Goal: Task Accomplishment & Management: Manage account settings

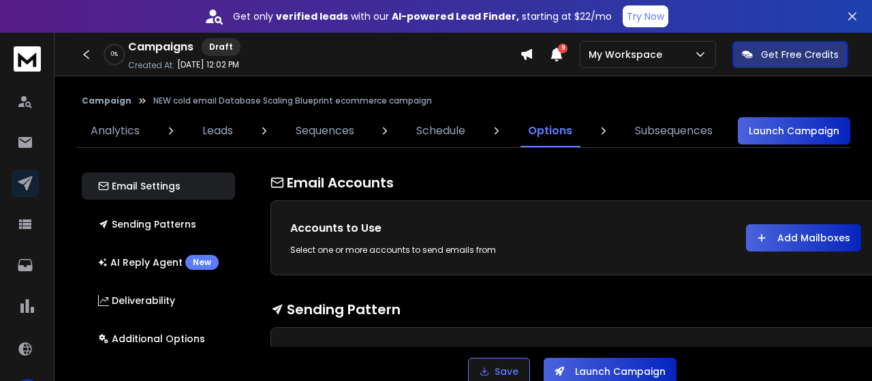
click at [744, 174] on h1 "Email Accounts" at bounding box center [576, 182] width 611 height 19
click at [806, 239] on button "Add Mailboxes" at bounding box center [803, 237] width 115 height 27
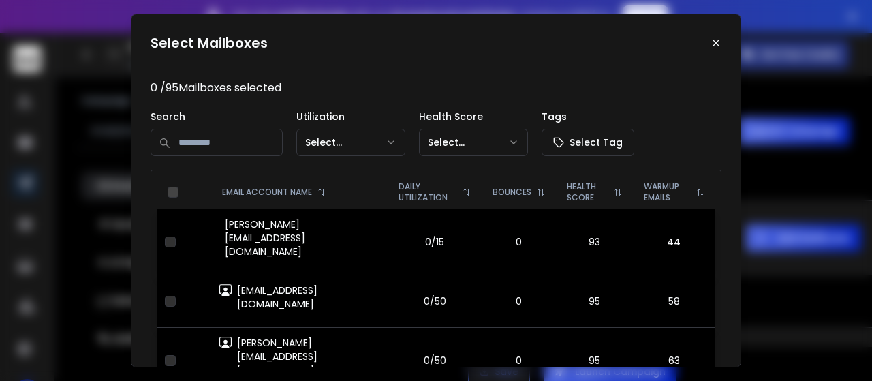
click at [718, 40] on icon at bounding box center [716, 43] width 7 height 7
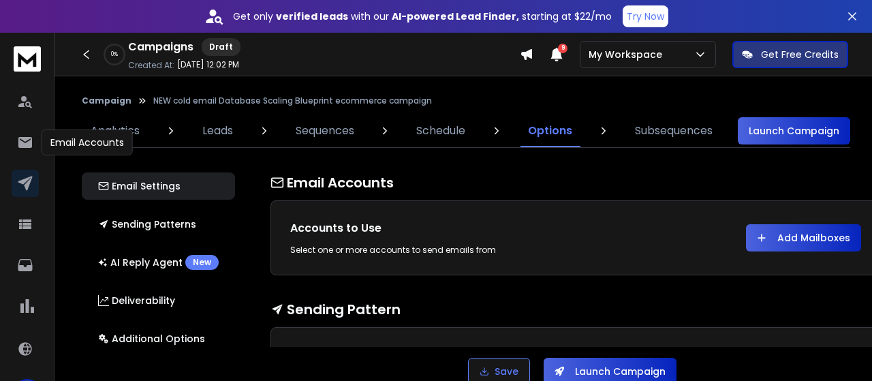
click at [761, 240] on icon "button" at bounding box center [762, 238] width 10 height 10
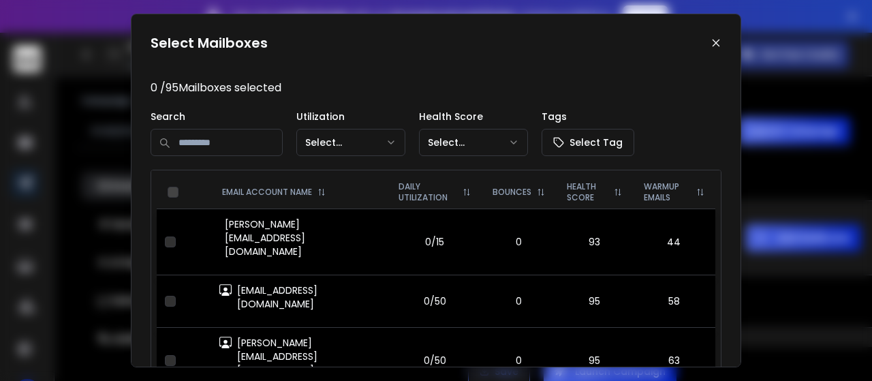
click at [222, 147] on input at bounding box center [217, 142] width 132 height 27
paste input "**********"
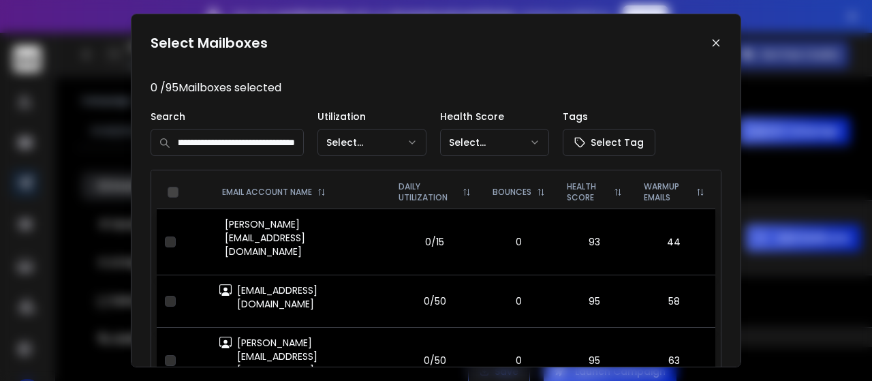
type input "**********"
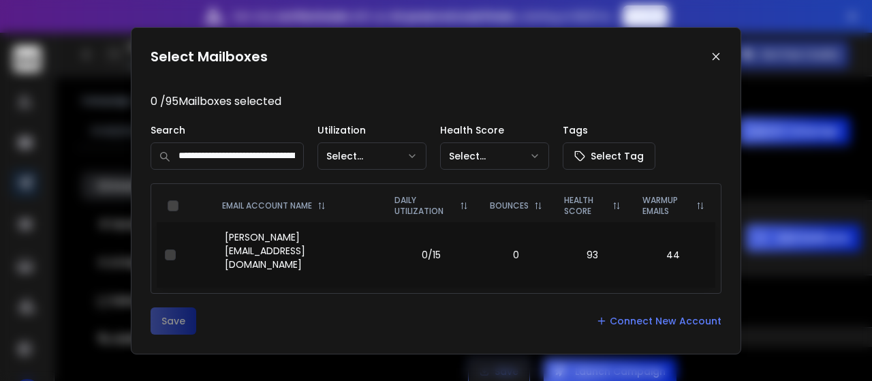
click at [174, 258] on button "button" at bounding box center [170, 254] width 11 height 11
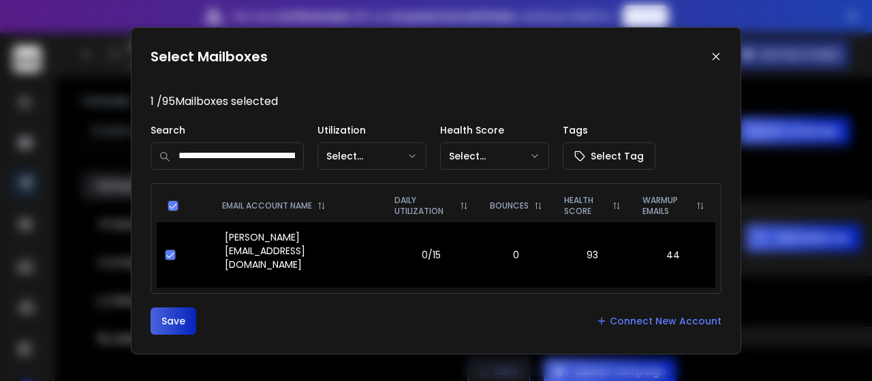
click at [183, 308] on button "Save" at bounding box center [174, 320] width 46 height 27
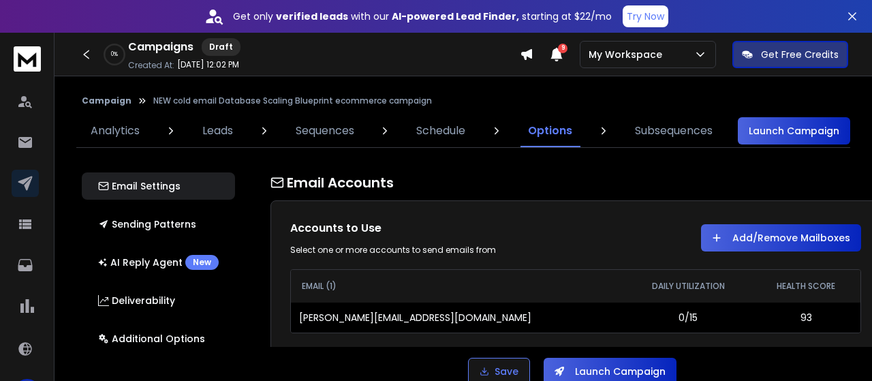
click at [781, 236] on button "Add/Remove Mailboxes" at bounding box center [781, 237] width 160 height 27
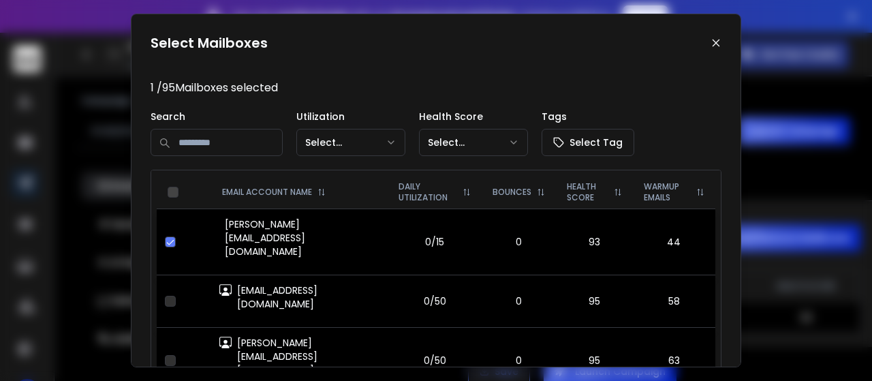
click at [239, 145] on input at bounding box center [217, 142] width 132 height 27
paste input "**********"
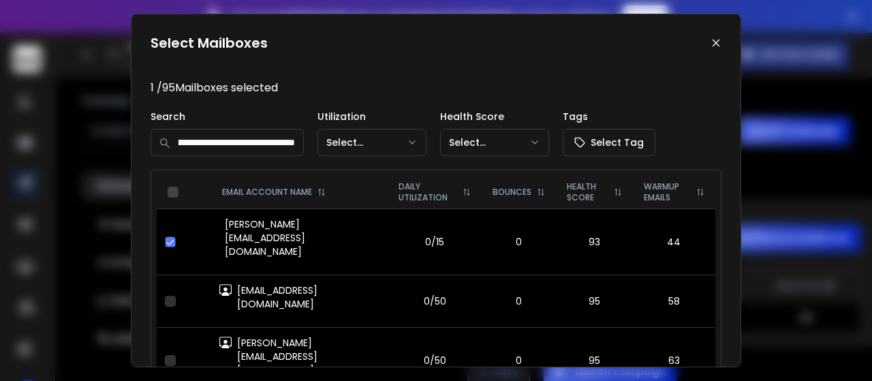
type input "**********"
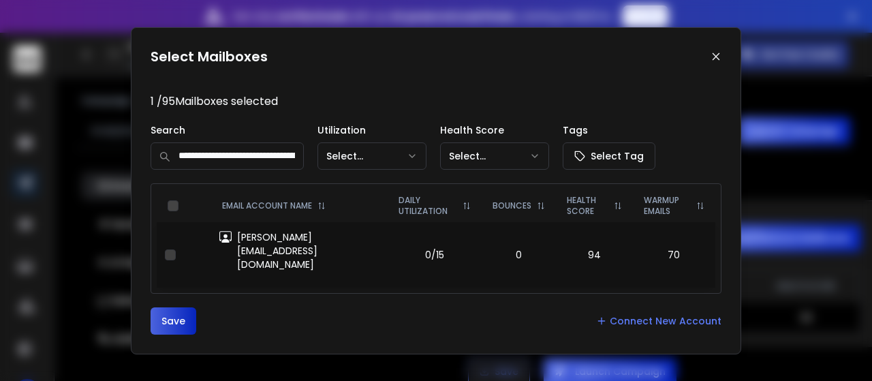
click at [171, 256] on button "button" at bounding box center [170, 254] width 11 height 11
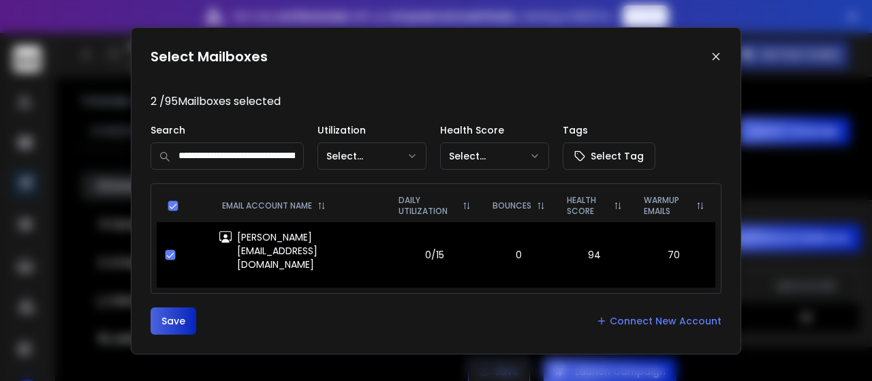
click at [180, 317] on button "Save" at bounding box center [174, 320] width 46 height 27
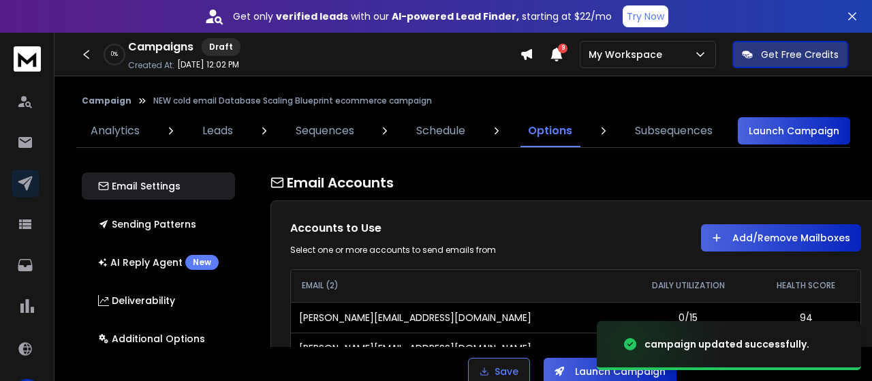
click at [717, 235] on icon "button" at bounding box center [717, 238] width 10 height 10
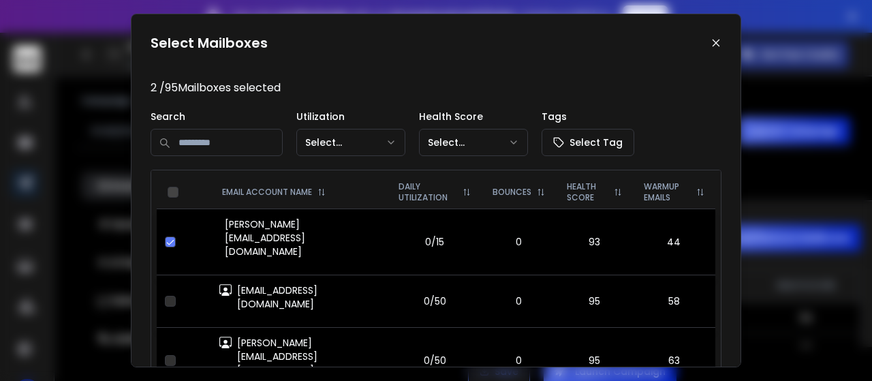
click at [247, 144] on input at bounding box center [217, 142] width 132 height 27
paste input "**********"
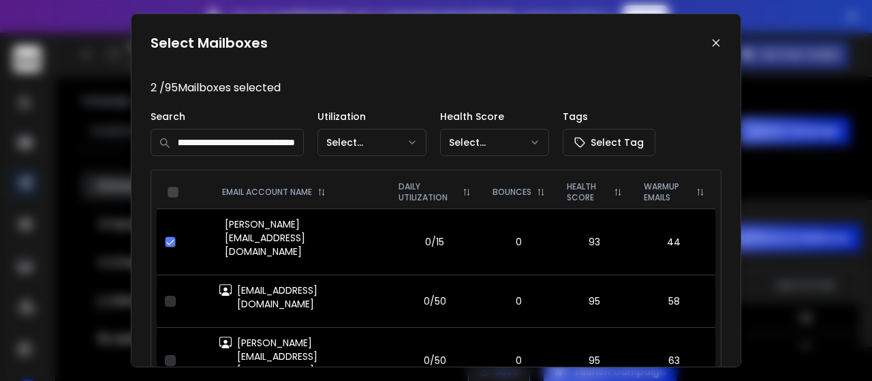
type input "**********"
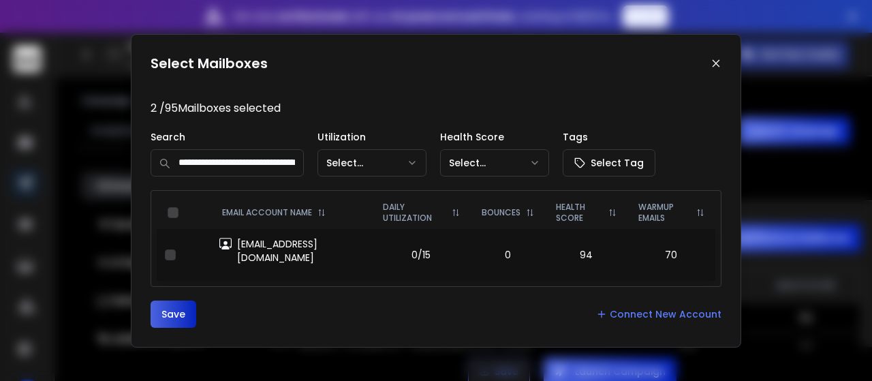
click at [170, 256] on button "button" at bounding box center [170, 254] width 11 height 11
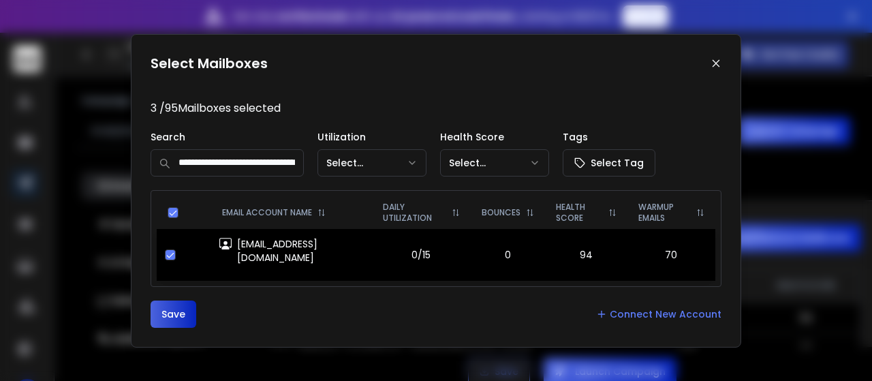
click at [180, 309] on button "Save" at bounding box center [174, 314] width 46 height 27
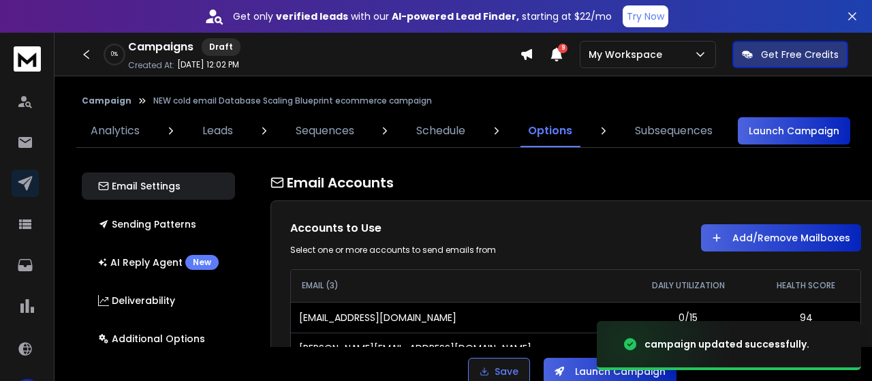
click at [771, 240] on button "Add/Remove Mailboxes" at bounding box center [781, 237] width 160 height 27
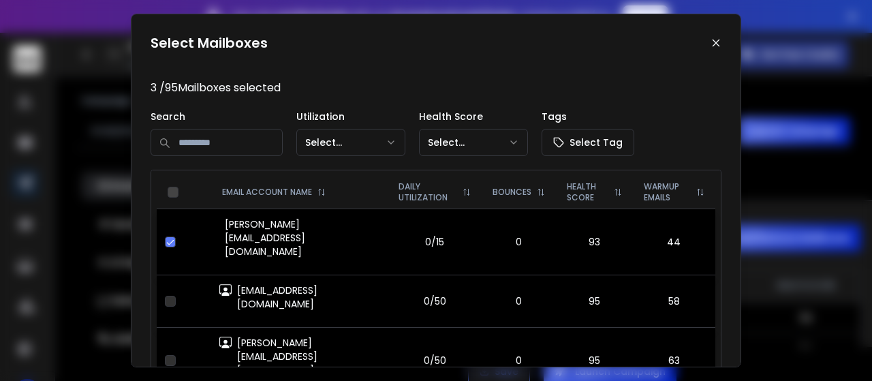
click at [241, 148] on input at bounding box center [217, 142] width 132 height 27
paste input "**********"
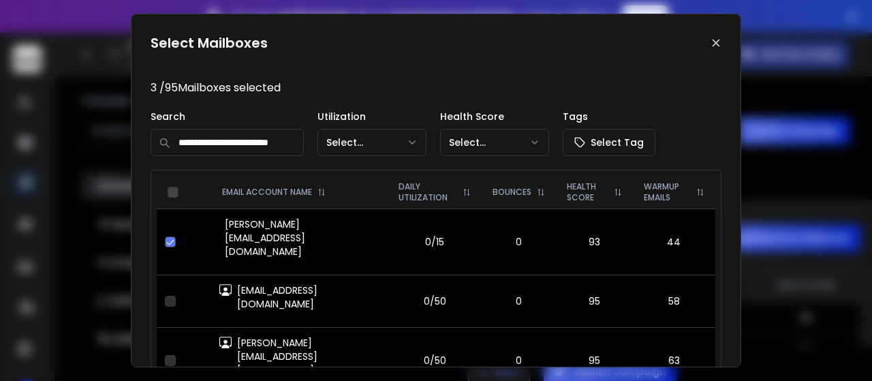
type input "**********"
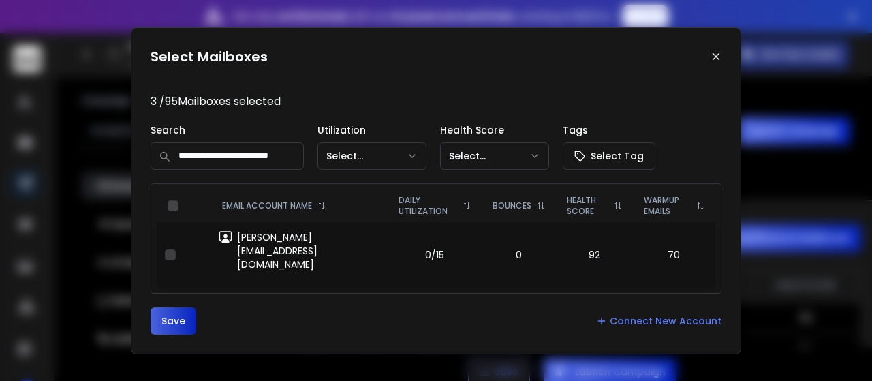
click at [168, 254] on button "button" at bounding box center [170, 254] width 11 height 11
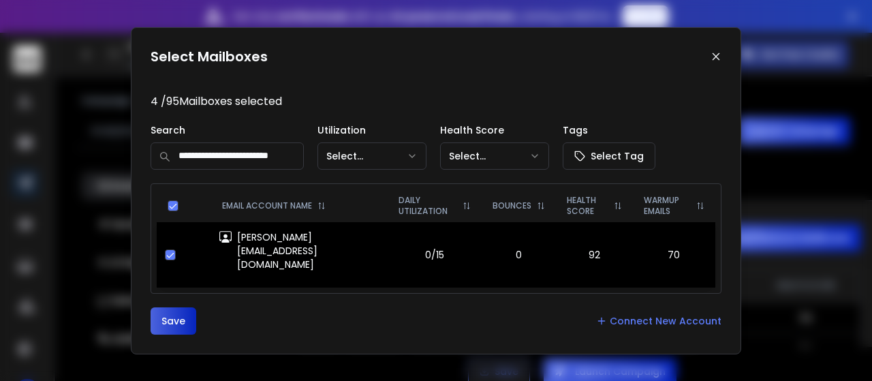
click at [177, 310] on button "Save" at bounding box center [174, 320] width 46 height 27
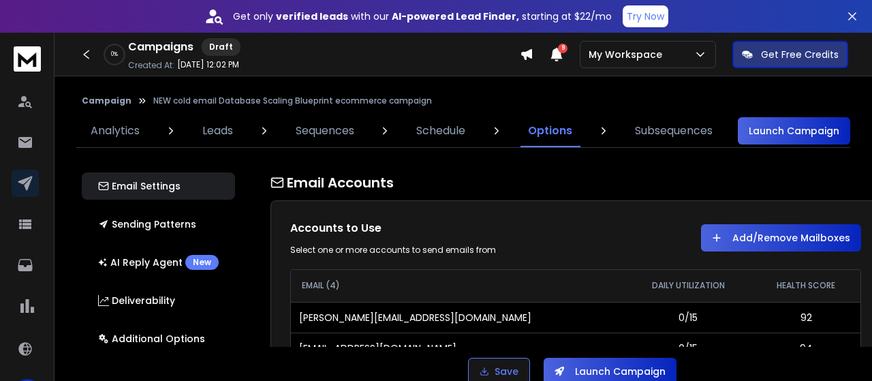
click at [737, 242] on button "Add/Remove Mailboxes" at bounding box center [781, 237] width 160 height 27
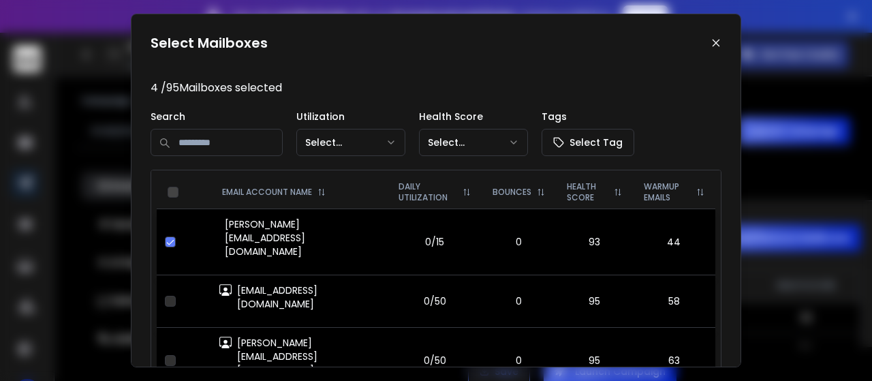
click at [245, 138] on input at bounding box center [217, 142] width 132 height 27
paste input "**********"
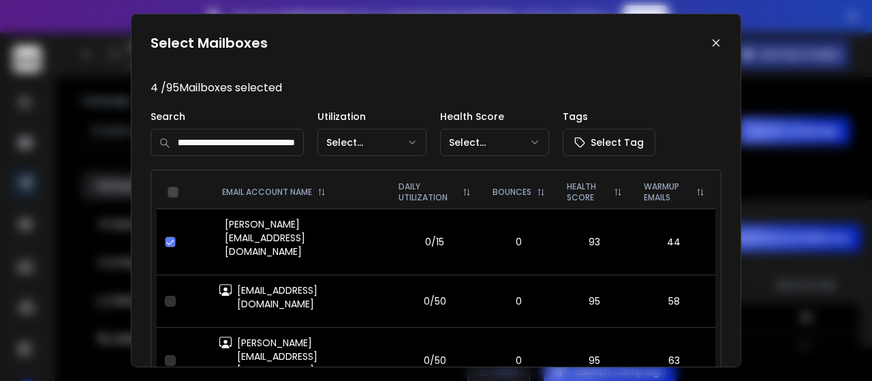
type input "**********"
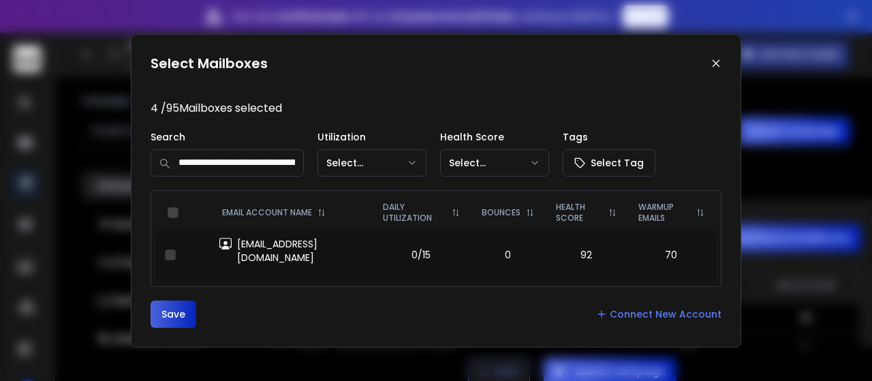
click at [170, 259] on button "button" at bounding box center [170, 254] width 11 height 11
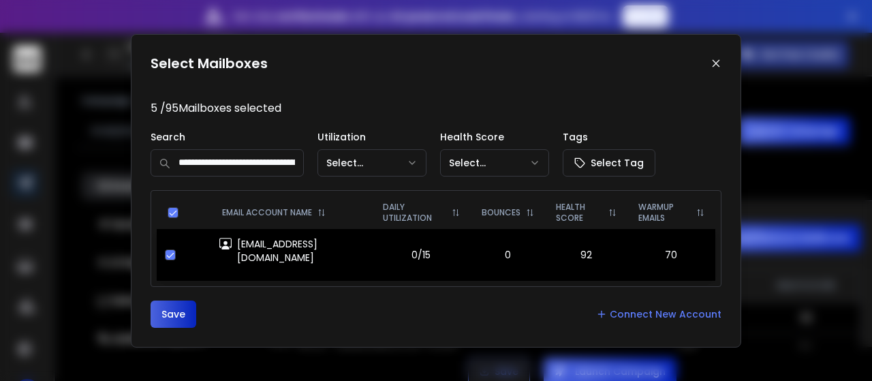
click at [179, 313] on button "Save" at bounding box center [174, 314] width 46 height 27
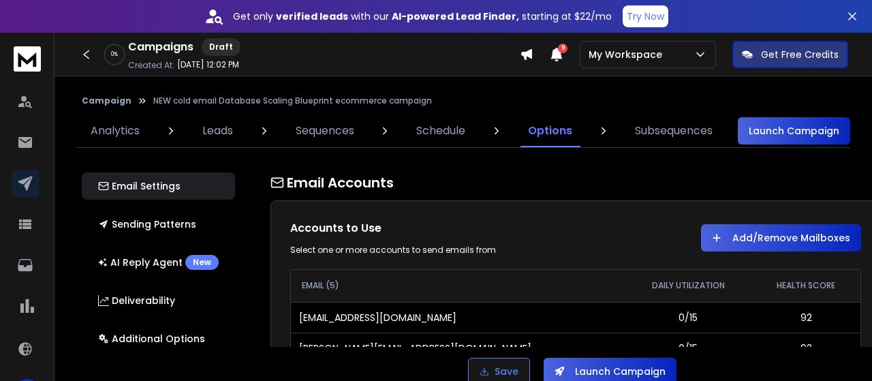
click at [729, 241] on button "Add/Remove Mailboxes" at bounding box center [781, 237] width 160 height 27
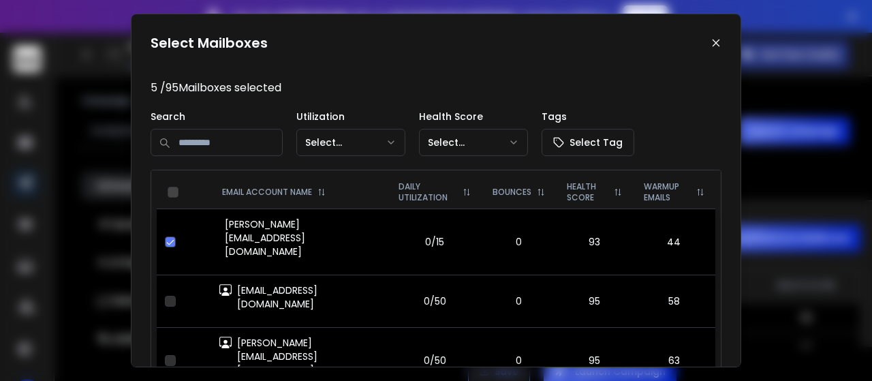
click at [249, 142] on input at bounding box center [217, 142] width 132 height 27
paste input "**********"
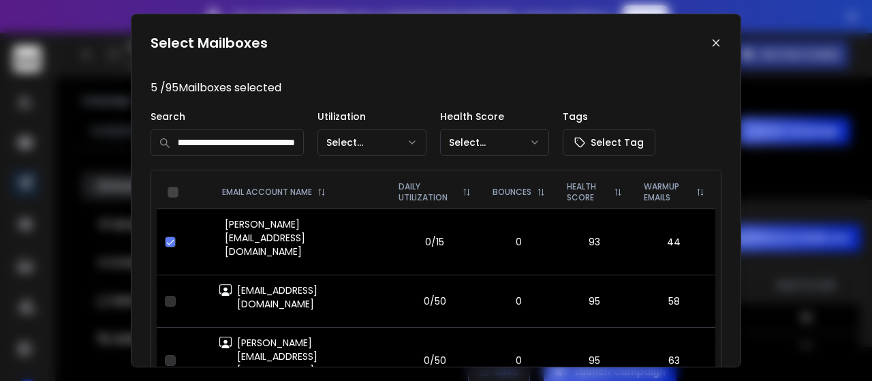
type input "**********"
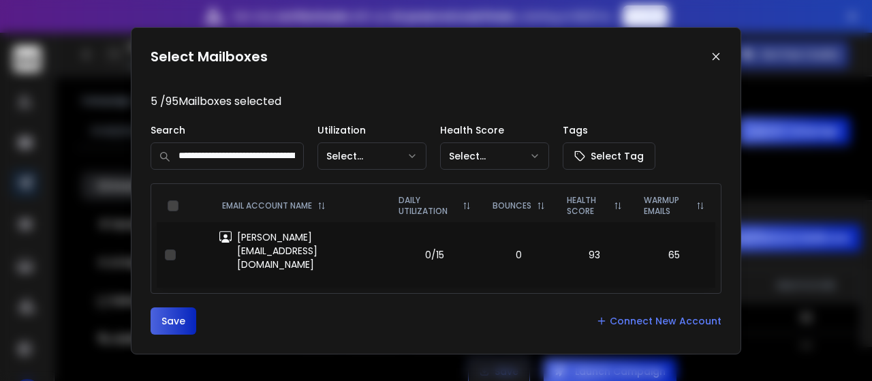
click at [170, 254] on button "button" at bounding box center [170, 254] width 11 height 11
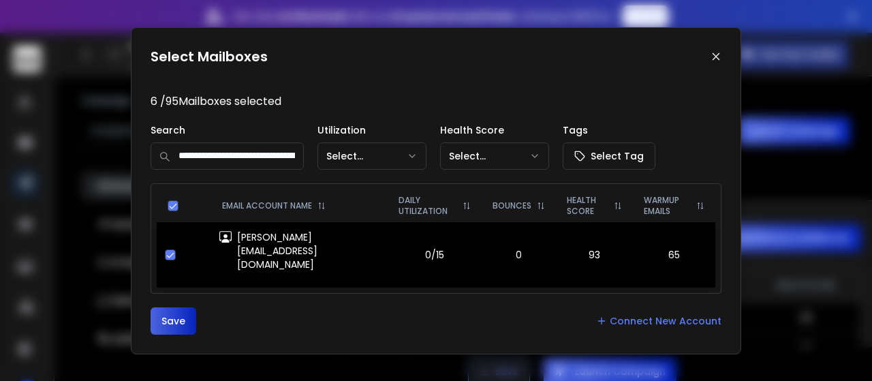
click at [174, 308] on button "Save" at bounding box center [174, 320] width 46 height 27
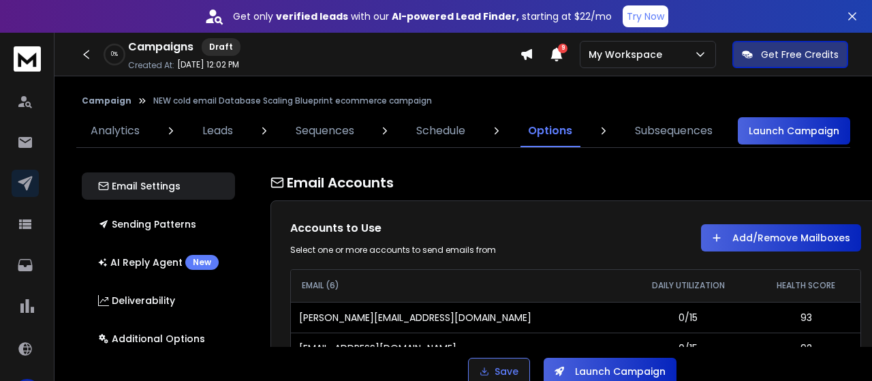
click at [751, 239] on button "Add/Remove Mailboxes" at bounding box center [781, 237] width 160 height 27
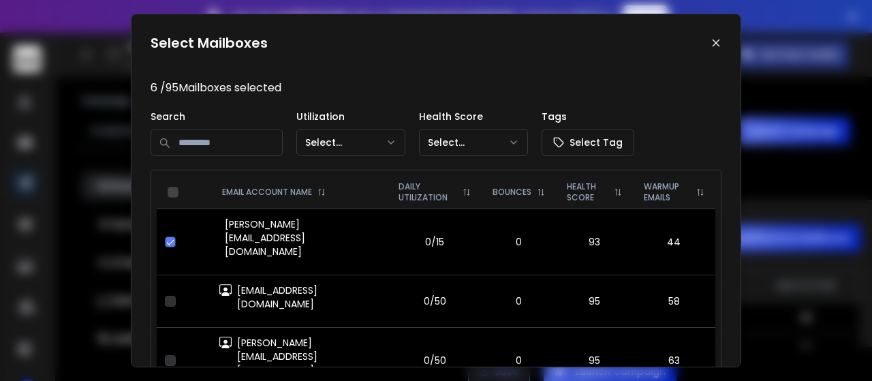
click at [249, 142] on input at bounding box center [217, 142] width 132 height 27
paste input "**********"
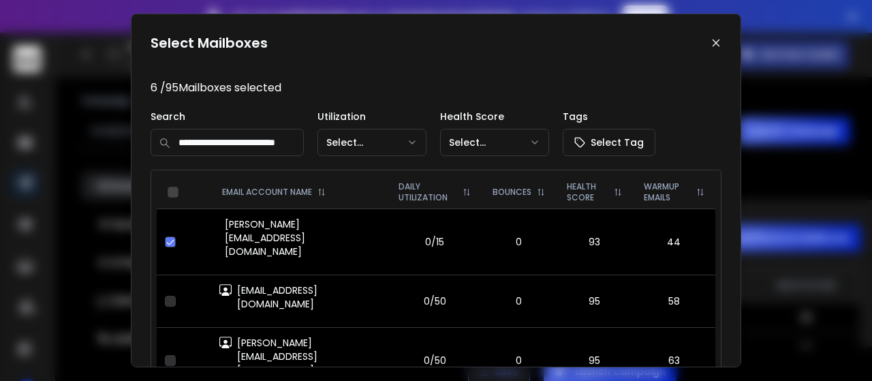
click at [249, 142] on input "**********" at bounding box center [227, 142] width 153 height 27
click at [294, 139] on input "**********" at bounding box center [227, 142] width 153 height 27
type input "**********"
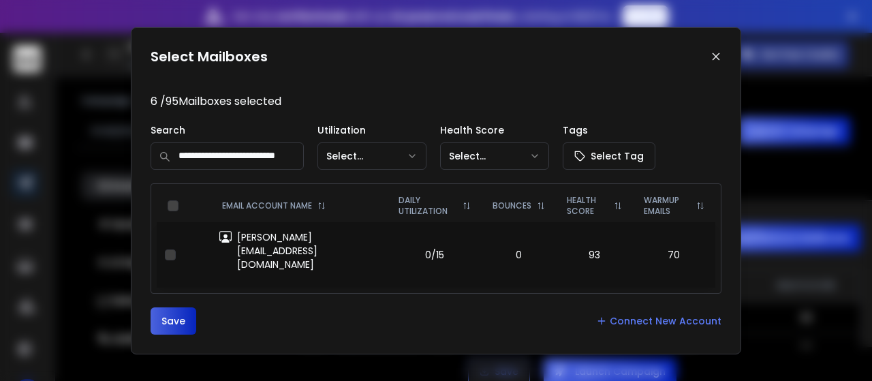
click at [166, 253] on button "button" at bounding box center [170, 254] width 11 height 11
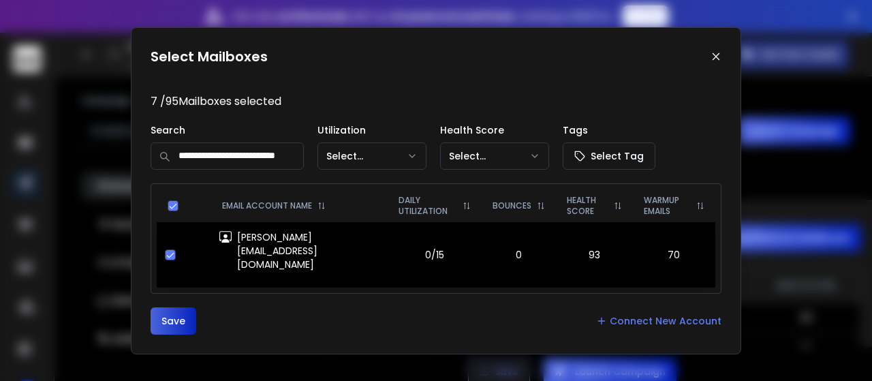
click at [175, 310] on button "Save" at bounding box center [174, 320] width 46 height 27
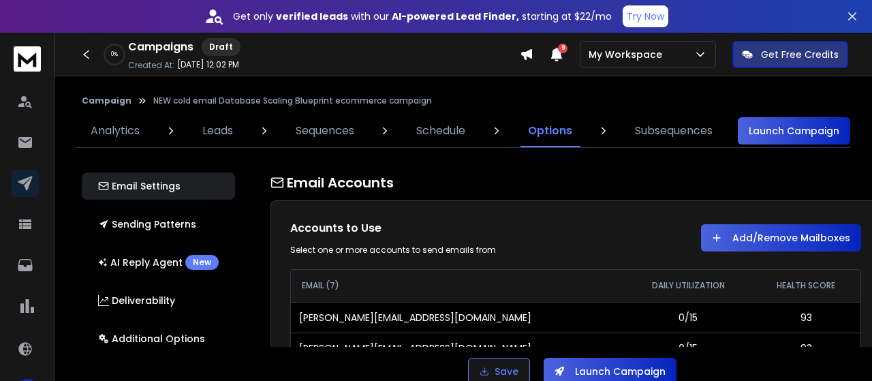
click at [744, 242] on button "Add/Remove Mailboxes" at bounding box center [781, 237] width 160 height 27
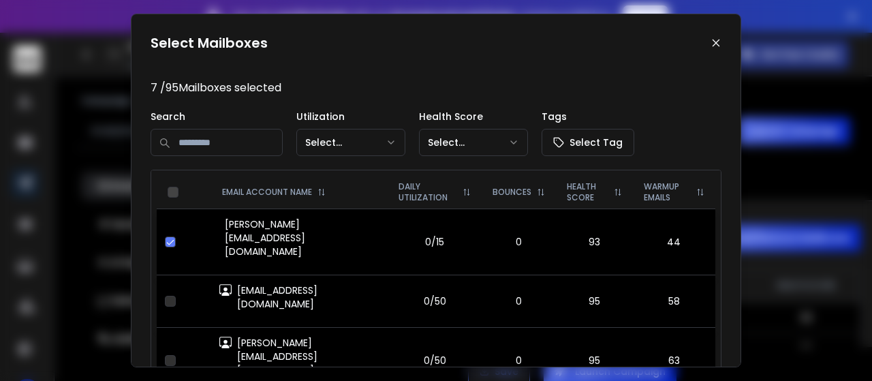
click at [224, 136] on input at bounding box center [217, 142] width 132 height 27
paste input "**********"
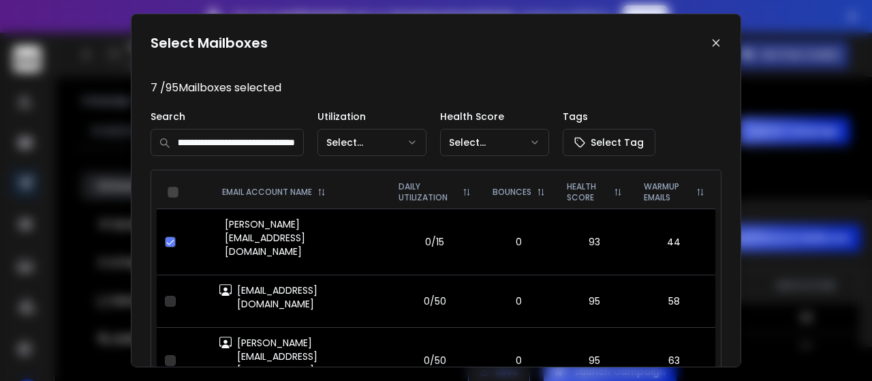
type input "**********"
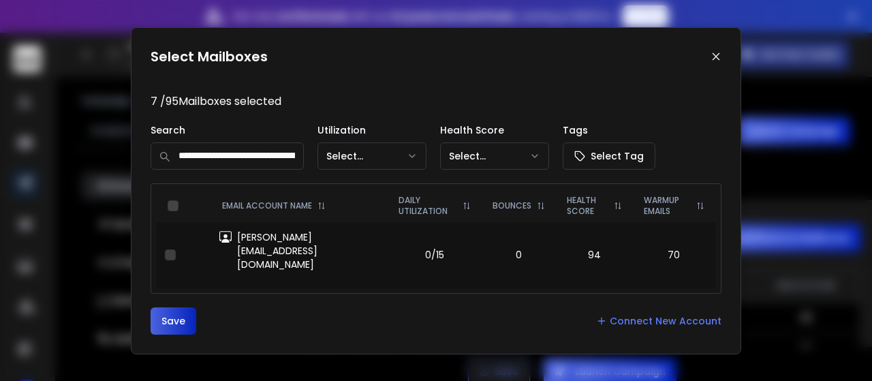
click at [170, 254] on button "button" at bounding box center [170, 254] width 11 height 11
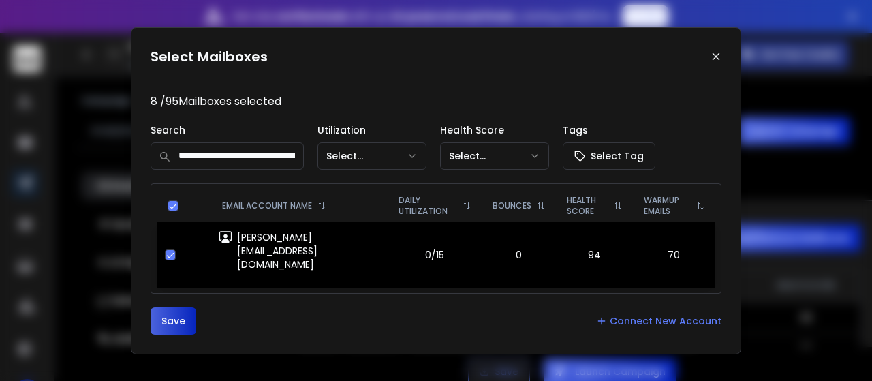
click at [169, 307] on button "Save" at bounding box center [174, 320] width 46 height 27
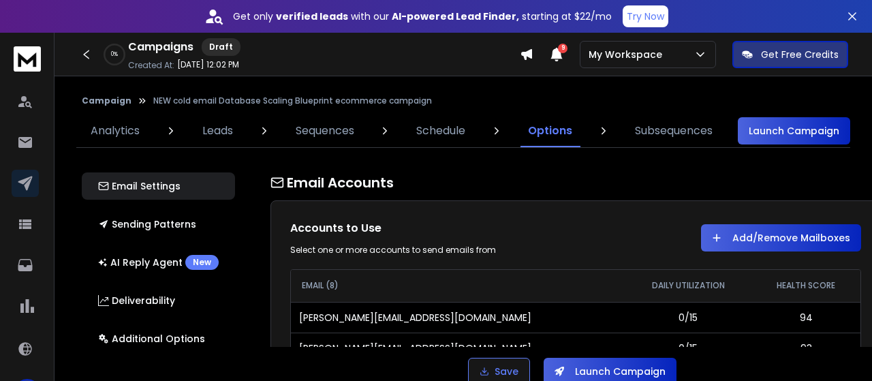
click at [743, 236] on button "Add/Remove Mailboxes" at bounding box center [781, 237] width 160 height 27
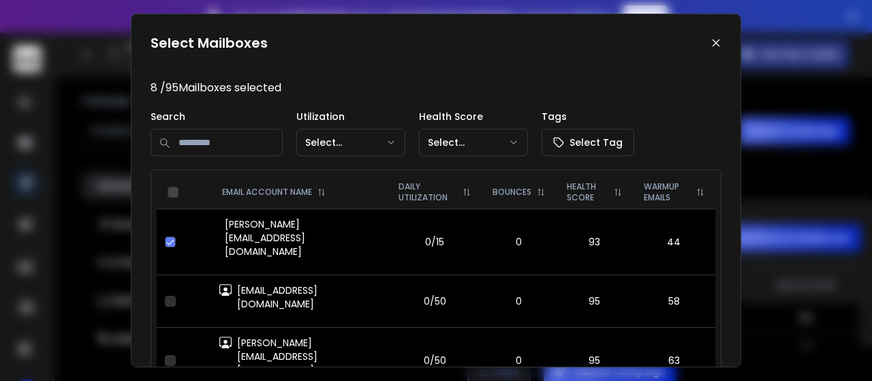
click at [231, 145] on input at bounding box center [217, 142] width 132 height 27
paste input "**********"
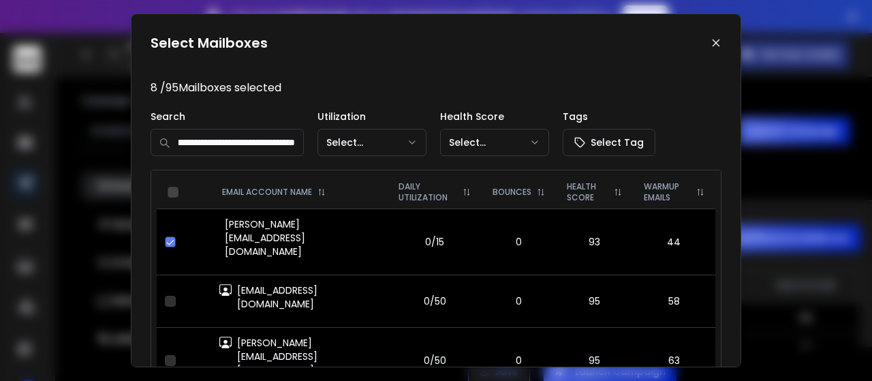
type input "**********"
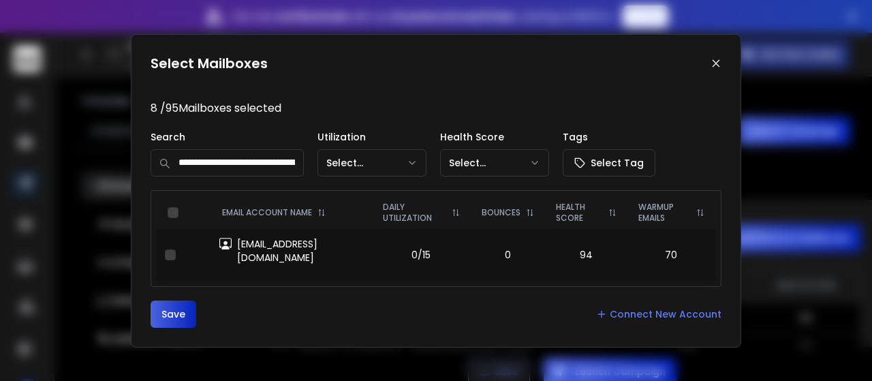
click at [170, 256] on button "button" at bounding box center [170, 254] width 11 height 11
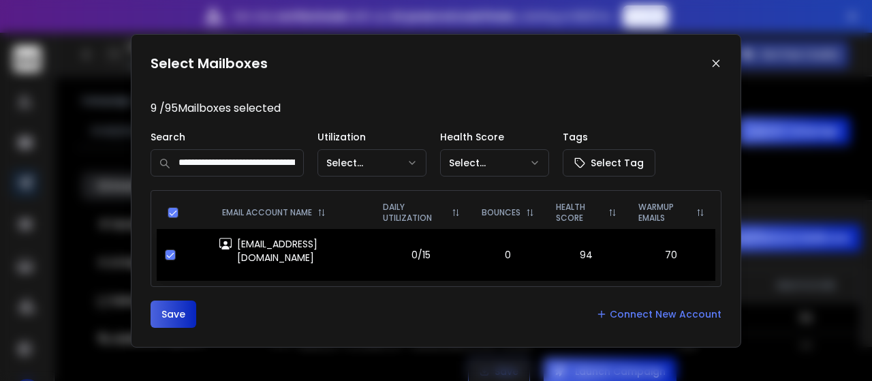
click at [177, 309] on button "Save" at bounding box center [174, 314] width 46 height 27
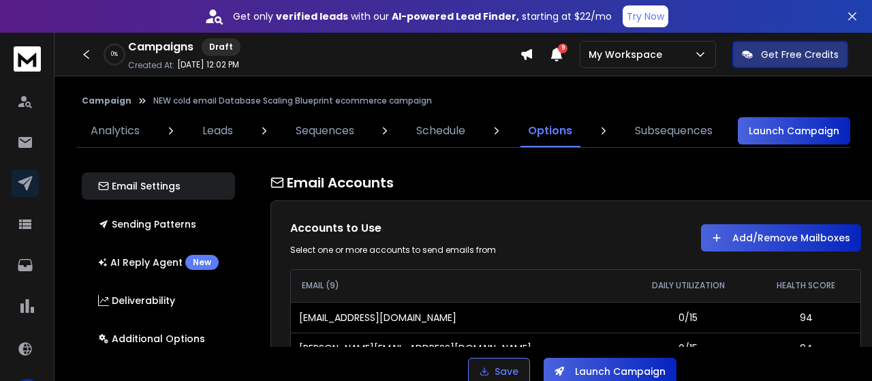
click at [748, 236] on button "Add/Remove Mailboxes" at bounding box center [781, 237] width 160 height 27
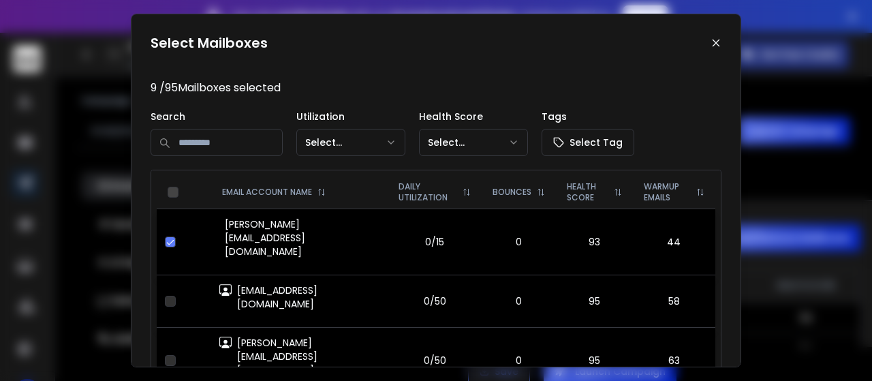
click at [256, 149] on input at bounding box center [217, 142] width 132 height 27
paste input "**********"
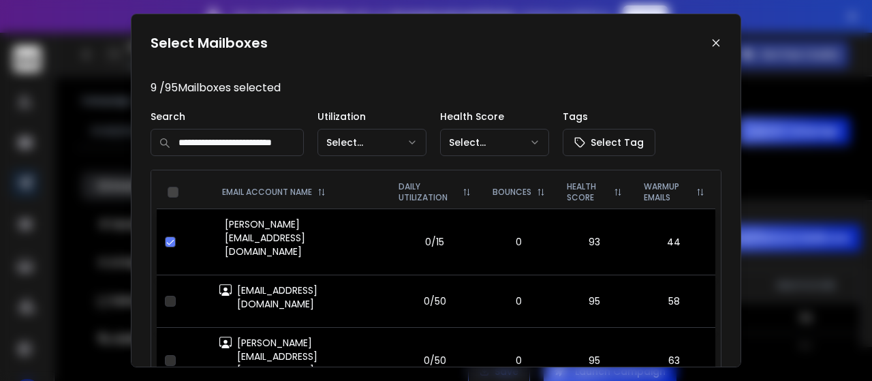
type input "**********"
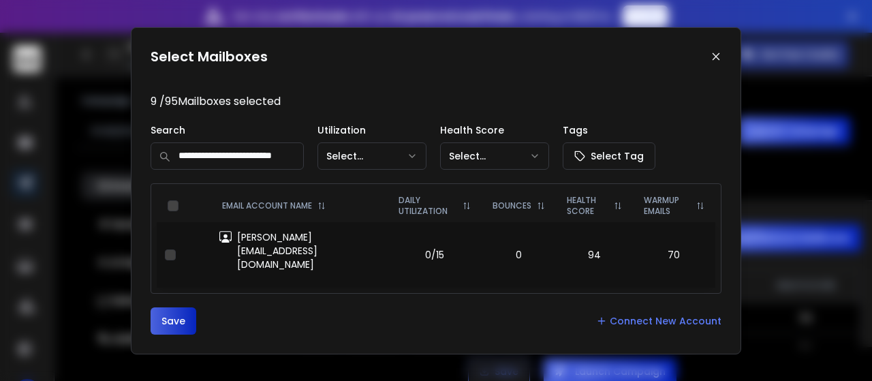
click at [169, 253] on button "button" at bounding box center [170, 254] width 11 height 11
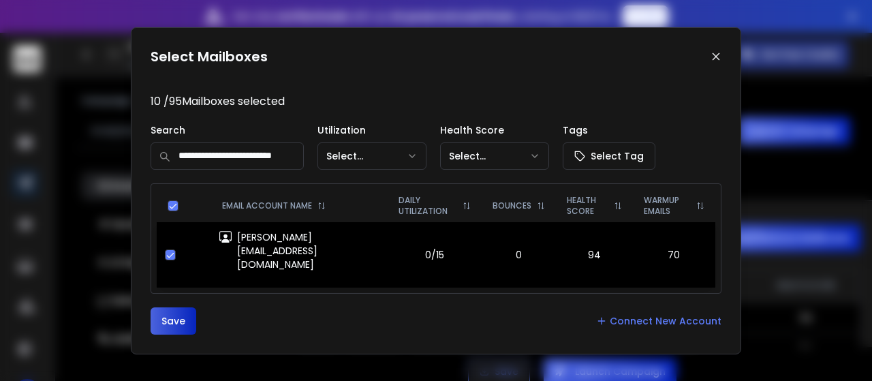
click at [172, 313] on button "Save" at bounding box center [174, 320] width 46 height 27
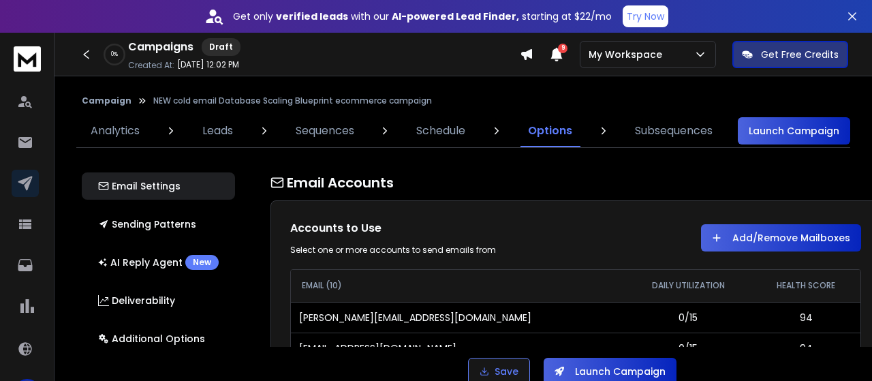
click at [767, 232] on button "Add/Remove Mailboxes" at bounding box center [781, 237] width 160 height 27
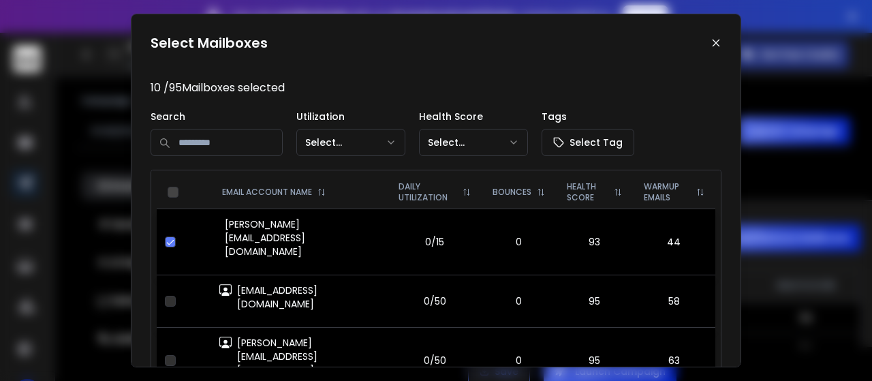
click at [233, 144] on input at bounding box center [217, 142] width 132 height 27
paste input "**********"
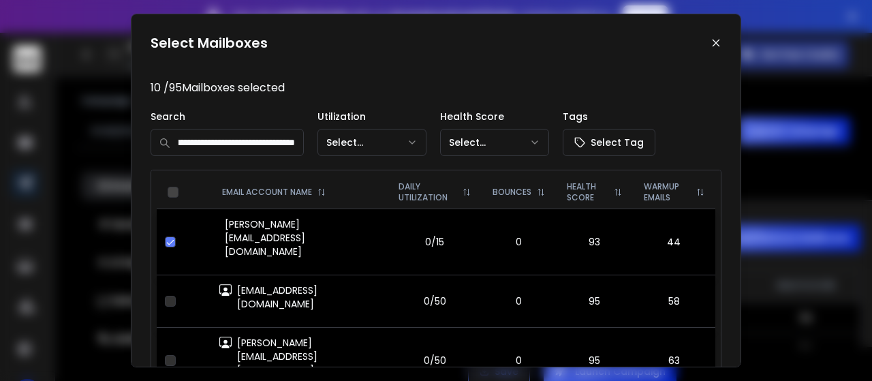
type input "**********"
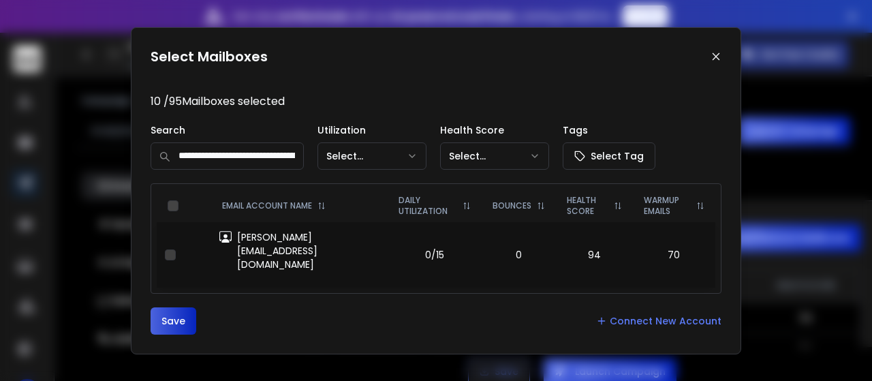
click at [166, 255] on button "button" at bounding box center [170, 254] width 11 height 11
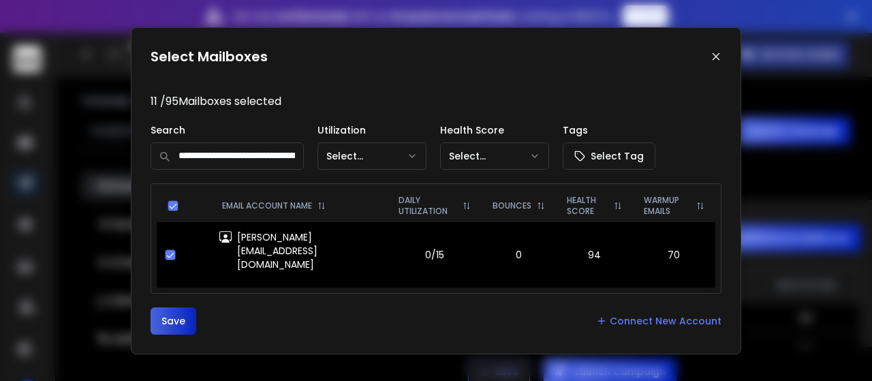
click at [177, 319] on button "Save" at bounding box center [174, 320] width 46 height 27
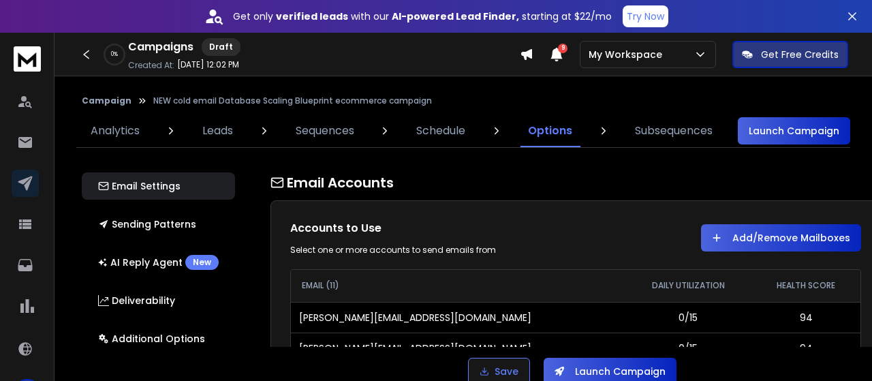
click at [732, 242] on button "Add/Remove Mailboxes" at bounding box center [781, 237] width 160 height 27
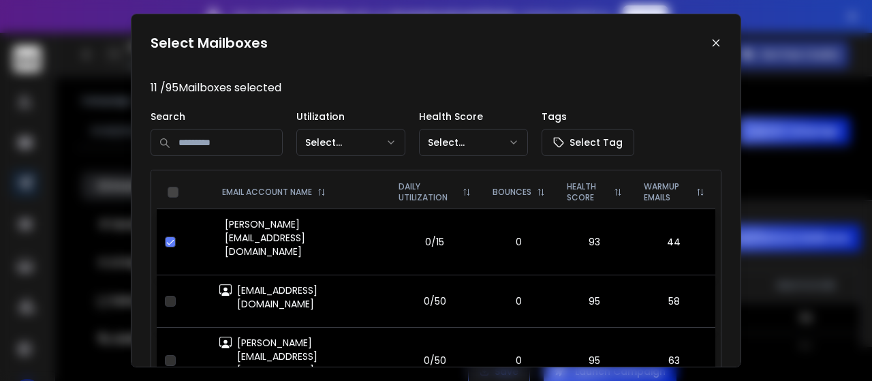
click at [240, 148] on input at bounding box center [217, 142] width 132 height 27
paste input "**********"
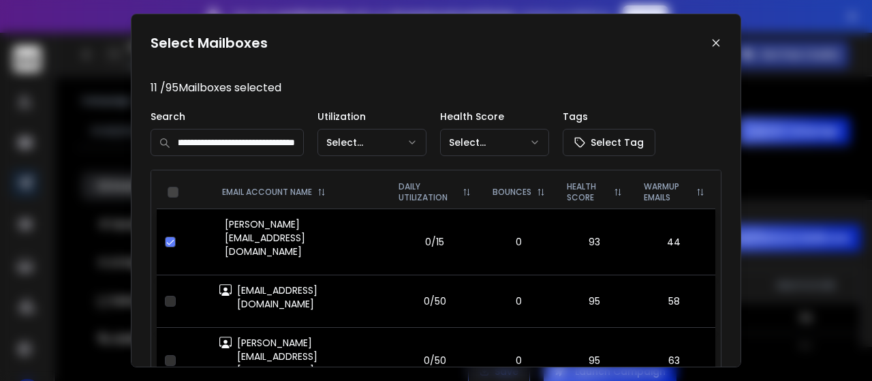
type input "**********"
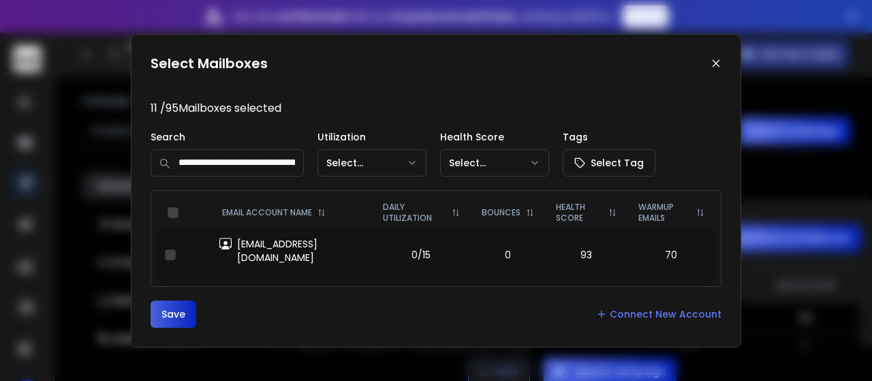
click at [166, 251] on button "button" at bounding box center [170, 254] width 11 height 11
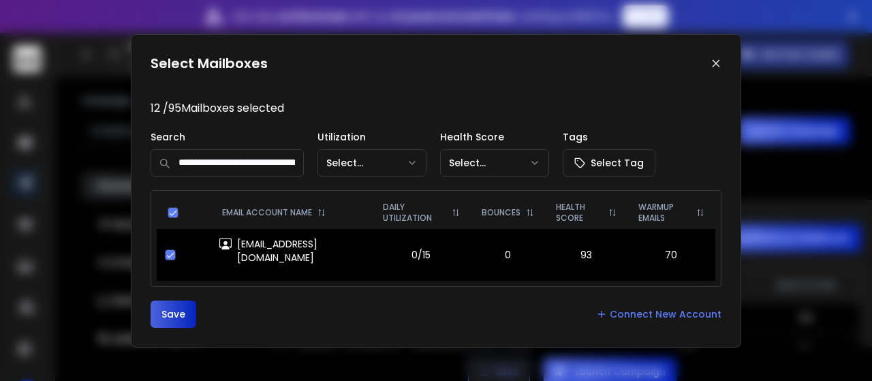
click at [172, 313] on button "Save" at bounding box center [174, 314] width 46 height 27
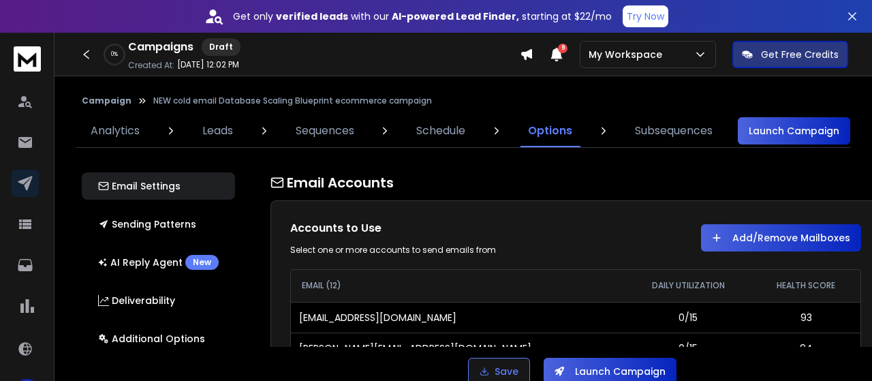
click at [761, 235] on button "Add/Remove Mailboxes" at bounding box center [781, 237] width 160 height 27
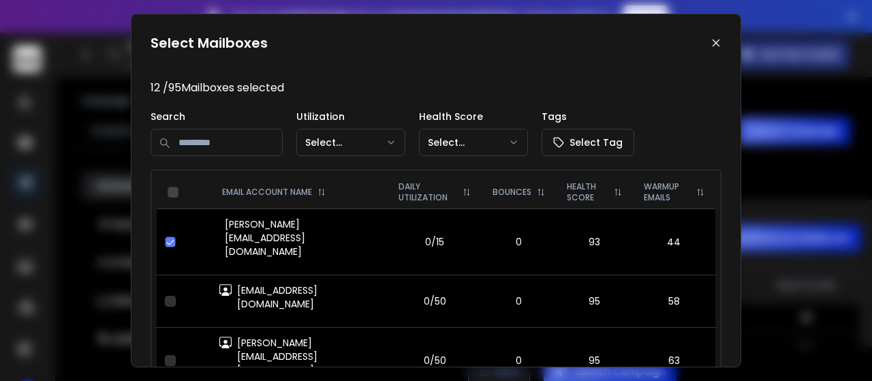
click at [236, 147] on input at bounding box center [217, 142] width 132 height 27
paste input "**********"
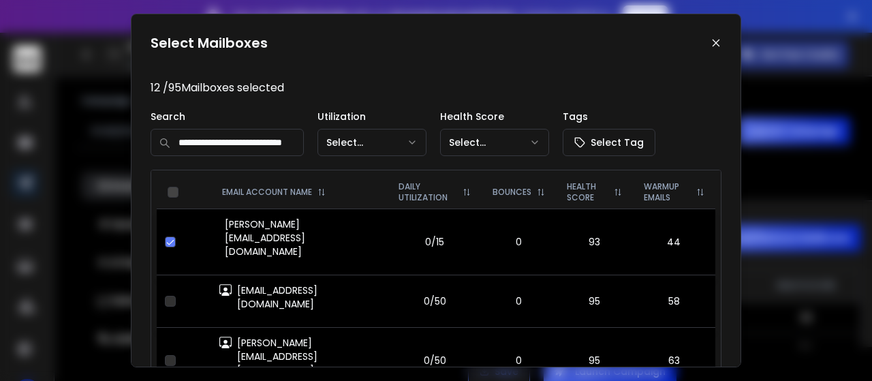
type input "**********"
click at [442, 178] on th "DAILY UTILIZATION" at bounding box center [435, 192] width 94 height 33
click at [274, 136] on input "**********" at bounding box center [227, 142] width 153 height 27
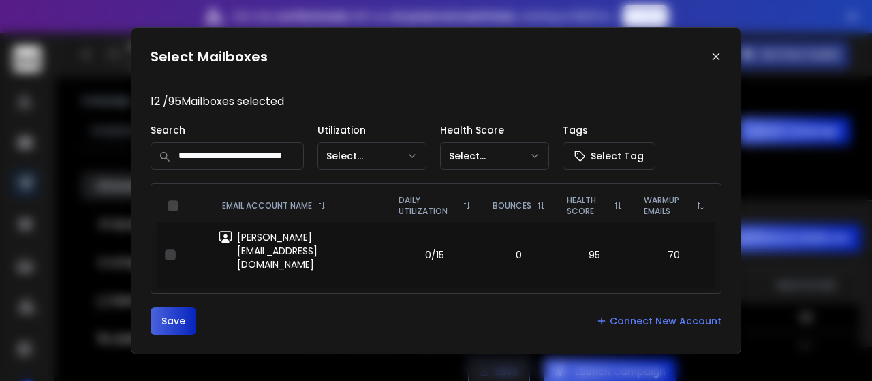
click at [169, 256] on button "button" at bounding box center [170, 254] width 11 height 11
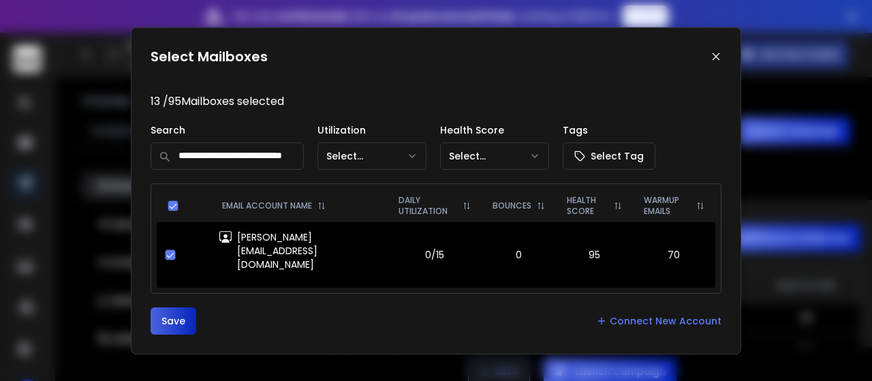
click at [166, 316] on button "Save" at bounding box center [174, 320] width 46 height 27
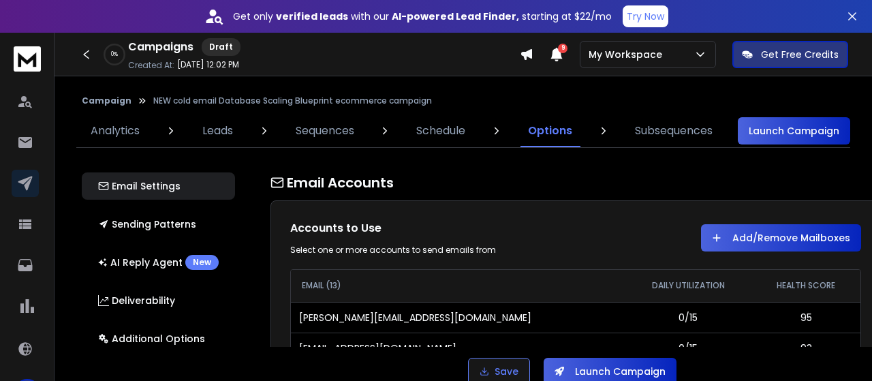
click at [712, 239] on icon "button" at bounding box center [717, 238] width 10 height 10
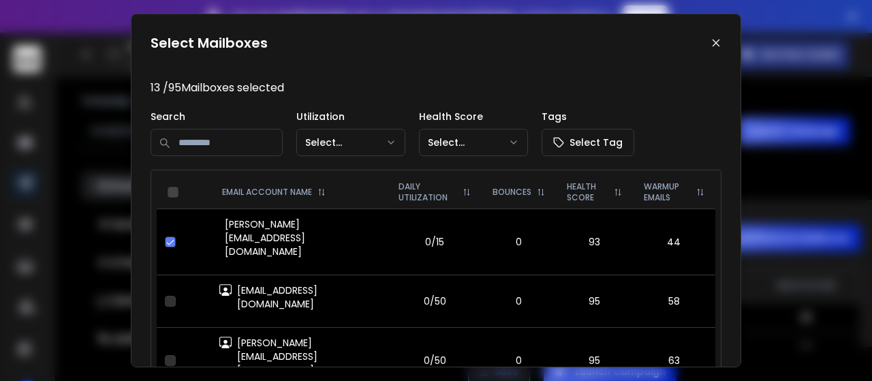
click at [225, 142] on input at bounding box center [217, 142] width 132 height 27
paste input "**********"
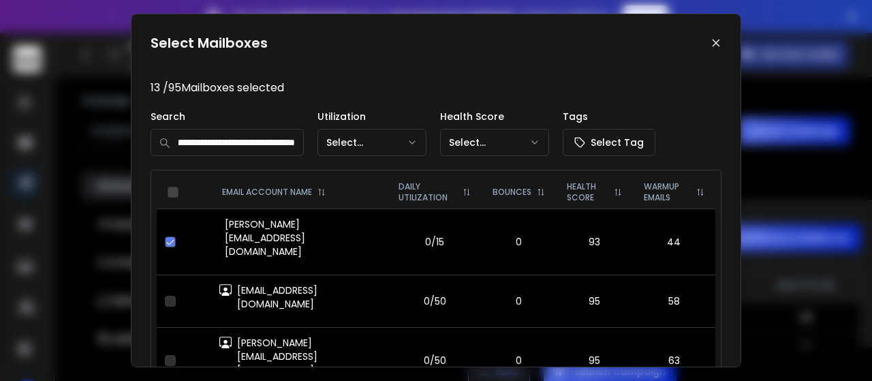
type input "**********"
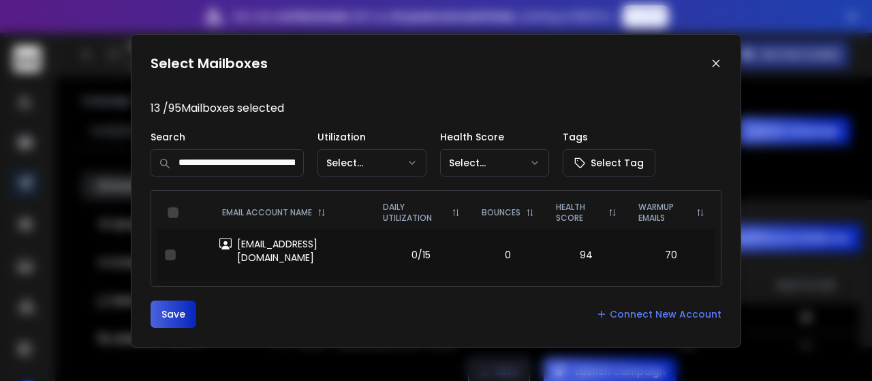
click at [172, 253] on button "button" at bounding box center [170, 254] width 11 height 11
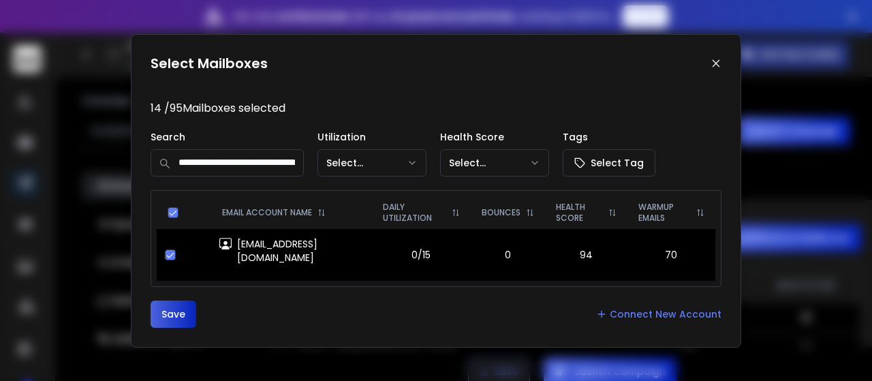
click at [187, 309] on button "Save" at bounding box center [174, 314] width 46 height 27
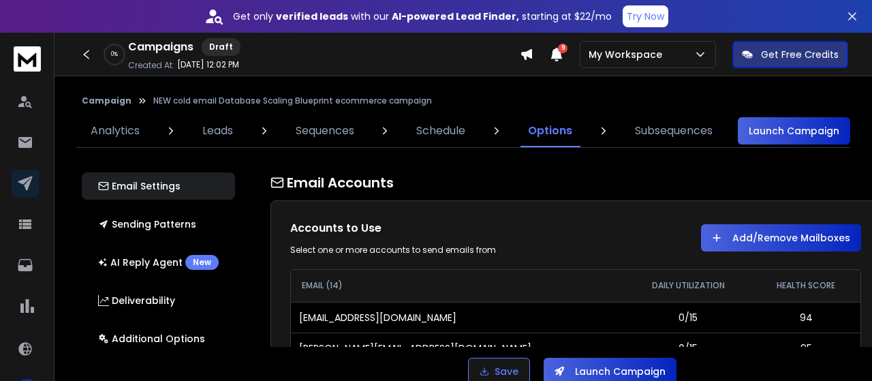
click at [720, 233] on button "Add/Remove Mailboxes" at bounding box center [781, 237] width 160 height 27
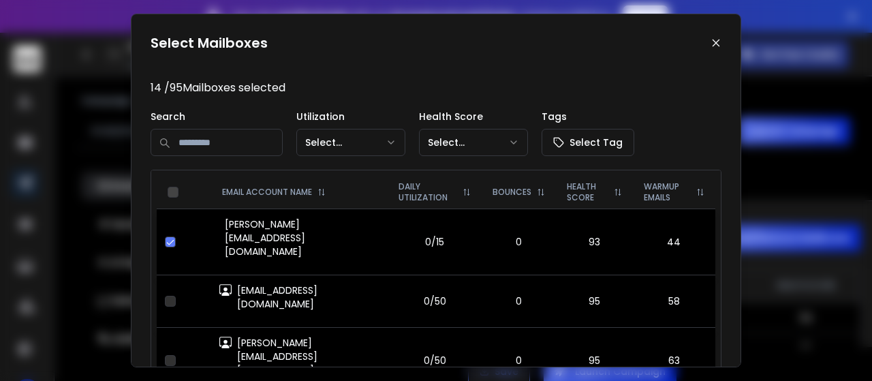
click at [254, 141] on input at bounding box center [217, 142] width 132 height 27
paste input "**********"
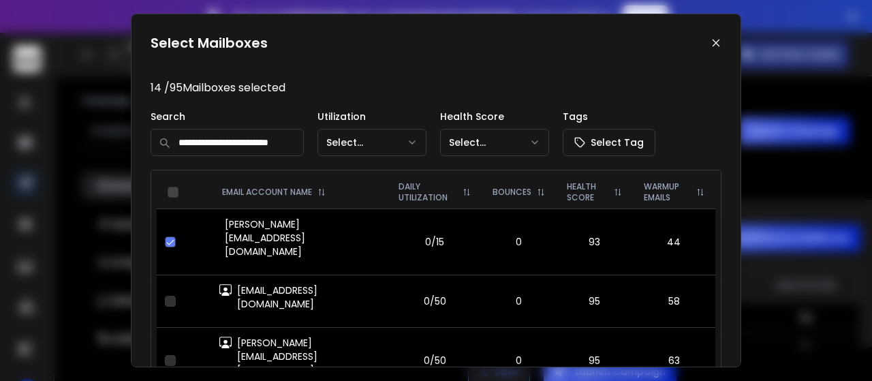
type input "**********"
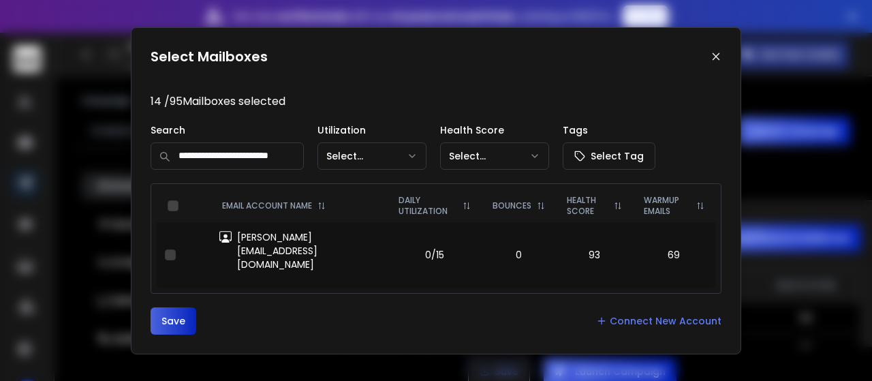
click at [170, 254] on button "button" at bounding box center [170, 254] width 11 height 11
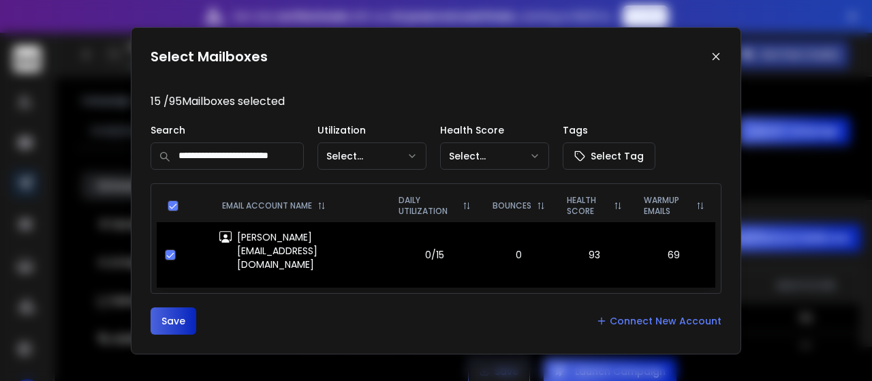
click at [172, 307] on button "Save" at bounding box center [174, 320] width 46 height 27
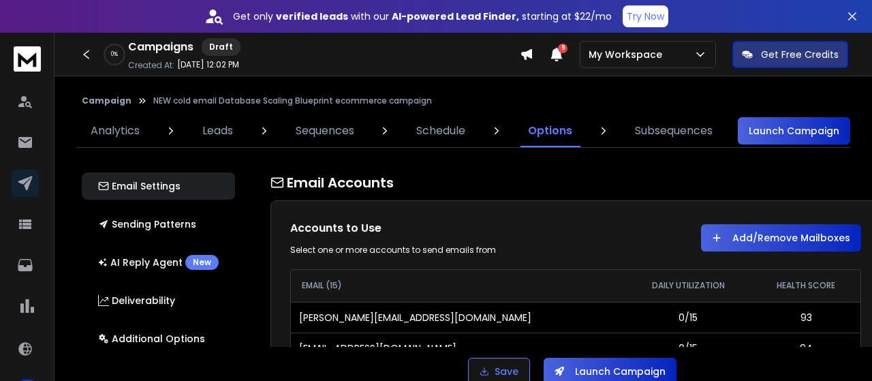
click at [717, 239] on icon "button" at bounding box center [717, 238] width 10 height 10
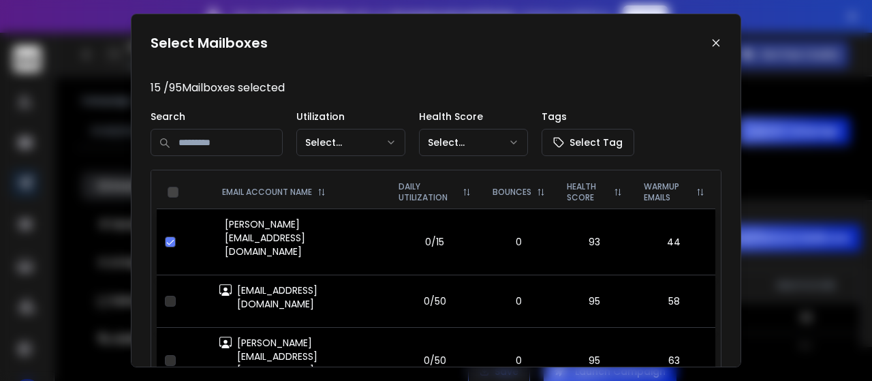
click at [245, 147] on input at bounding box center [217, 142] width 132 height 27
paste input "**********"
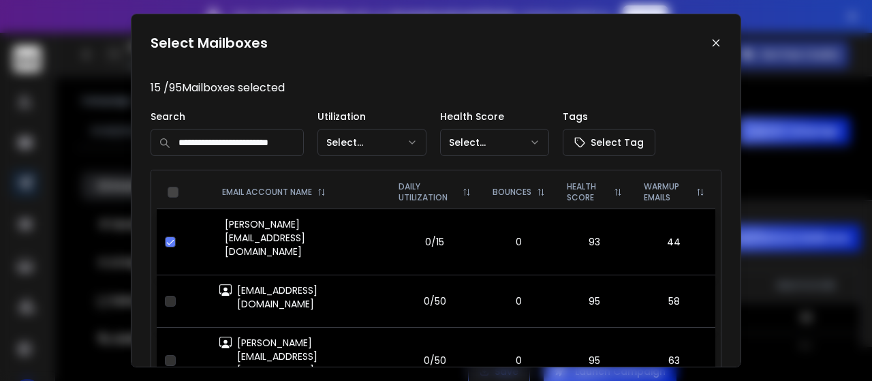
type input "**********"
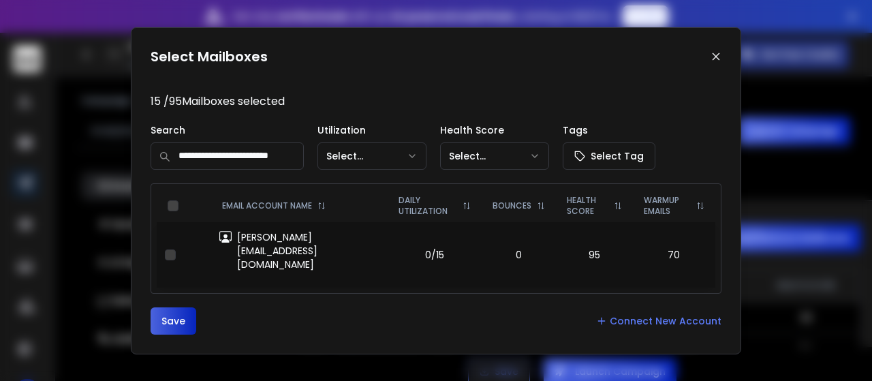
click at [168, 256] on button "button" at bounding box center [170, 254] width 11 height 11
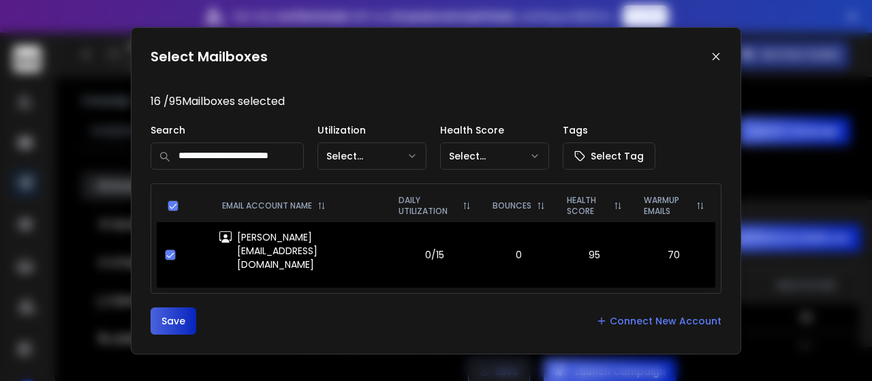
click at [175, 307] on button "Save" at bounding box center [174, 320] width 46 height 27
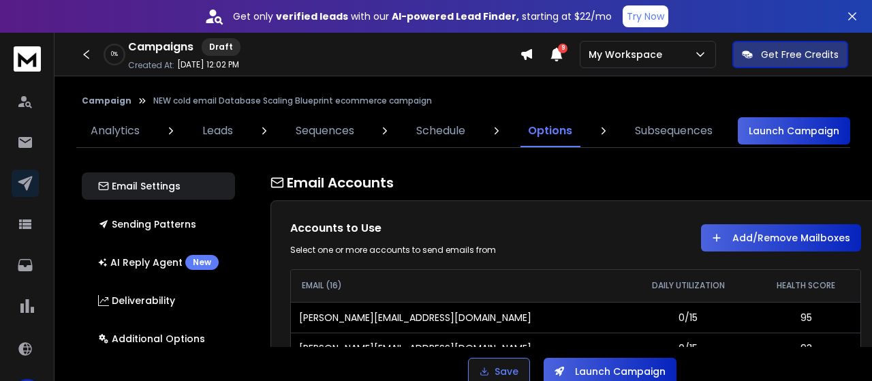
click at [763, 241] on button "Add/Remove Mailboxes" at bounding box center [781, 237] width 160 height 27
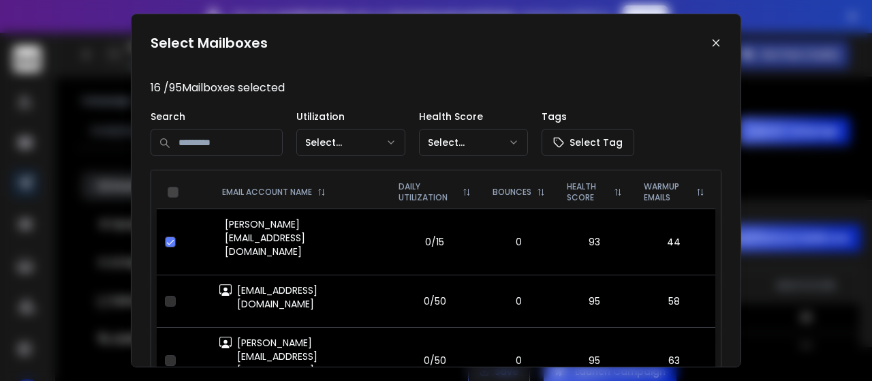
click at [252, 153] on input at bounding box center [217, 142] width 132 height 27
paste input "**********"
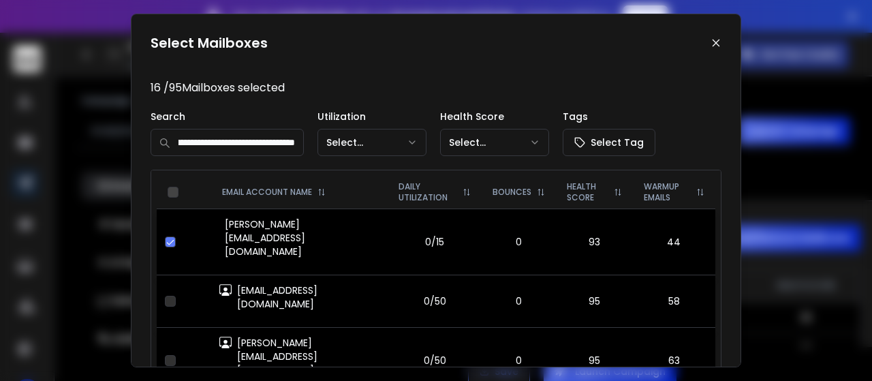
type input "**********"
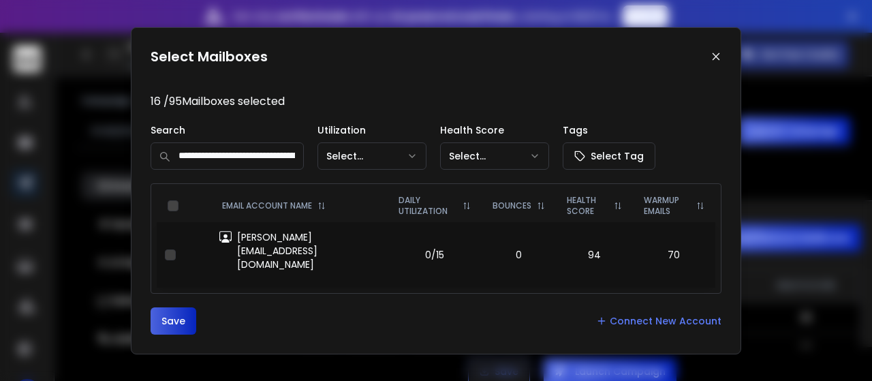
click at [170, 257] on button "button" at bounding box center [170, 254] width 11 height 11
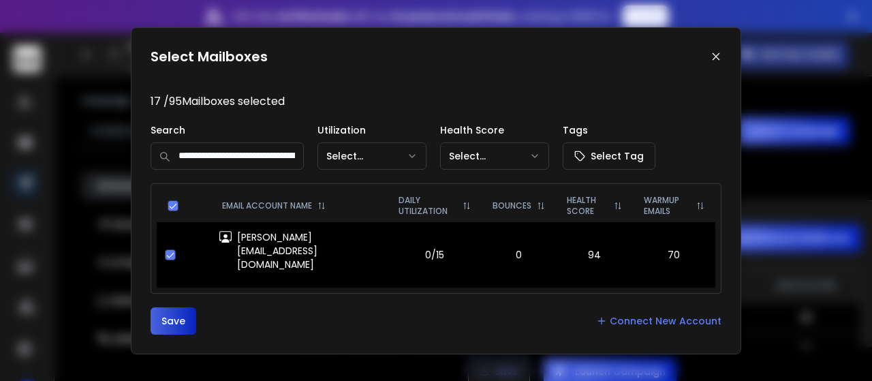
click at [178, 315] on button "Save" at bounding box center [174, 320] width 46 height 27
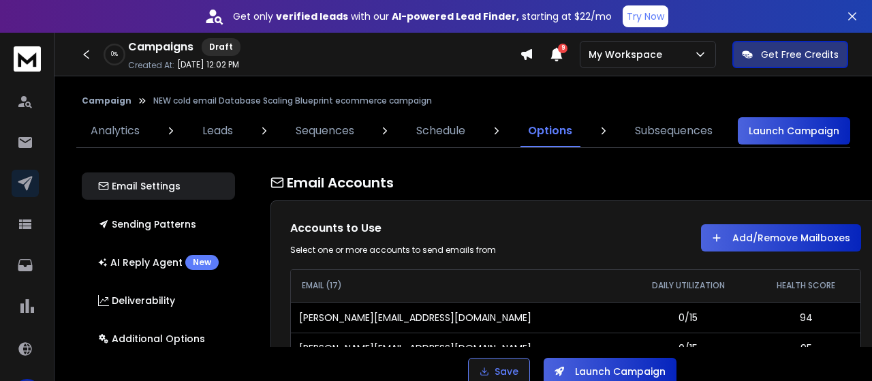
click at [718, 241] on button "Add/Remove Mailboxes" at bounding box center [781, 237] width 160 height 27
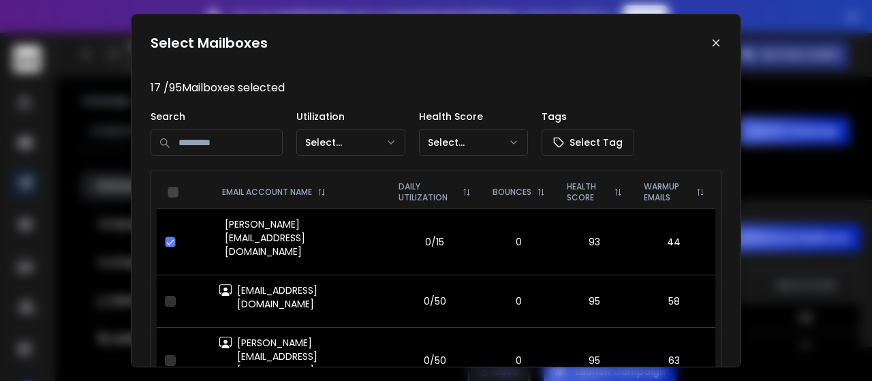
click at [226, 149] on input at bounding box center [217, 142] width 132 height 27
paste input "**********"
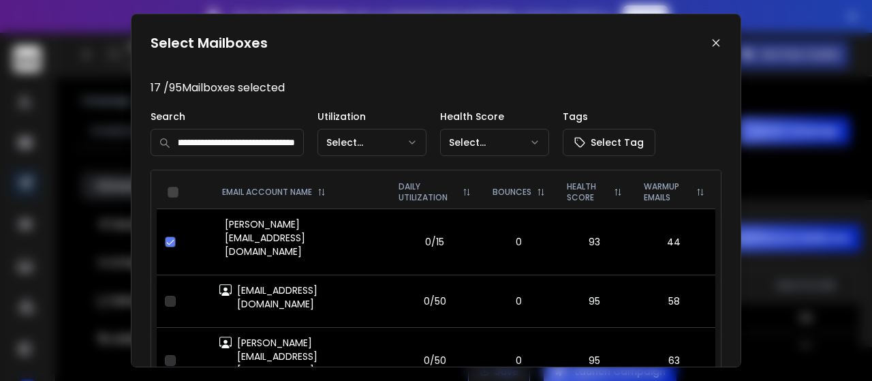
type input "**********"
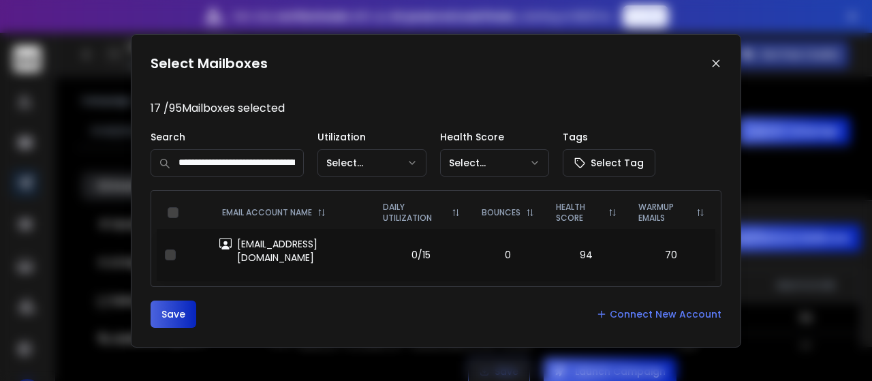
click at [170, 256] on button "button" at bounding box center [170, 254] width 11 height 11
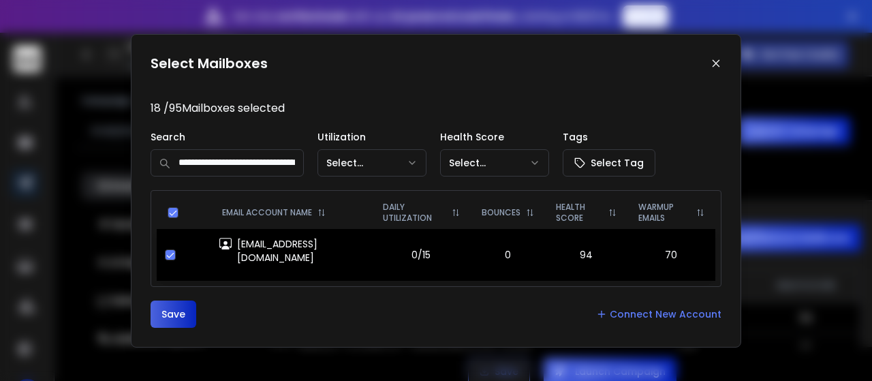
click at [170, 316] on button "Save" at bounding box center [174, 314] width 46 height 27
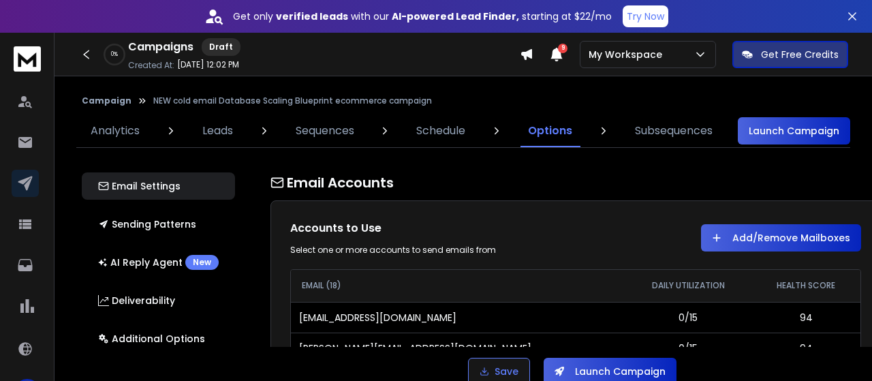
click at [754, 237] on button "Add/Remove Mailboxes" at bounding box center [781, 237] width 160 height 27
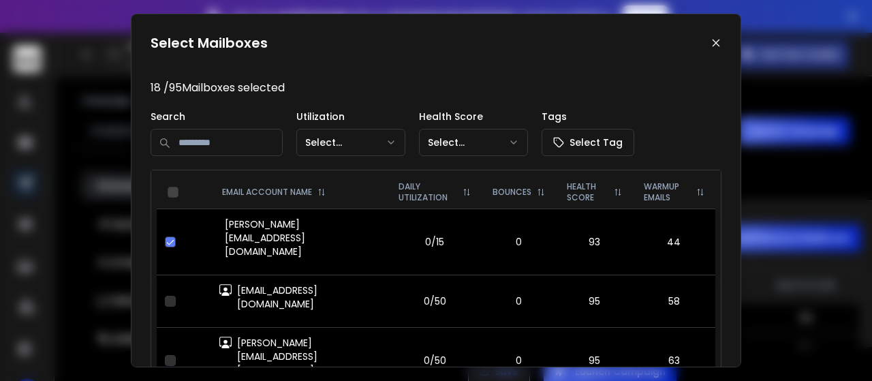
click at [258, 146] on input at bounding box center [217, 142] width 132 height 27
paste input "**********"
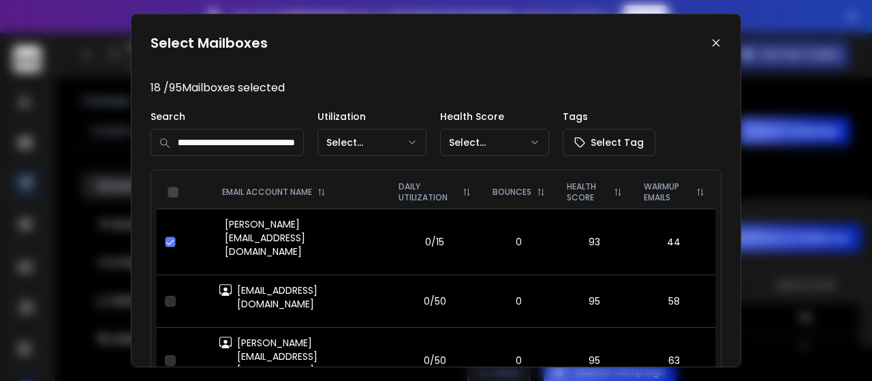
type input "**********"
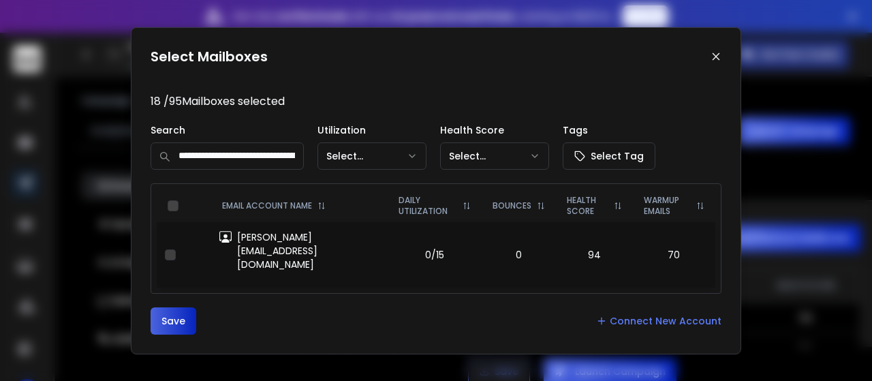
click at [169, 251] on button "button" at bounding box center [170, 254] width 11 height 11
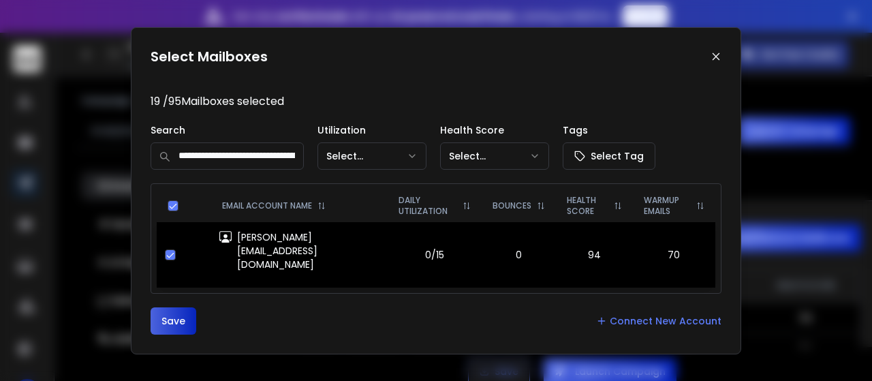
click at [169, 318] on button "Save" at bounding box center [174, 320] width 46 height 27
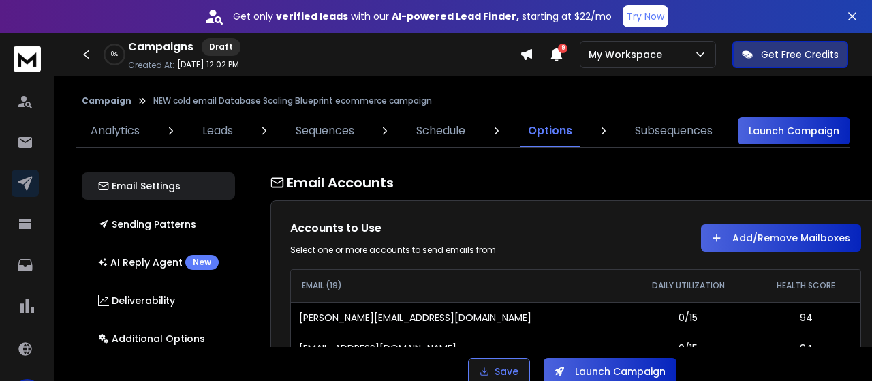
click at [745, 236] on button "Add/Remove Mailboxes" at bounding box center [781, 237] width 160 height 27
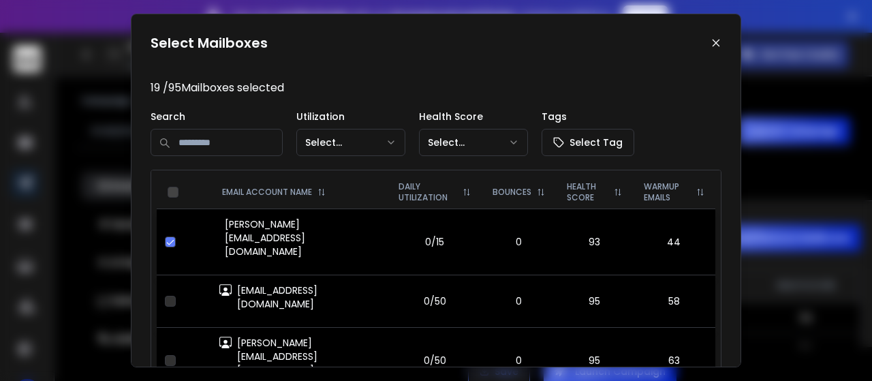
click at [264, 144] on input at bounding box center [217, 142] width 132 height 27
paste input "**********"
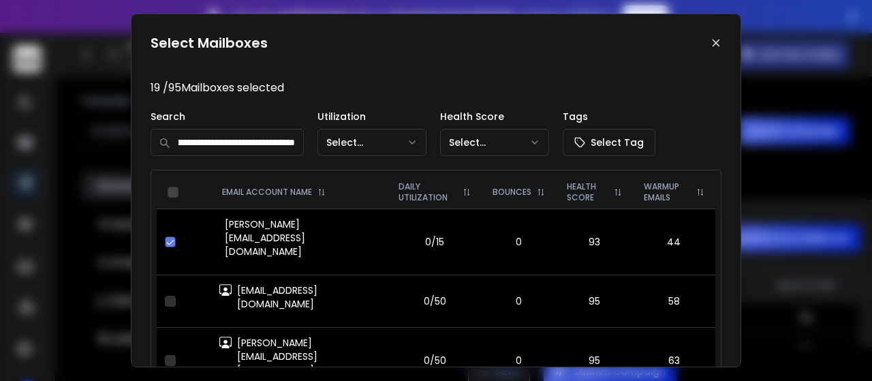
type input "**********"
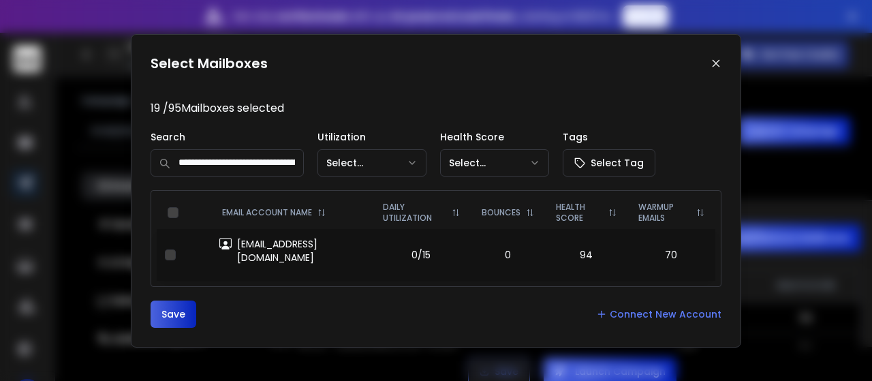
click at [170, 250] on button "button" at bounding box center [170, 254] width 11 height 11
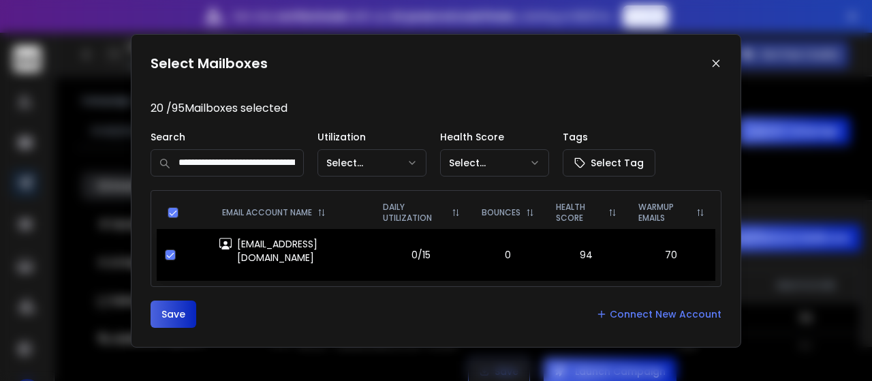
click at [173, 318] on button "Save" at bounding box center [174, 314] width 46 height 27
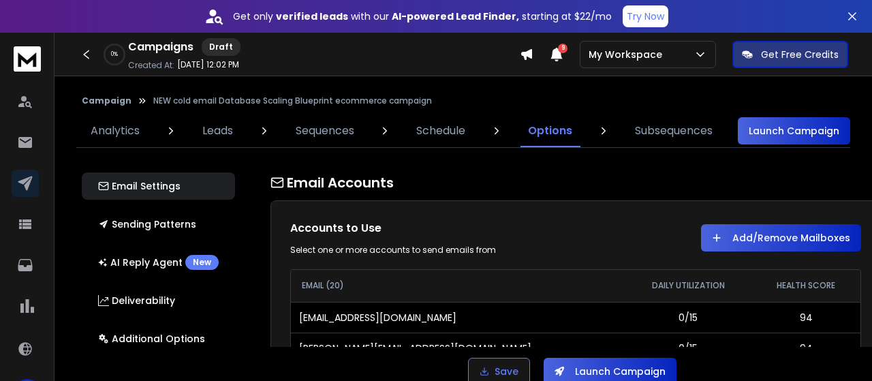
click at [746, 246] on button "Add/Remove Mailboxes" at bounding box center [781, 237] width 160 height 27
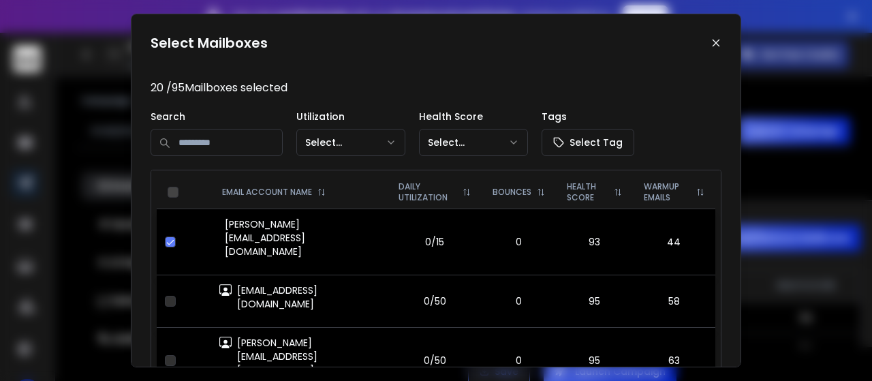
click at [239, 148] on input at bounding box center [217, 142] width 132 height 27
paste input "**********"
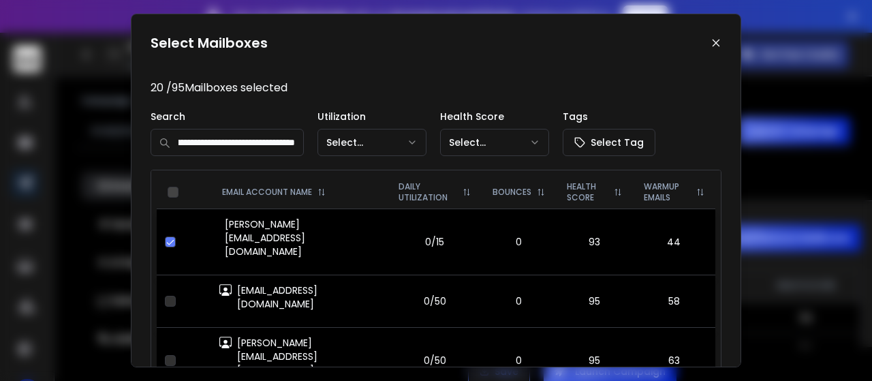
type input "**********"
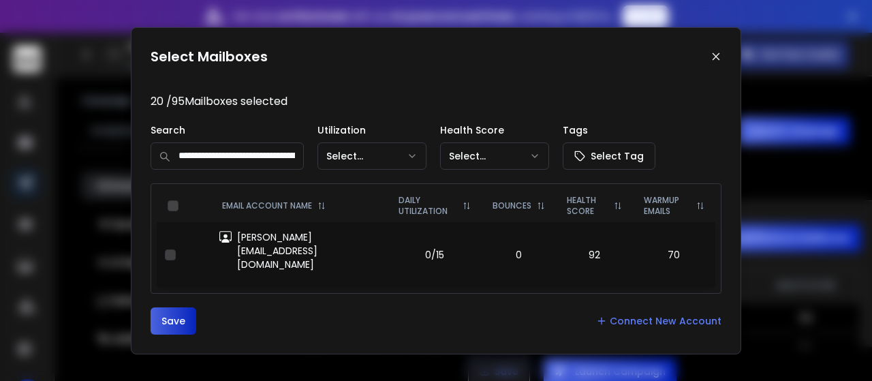
click at [165, 243] on td at bounding box center [184, 254] width 55 height 65
click at [171, 249] on button "button" at bounding box center [170, 254] width 11 height 11
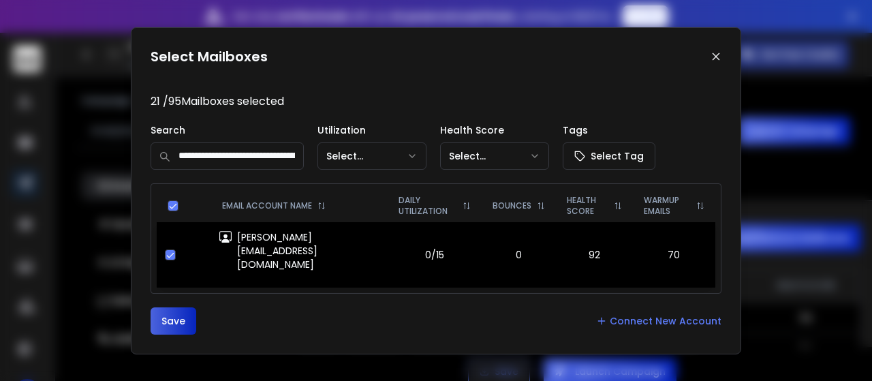
click at [181, 317] on button "Save" at bounding box center [174, 320] width 46 height 27
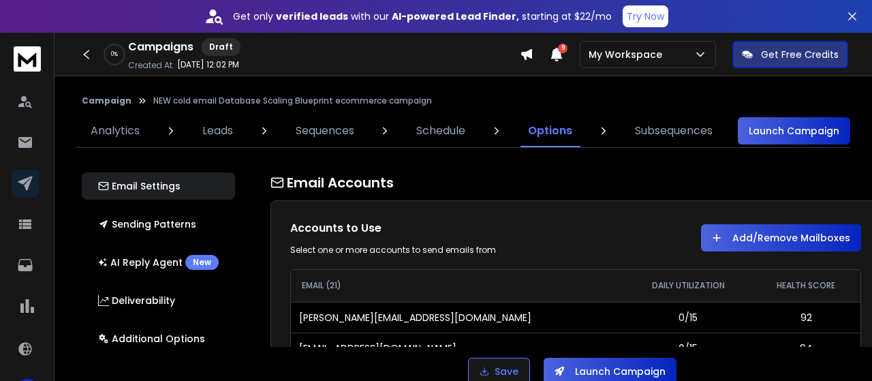
click at [756, 245] on button "Add/Remove Mailboxes" at bounding box center [781, 237] width 160 height 27
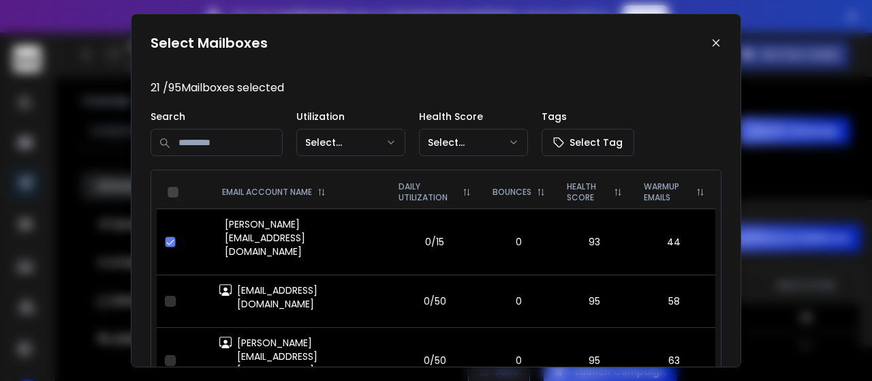
click at [213, 147] on input at bounding box center [217, 142] width 132 height 27
paste input "**********"
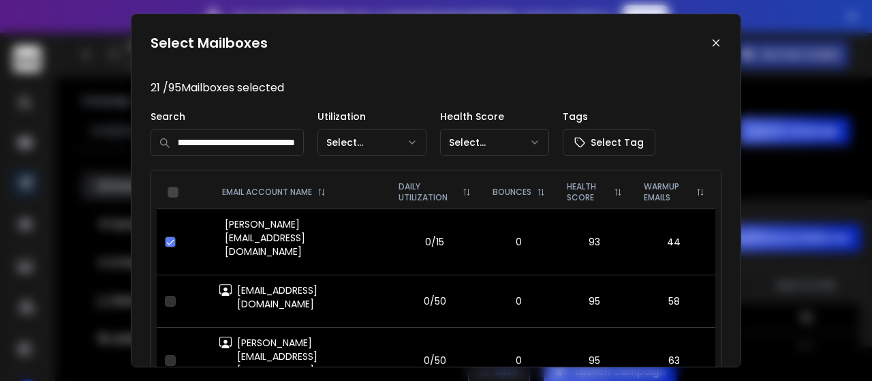
type input "**********"
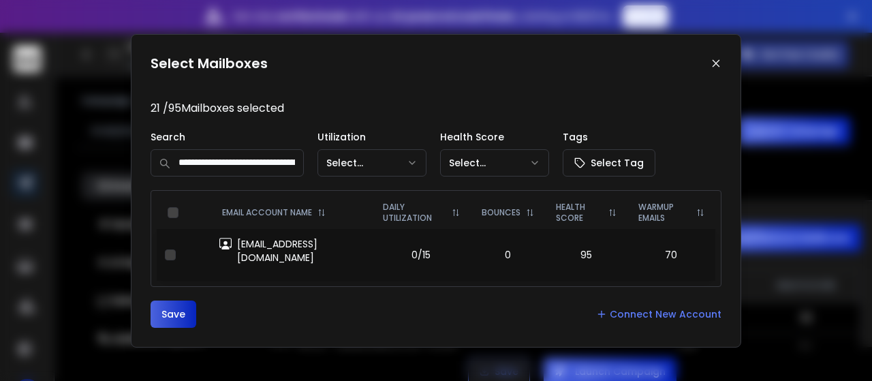
click at [166, 249] on button "button" at bounding box center [170, 254] width 11 height 11
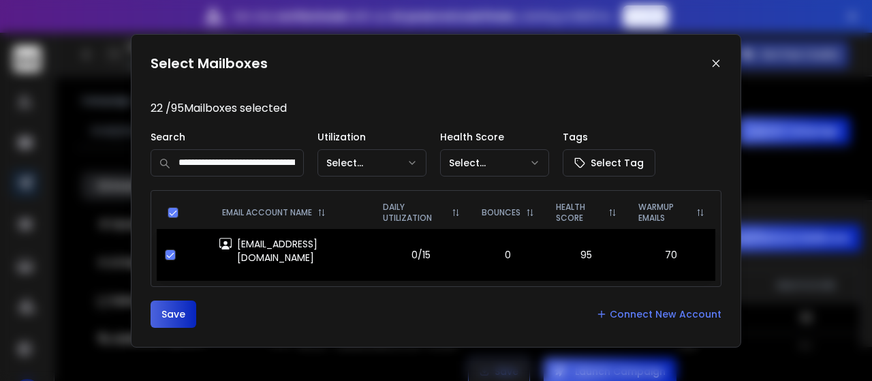
click at [172, 316] on button "Save" at bounding box center [174, 314] width 46 height 27
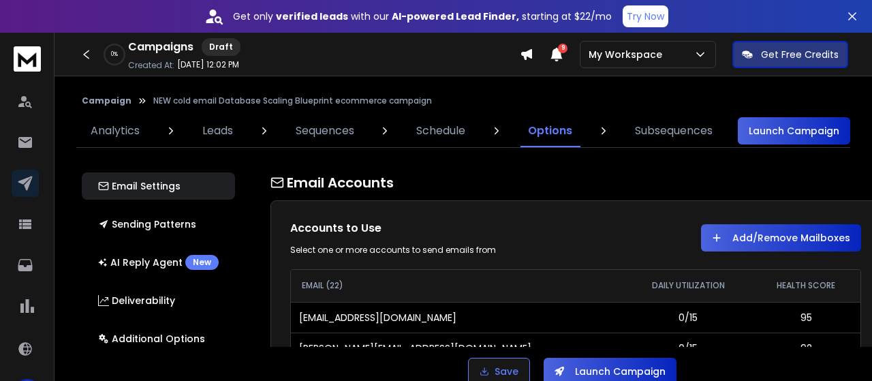
click at [741, 236] on button "Add/Remove Mailboxes" at bounding box center [781, 237] width 160 height 27
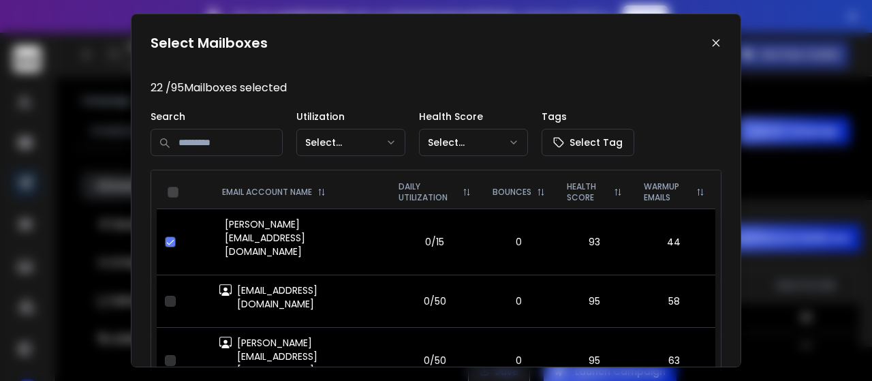
click at [233, 150] on input at bounding box center [217, 142] width 132 height 27
paste input "**********"
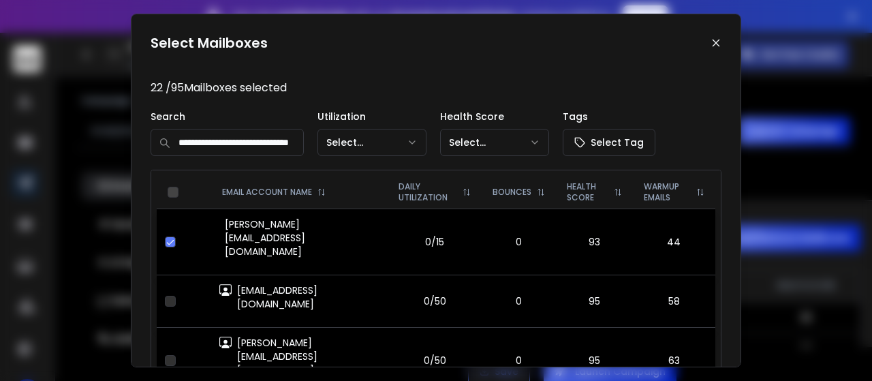
type input "**********"
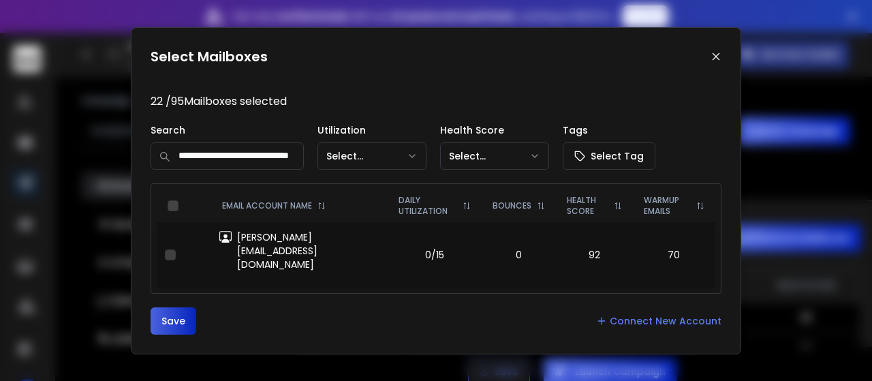
click at [166, 260] on button "button" at bounding box center [170, 254] width 11 height 11
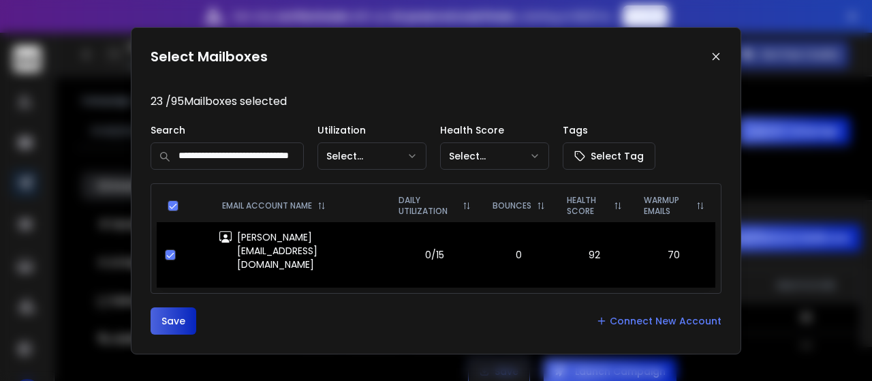
click at [181, 320] on button "Save" at bounding box center [174, 320] width 46 height 27
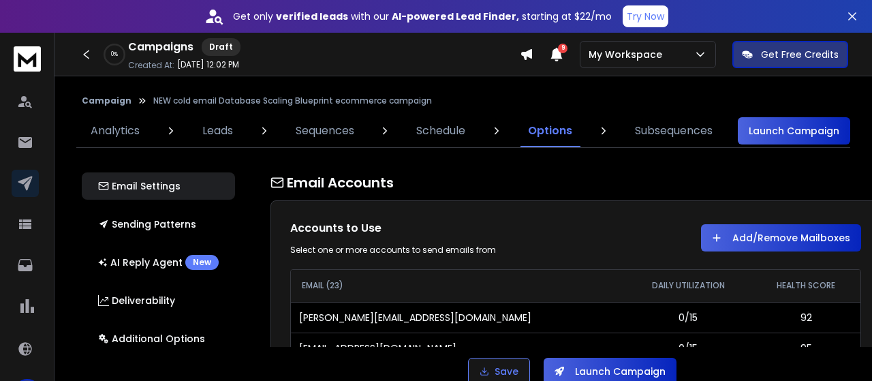
click at [720, 239] on button "Add/Remove Mailboxes" at bounding box center [781, 237] width 160 height 27
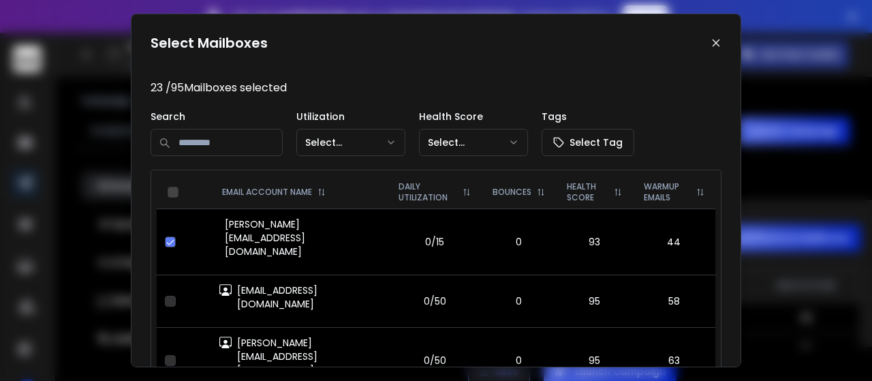
click at [262, 150] on input at bounding box center [217, 142] width 132 height 27
paste input "**********"
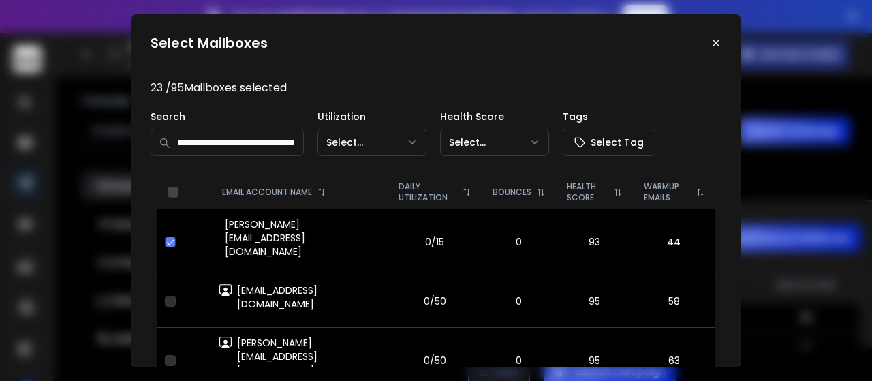
type input "**********"
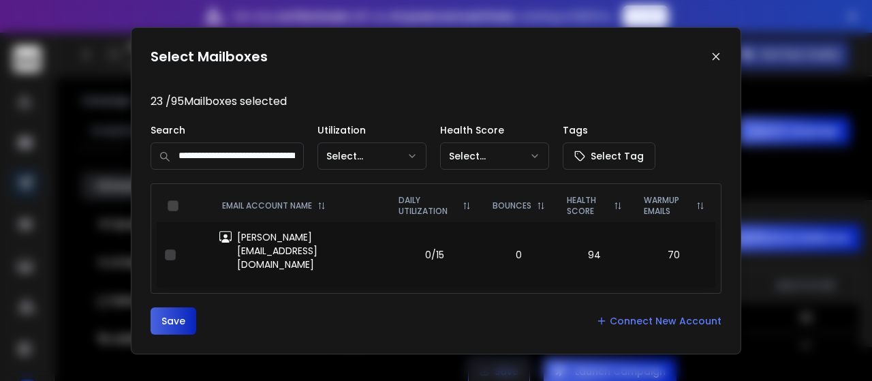
click at [168, 255] on button "button" at bounding box center [170, 254] width 11 height 11
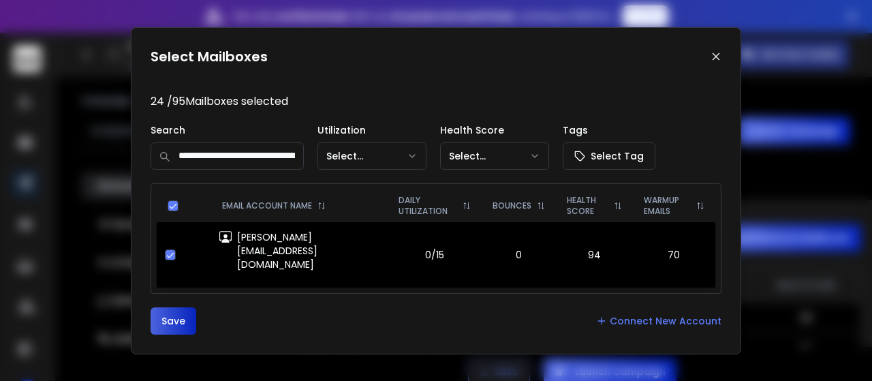
click at [173, 307] on button "Save" at bounding box center [174, 320] width 46 height 27
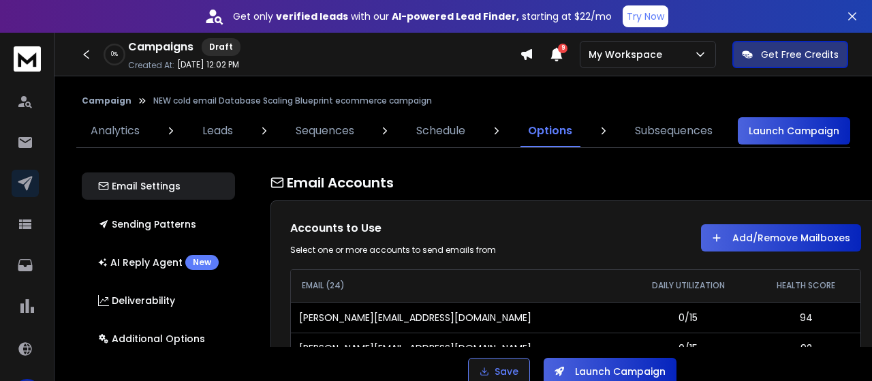
click at [741, 242] on button "Add/Remove Mailboxes" at bounding box center [781, 237] width 160 height 27
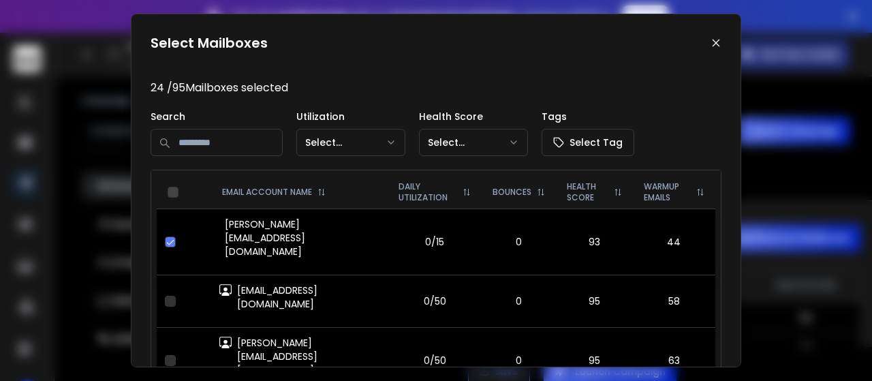
click at [263, 146] on input at bounding box center [217, 142] width 132 height 27
paste input "**********"
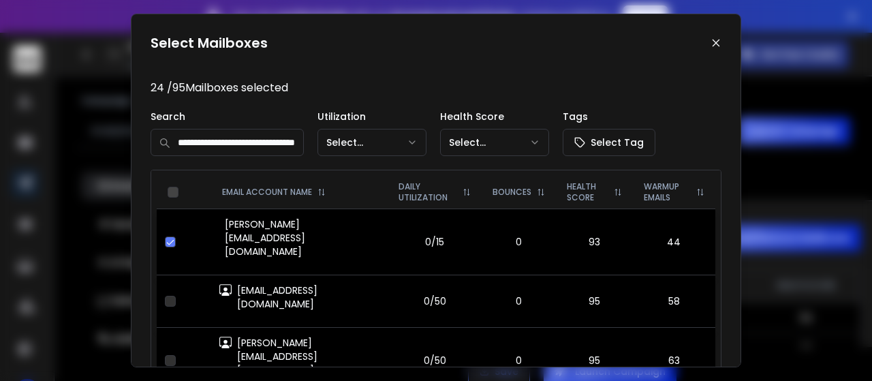
type input "**********"
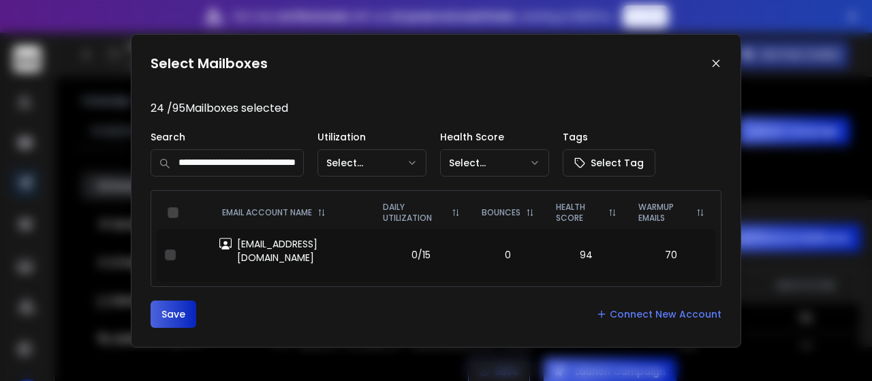
click at [168, 259] on button "button" at bounding box center [170, 254] width 11 height 11
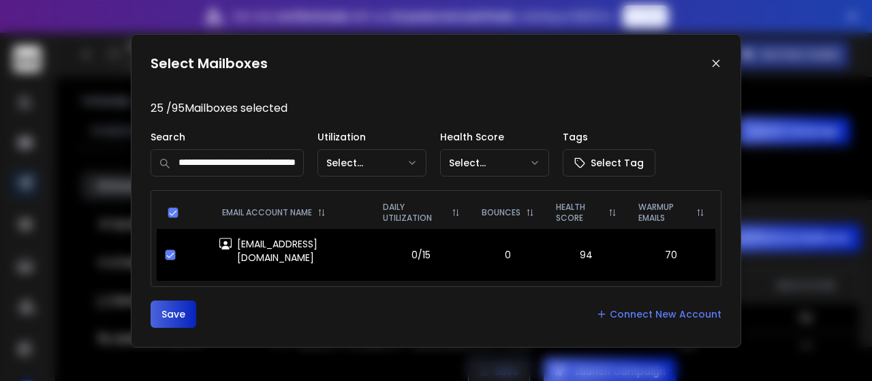
click at [180, 301] on button "Save" at bounding box center [174, 314] width 46 height 27
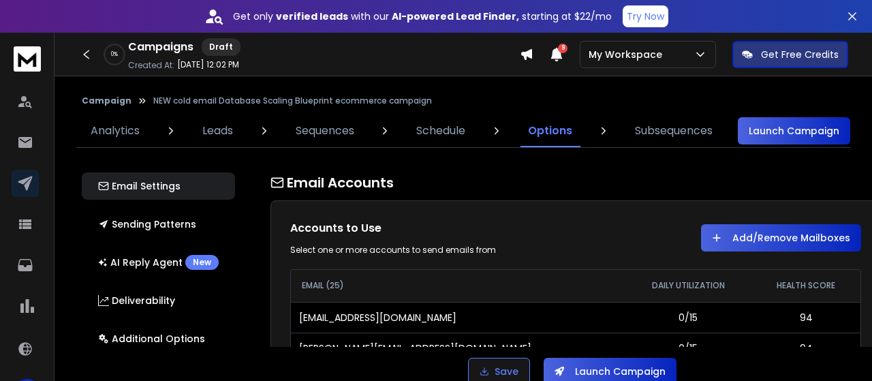
click at [723, 239] on button "Add/Remove Mailboxes" at bounding box center [781, 237] width 160 height 27
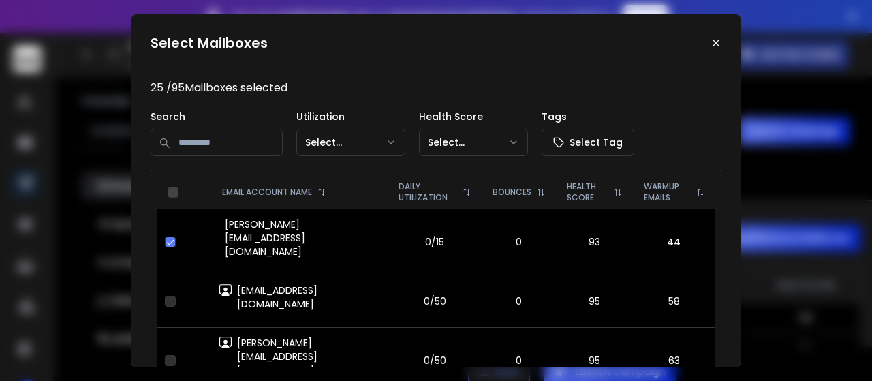
click at [237, 147] on input at bounding box center [217, 142] width 132 height 27
paste input "**********"
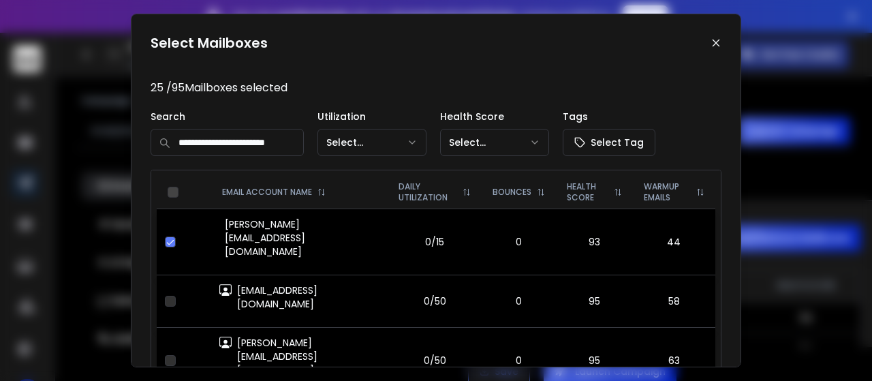
type input "**********"
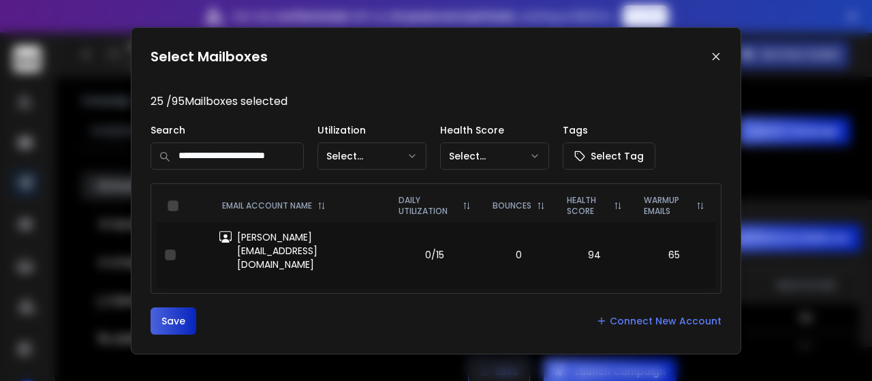
click at [172, 253] on button "button" at bounding box center [170, 254] width 11 height 11
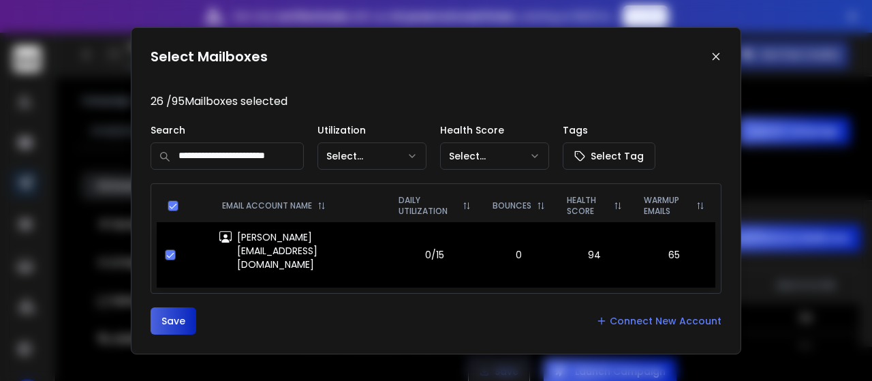
click at [175, 311] on button "Save" at bounding box center [174, 320] width 46 height 27
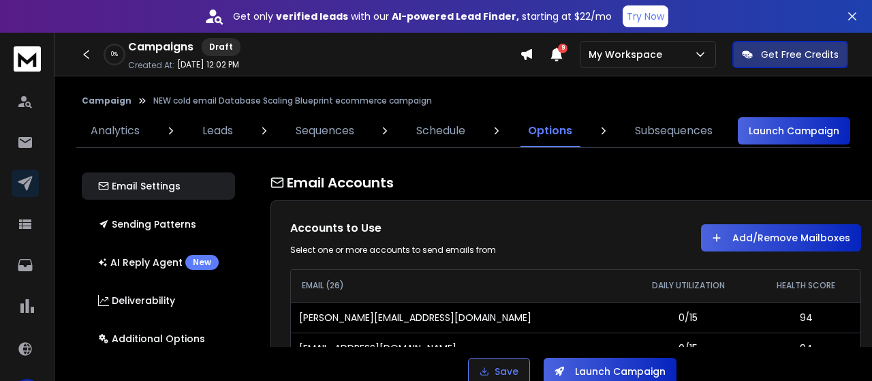
click at [737, 235] on button "Add/Remove Mailboxes" at bounding box center [781, 237] width 160 height 27
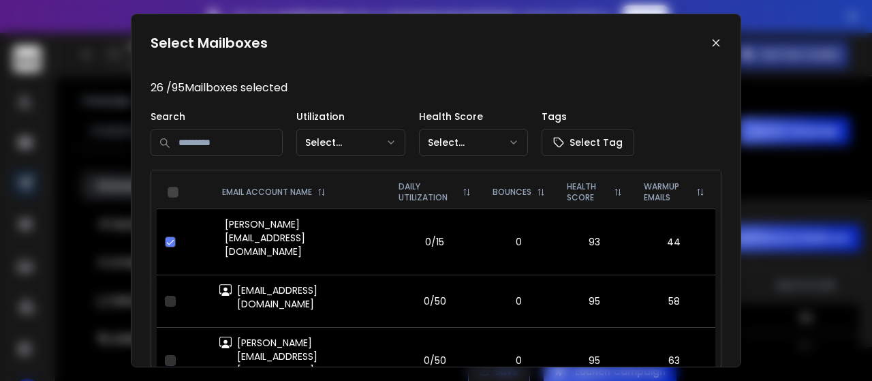
click at [236, 149] on input at bounding box center [217, 142] width 132 height 27
paste input "**********"
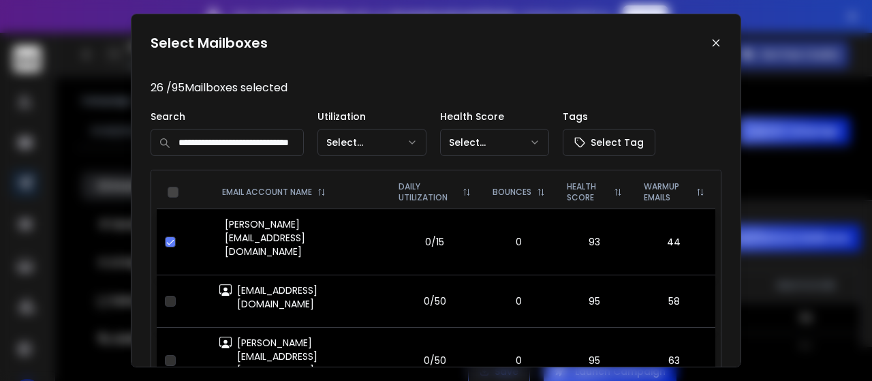
type input "**********"
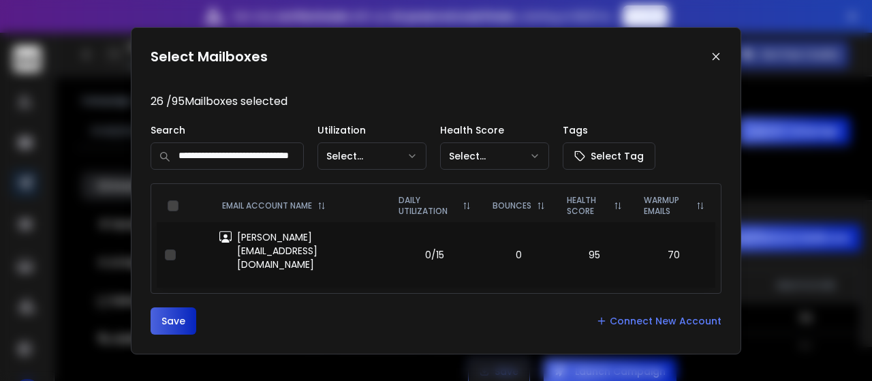
click at [168, 256] on button "button" at bounding box center [170, 254] width 11 height 11
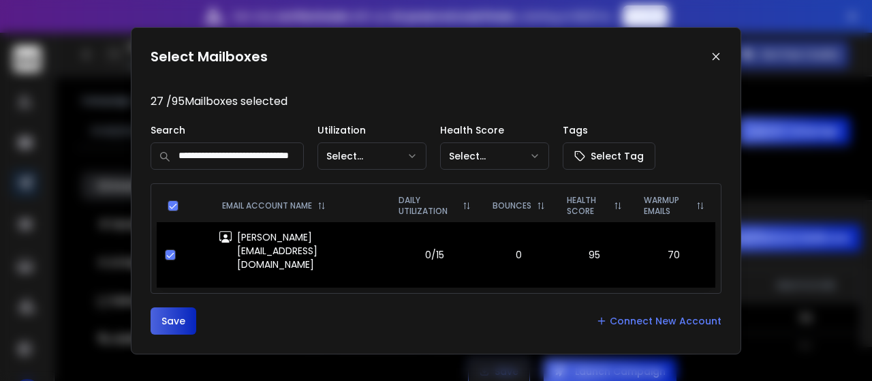
click at [183, 313] on button "Save" at bounding box center [174, 320] width 46 height 27
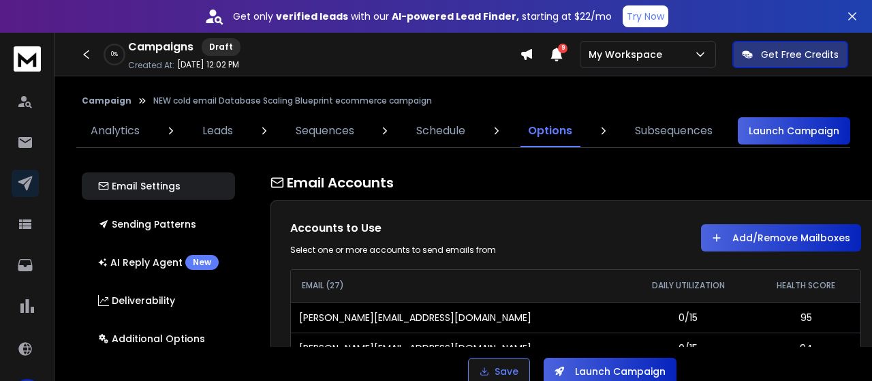
click at [730, 234] on button "Add/Remove Mailboxes" at bounding box center [781, 237] width 160 height 27
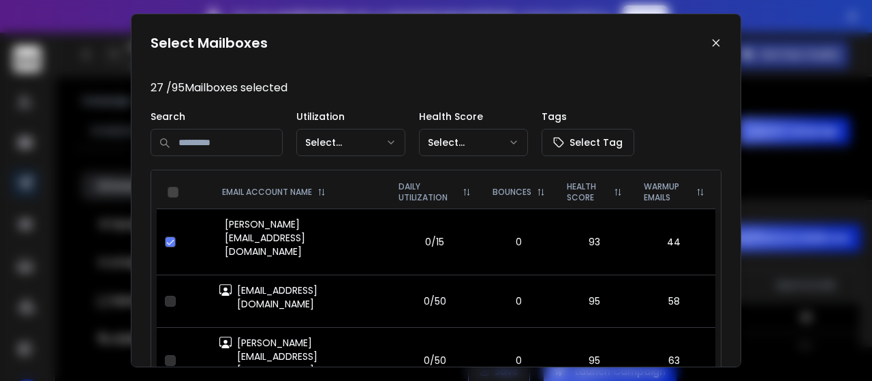
click at [274, 142] on input at bounding box center [217, 142] width 132 height 27
paste input "**********"
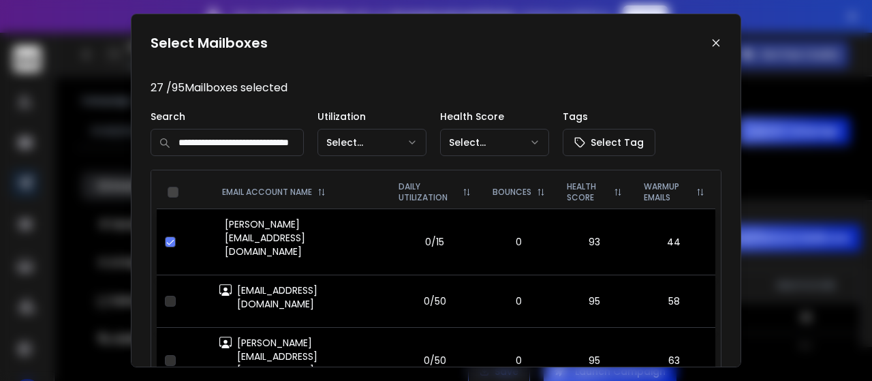
type input "**********"
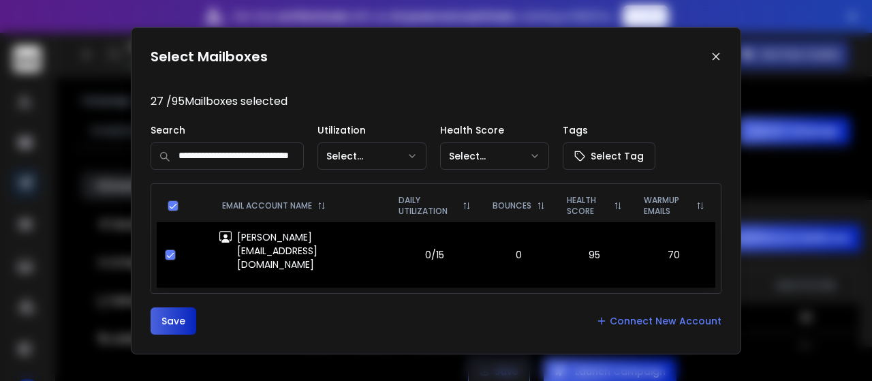
click at [716, 62] on icon at bounding box center [716, 56] width 11 height 11
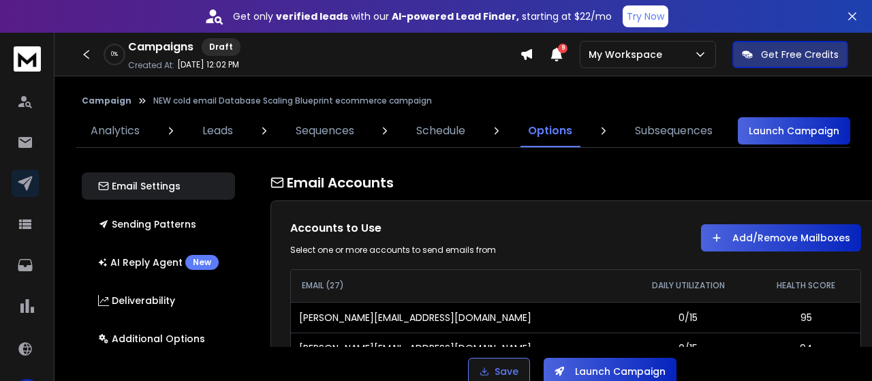
click at [714, 234] on icon "button" at bounding box center [717, 238] width 10 height 10
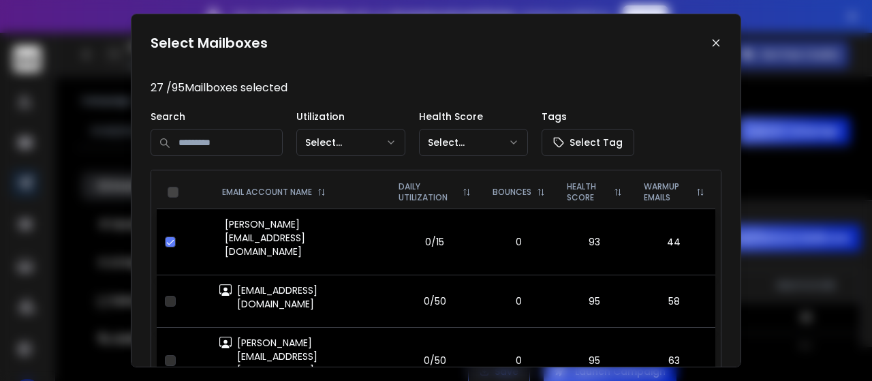
click at [244, 147] on input at bounding box center [217, 142] width 132 height 27
paste input "**********"
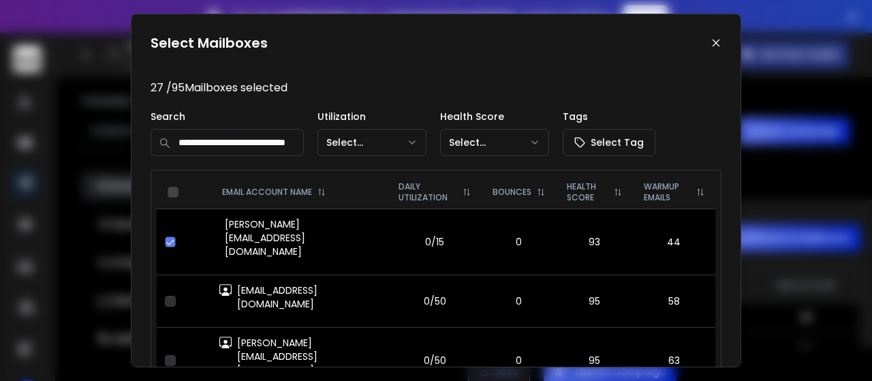
type input "**********"
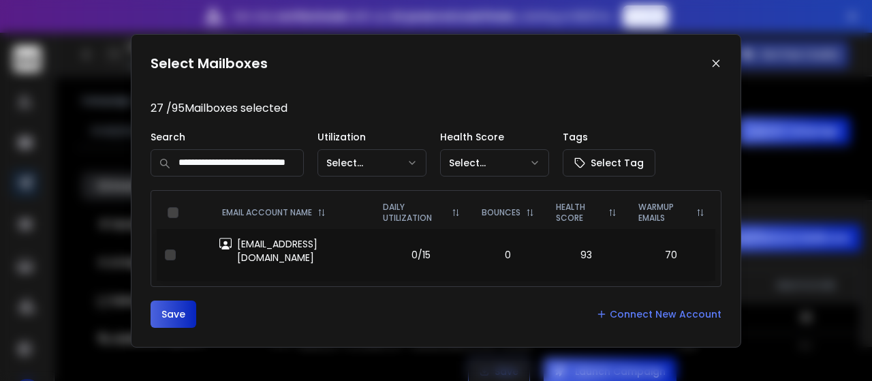
click at [170, 256] on button "button" at bounding box center [170, 254] width 11 height 11
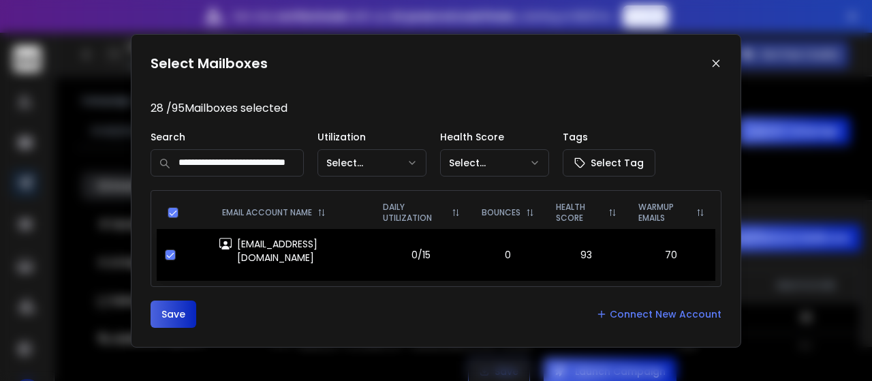
click at [174, 311] on button "Save" at bounding box center [174, 314] width 46 height 27
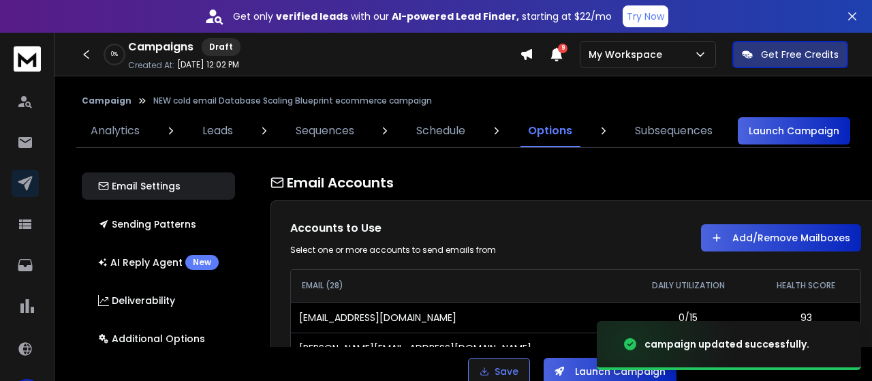
click at [750, 241] on button "Add/Remove Mailboxes" at bounding box center [781, 237] width 160 height 27
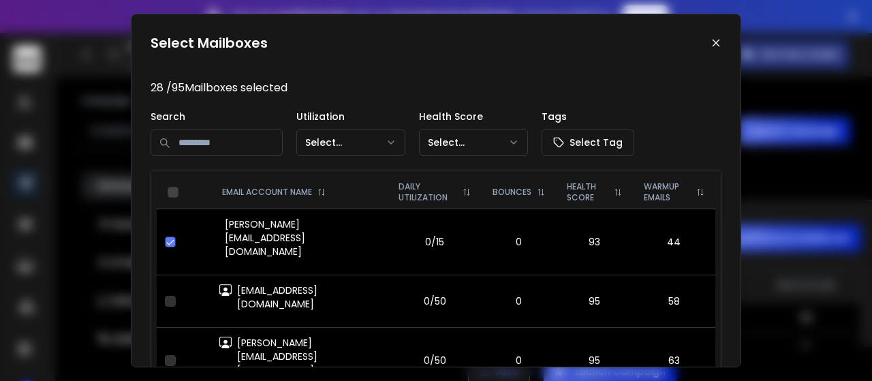
click at [269, 149] on input at bounding box center [217, 142] width 132 height 27
paste input "**********"
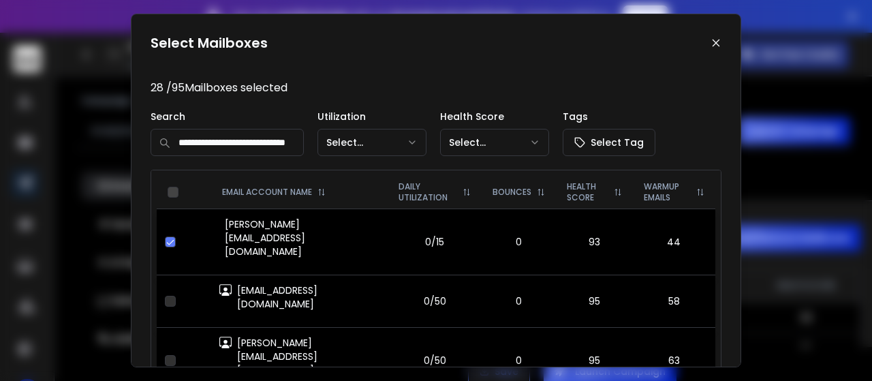
type input "**********"
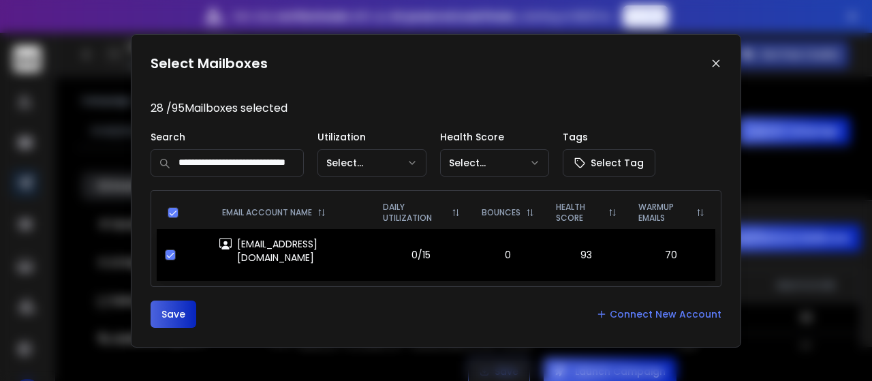
click at [711, 67] on icon at bounding box center [716, 63] width 11 height 11
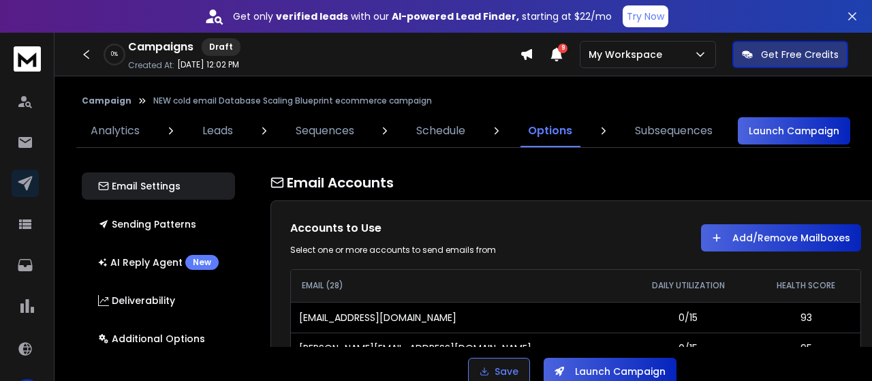
click at [713, 238] on icon "button" at bounding box center [716, 237] width 7 height 7
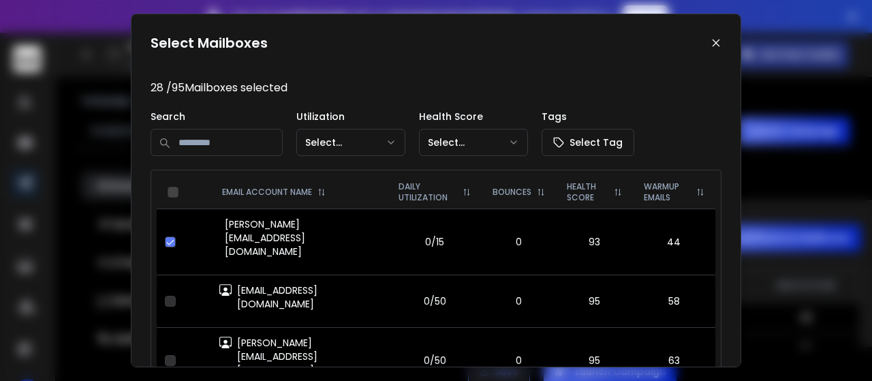
click at [236, 138] on input at bounding box center [217, 142] width 132 height 27
paste input "**********"
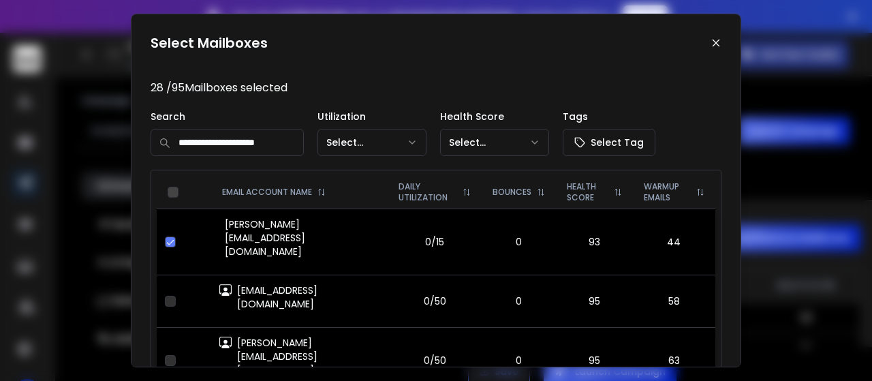
type input "**********"
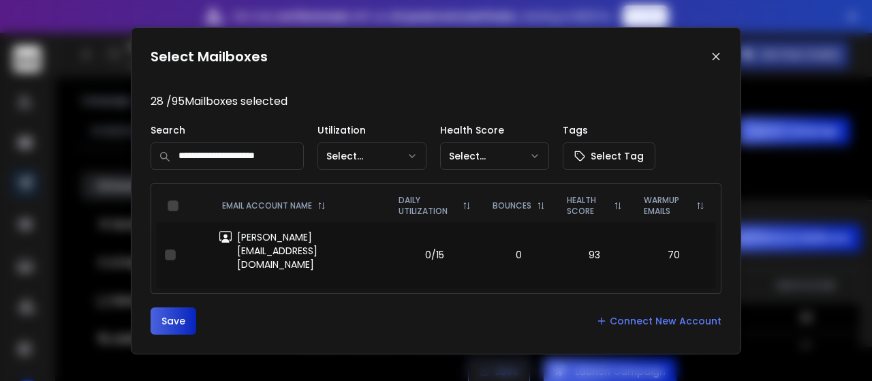
click at [166, 257] on button "button" at bounding box center [170, 254] width 11 height 11
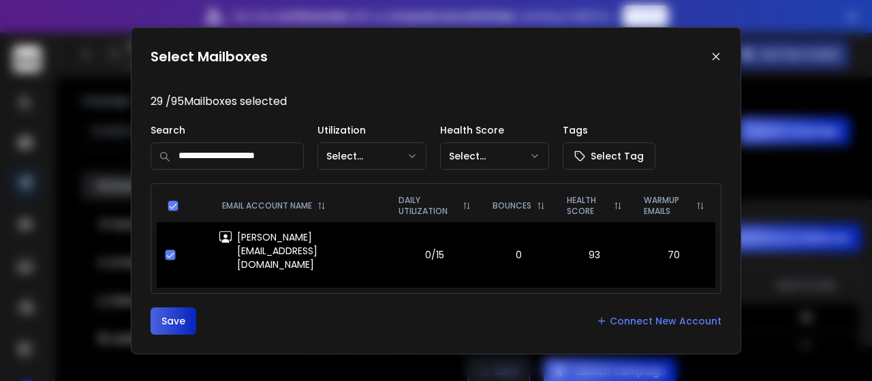
click at [182, 310] on button "Save" at bounding box center [174, 320] width 46 height 27
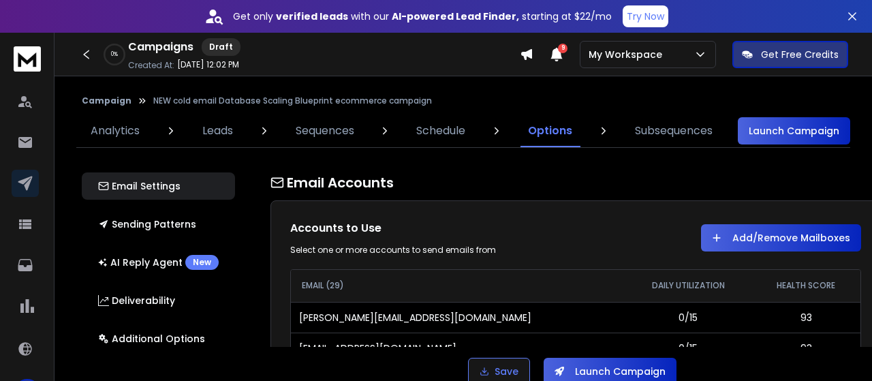
click at [714, 230] on button "Add/Remove Mailboxes" at bounding box center [781, 237] width 160 height 27
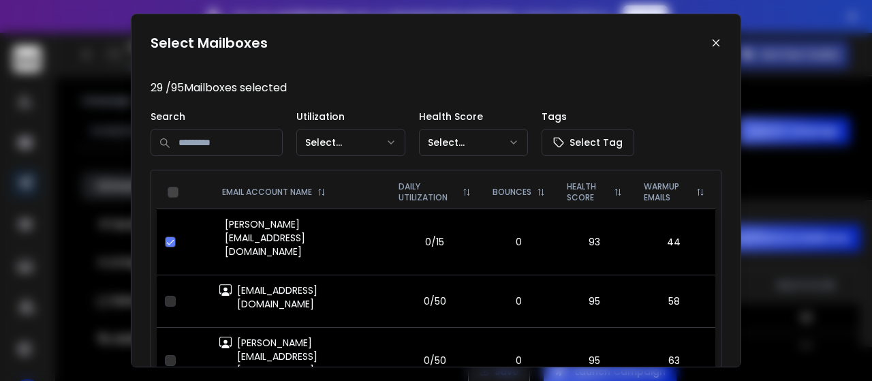
click at [202, 140] on input at bounding box center [217, 142] width 132 height 27
paste input "**********"
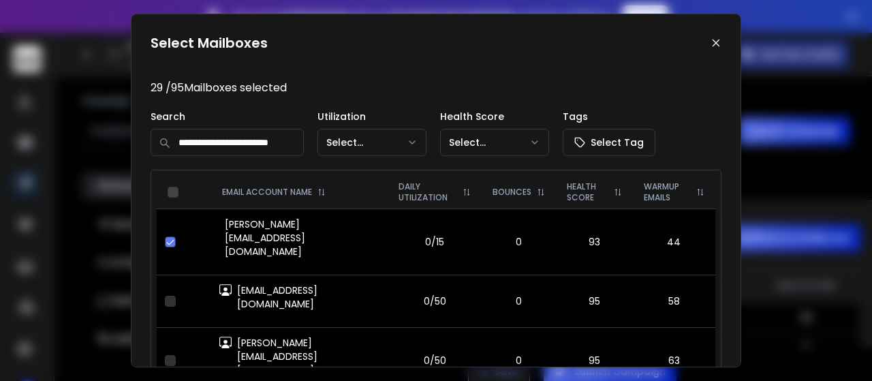
type input "**********"
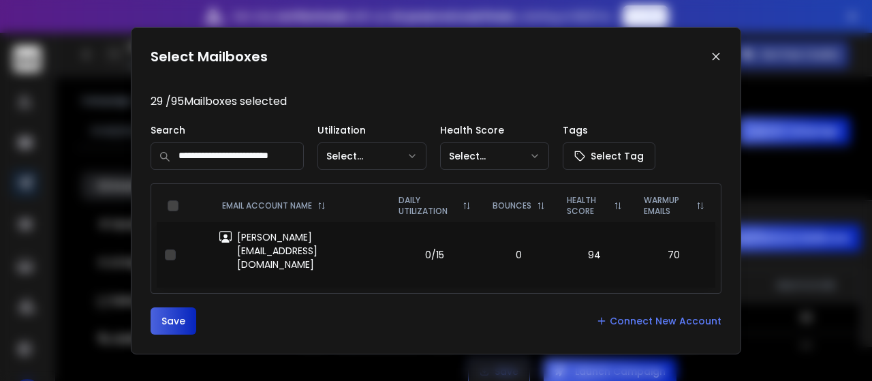
click at [171, 250] on button "button" at bounding box center [170, 254] width 11 height 11
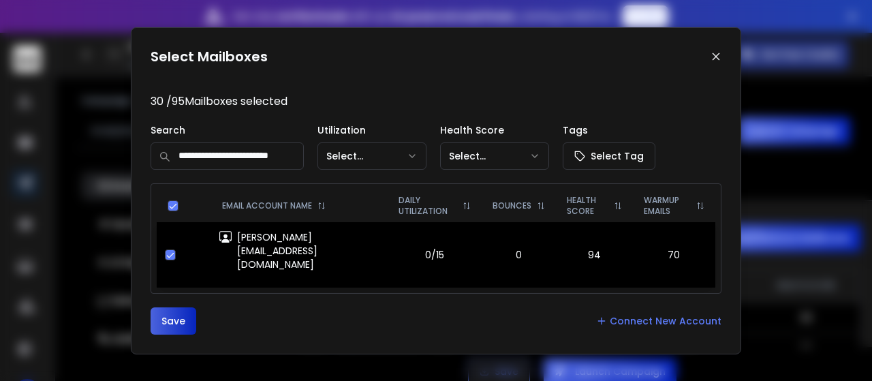
click at [168, 317] on button "Save" at bounding box center [174, 320] width 46 height 27
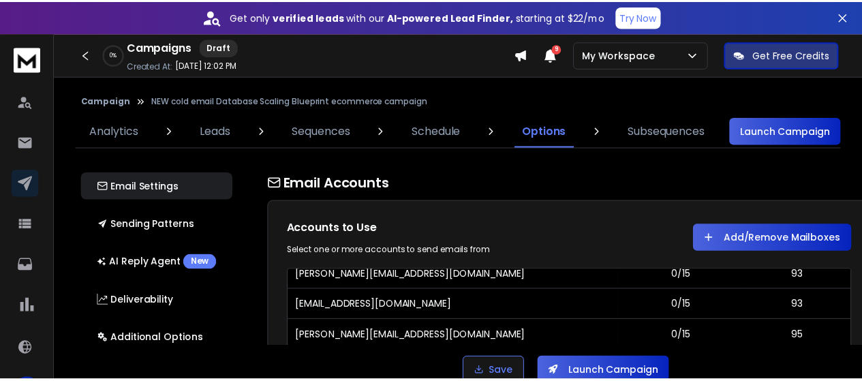
scroll to position [79, 0]
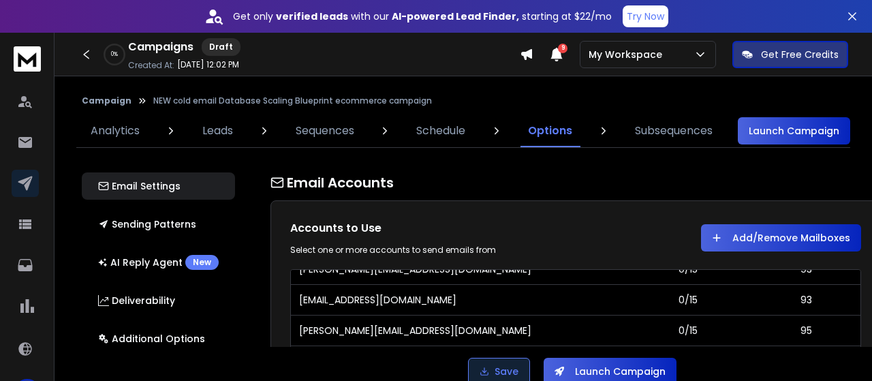
click at [491, 373] on button "Save" at bounding box center [499, 371] width 62 height 27
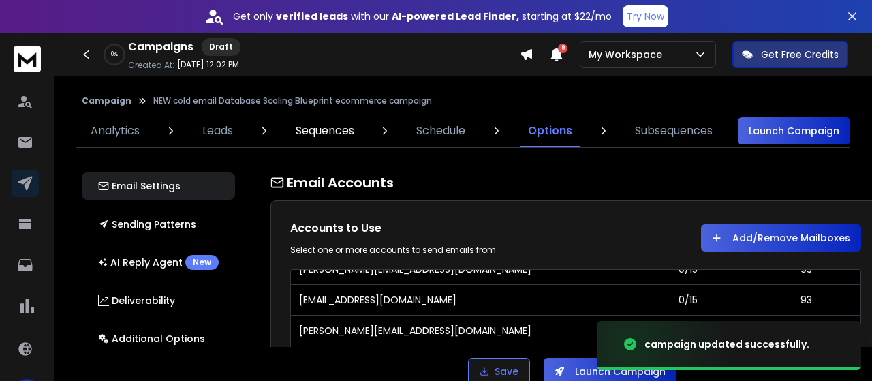
click at [333, 136] on p "Sequences" at bounding box center [325, 131] width 59 height 16
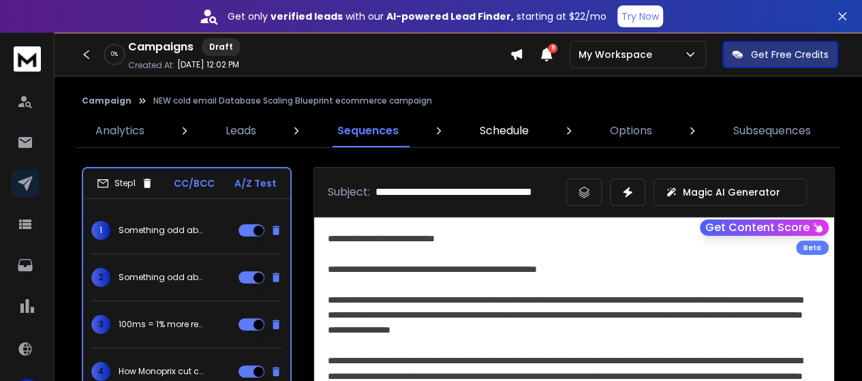
click at [502, 132] on p "Schedule" at bounding box center [503, 131] width 49 height 16
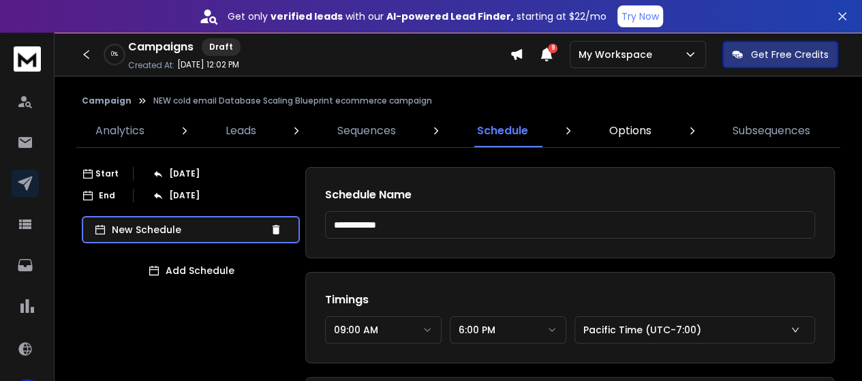
click at [637, 128] on p "Options" at bounding box center [630, 131] width 42 height 16
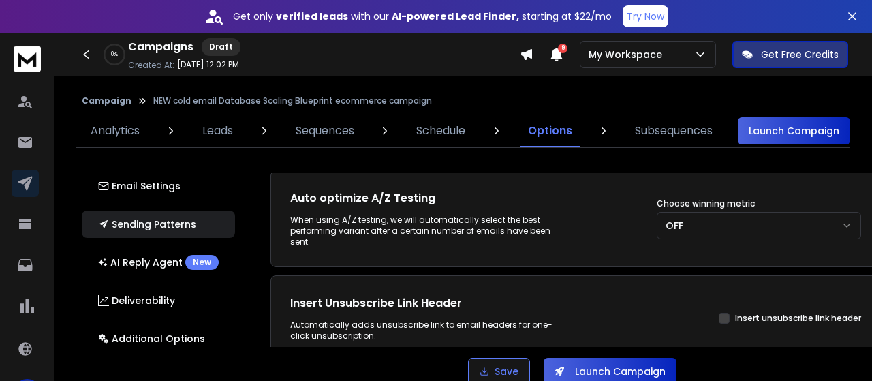
scroll to position [1071, 0]
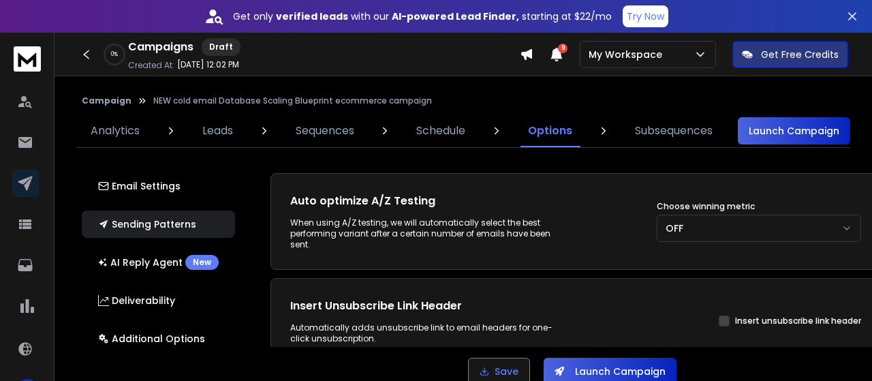
click at [715, 225] on button "OFF" at bounding box center [759, 228] width 204 height 27
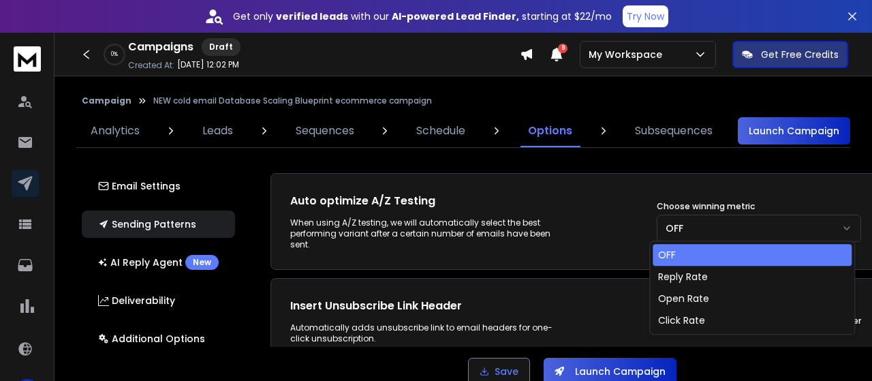
click at [604, 211] on div "**********" at bounding box center [725, 221] width 272 height 41
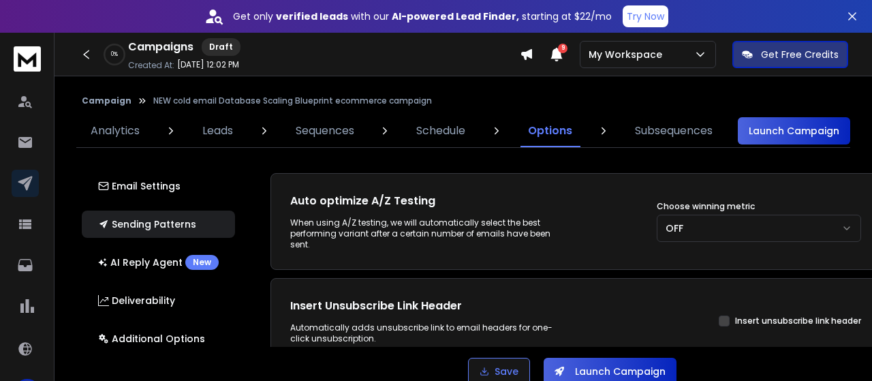
click at [671, 222] on button "OFF" at bounding box center [759, 228] width 204 height 27
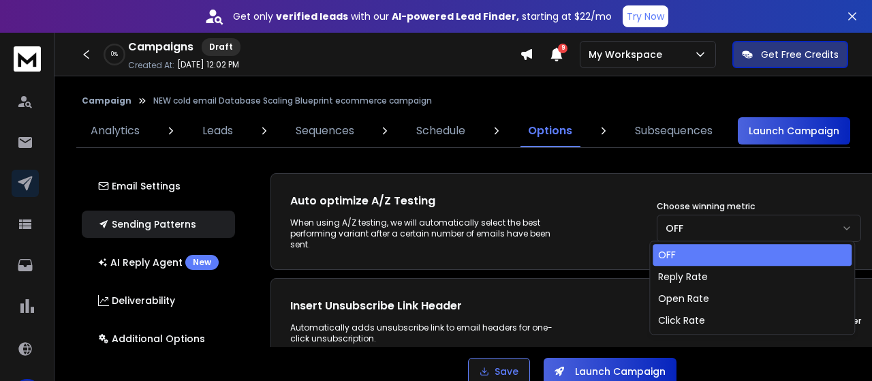
select select "**********"
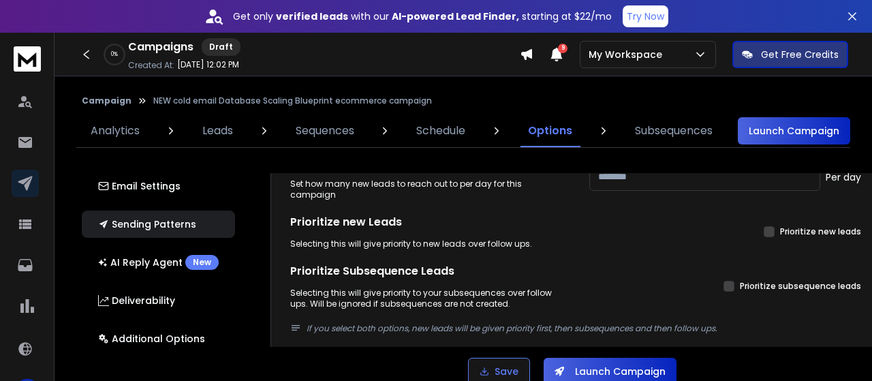
scroll to position [883, 0]
click at [769, 230] on button "Prioritize new leads" at bounding box center [769, 231] width 11 height 11
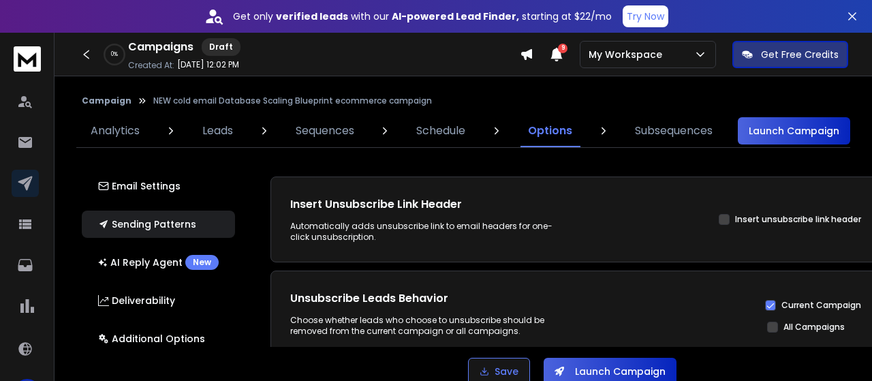
scroll to position [1172, 0]
click at [500, 366] on button "Save" at bounding box center [499, 371] width 62 height 27
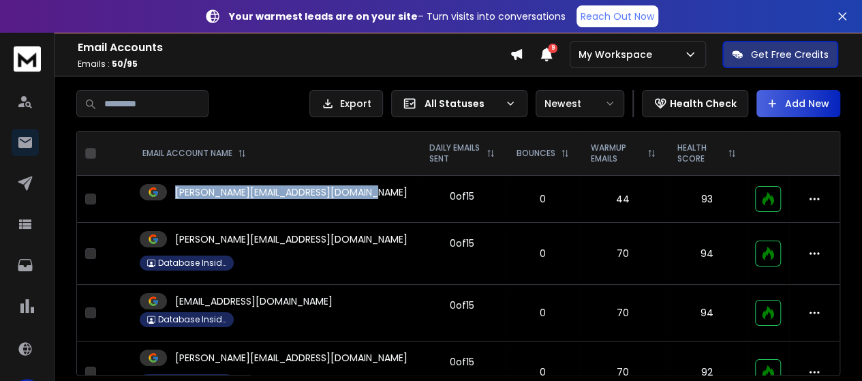
drag, startPoint x: 177, startPoint y: 196, endPoint x: 371, endPoint y: 192, distance: 194.3
click at [371, 192] on p "[PERSON_NAME][EMAIL_ADDRESS][DOMAIN_NAME]" at bounding box center [291, 192] width 232 height 14
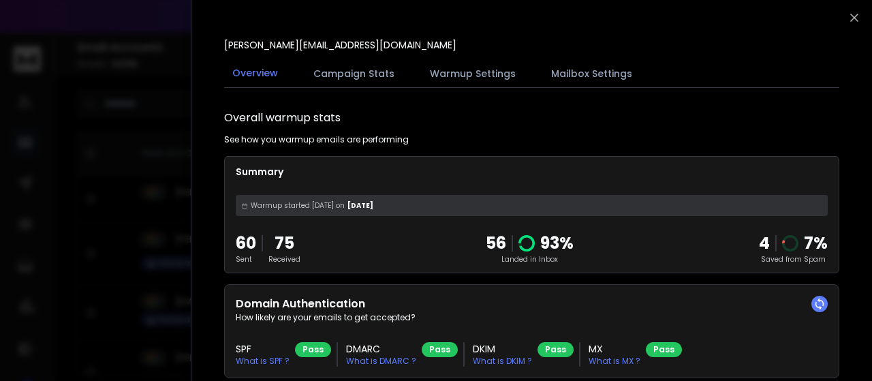
drag, startPoint x: 371, startPoint y: 192, endPoint x: 683, endPoint y: 132, distance: 317.8
click at [683, 132] on div "Overall warmup stats See how you warmup emails are performing" at bounding box center [531, 127] width 615 height 35
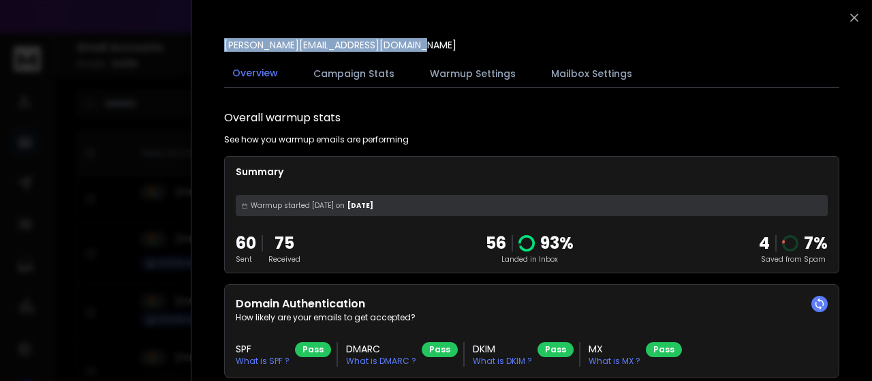
drag, startPoint x: 224, startPoint y: 47, endPoint x: 418, endPoint y: 50, distance: 194.9
click at [418, 50] on p "[PERSON_NAME][EMAIL_ADDRESS][DOMAIN_NAME]" at bounding box center [340, 45] width 232 height 14
copy p "[PERSON_NAME][EMAIL_ADDRESS][DOMAIN_NAME]"
click at [853, 12] on icon "button" at bounding box center [855, 18] width 14 height 14
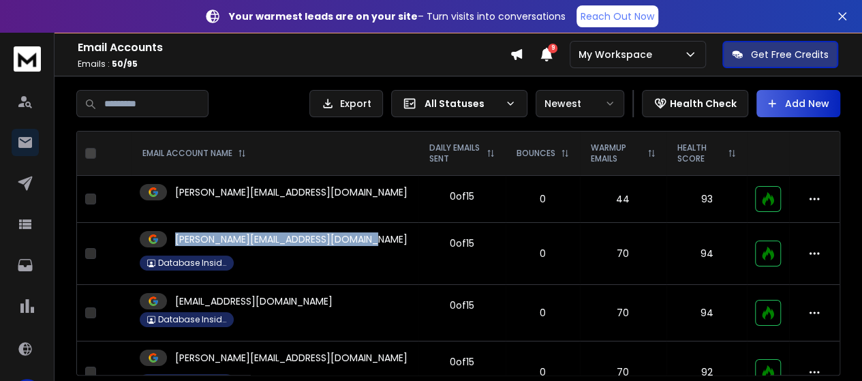
drag, startPoint x: 174, startPoint y: 236, endPoint x: 367, endPoint y: 238, distance: 192.2
click at [367, 238] on div "[PERSON_NAME][EMAIL_ADDRESS][DOMAIN_NAME]" at bounding box center [275, 242] width 271 height 22
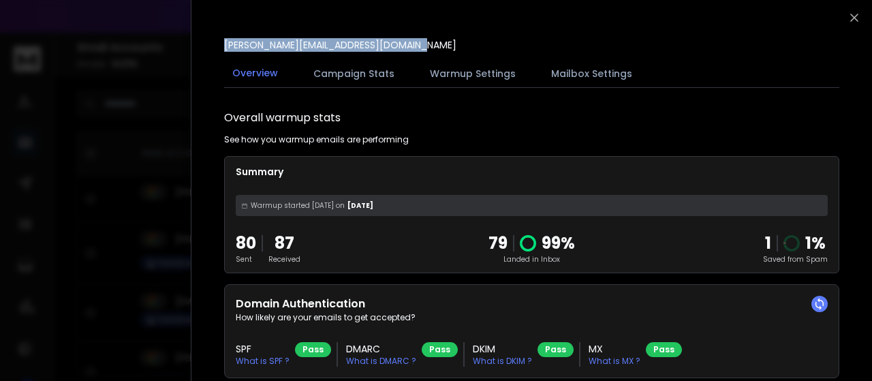
drag, startPoint x: 226, startPoint y: 47, endPoint x: 417, endPoint y: 50, distance: 191.5
click at [417, 50] on div "[PERSON_NAME][EMAIL_ADDRESS][DOMAIN_NAME]" at bounding box center [531, 45] width 615 height 14
copy p "[PERSON_NAME][EMAIL_ADDRESS][DOMAIN_NAME]"
click at [849, 17] on icon "button" at bounding box center [855, 18] width 14 height 14
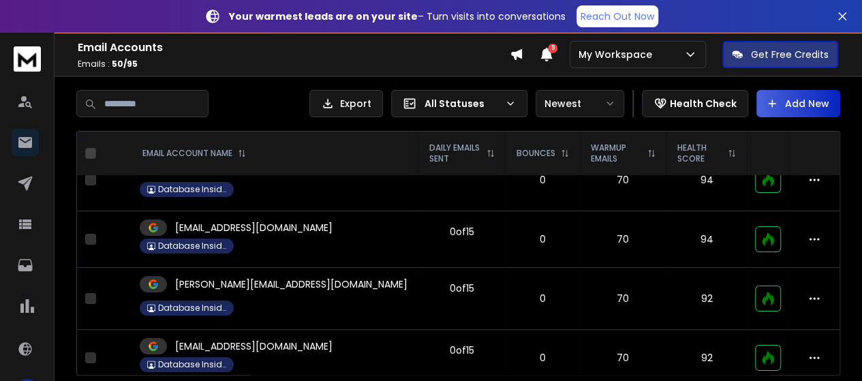
scroll to position [82, 0]
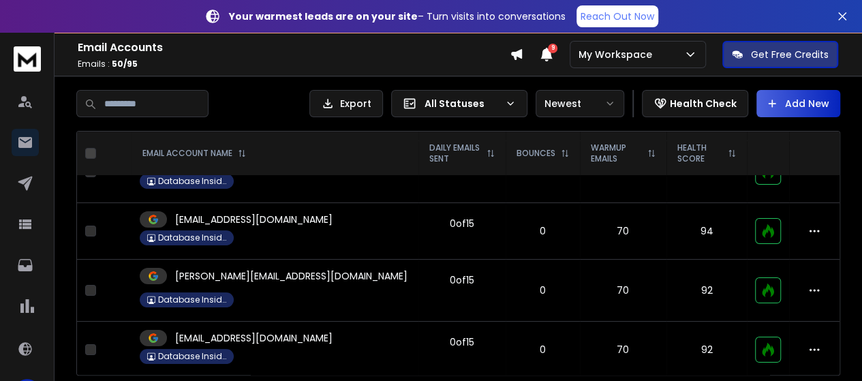
click at [177, 213] on p "[EMAIL_ADDRESS][DOMAIN_NAME]" at bounding box center [253, 220] width 157 height 14
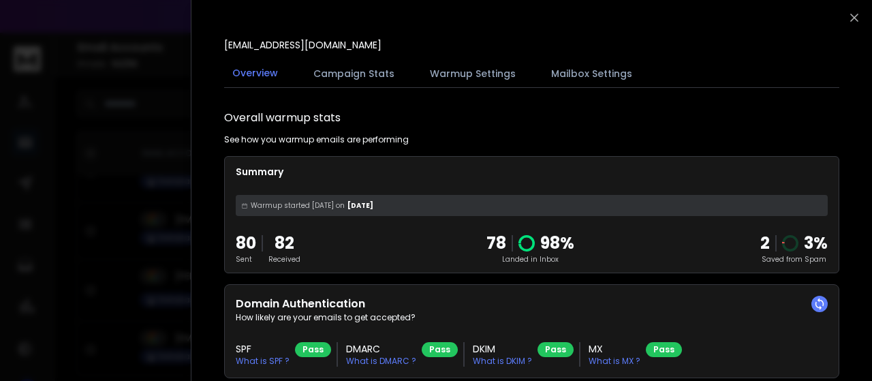
drag, startPoint x: 226, startPoint y: 47, endPoint x: 420, endPoint y: 52, distance: 194.3
copy p "[EMAIL_ADDRESS][DOMAIN_NAME]"
click at [854, 21] on icon "button" at bounding box center [854, 17] width 7 height 7
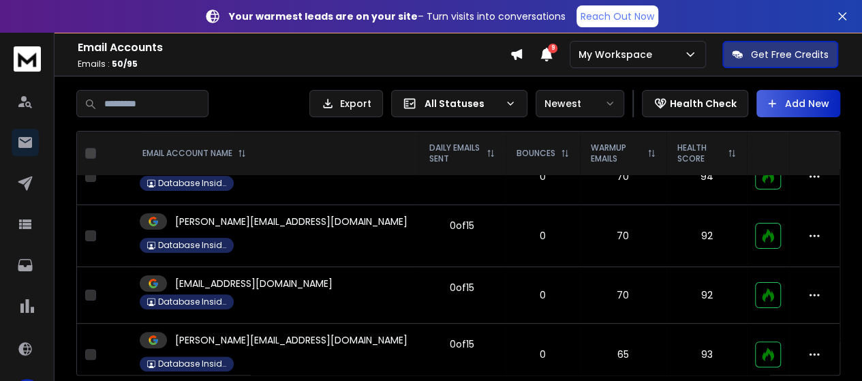
scroll to position [164, 0]
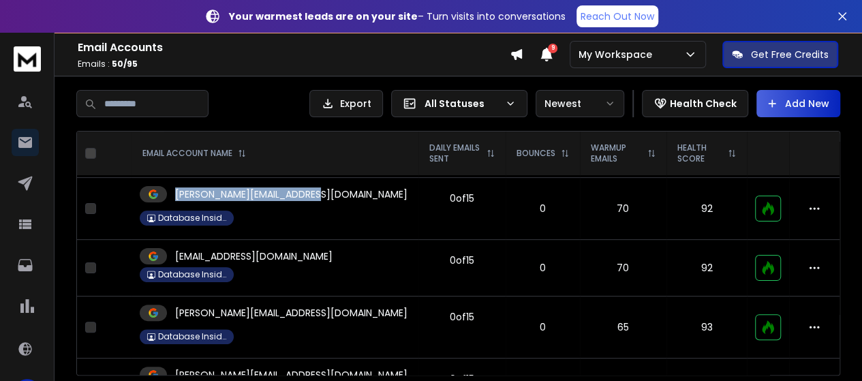
drag, startPoint x: 176, startPoint y: 182, endPoint x: 316, endPoint y: 180, distance: 140.4
click at [316, 187] on p "[PERSON_NAME][EMAIL_ADDRESS][DOMAIN_NAME]" at bounding box center [291, 194] width 232 height 14
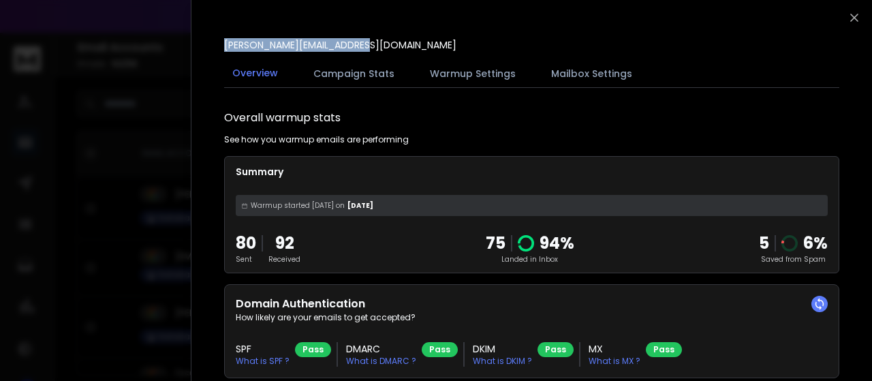
drag, startPoint x: 223, startPoint y: 47, endPoint x: 375, endPoint y: 42, distance: 152.1
copy p "[PERSON_NAME][EMAIL_ADDRESS][DOMAIN_NAME]"
click at [848, 16] on icon "button" at bounding box center [855, 18] width 14 height 14
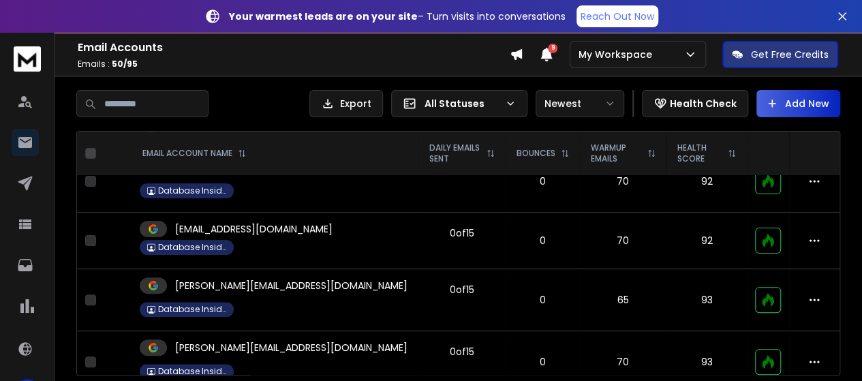
scroll to position [218, 0]
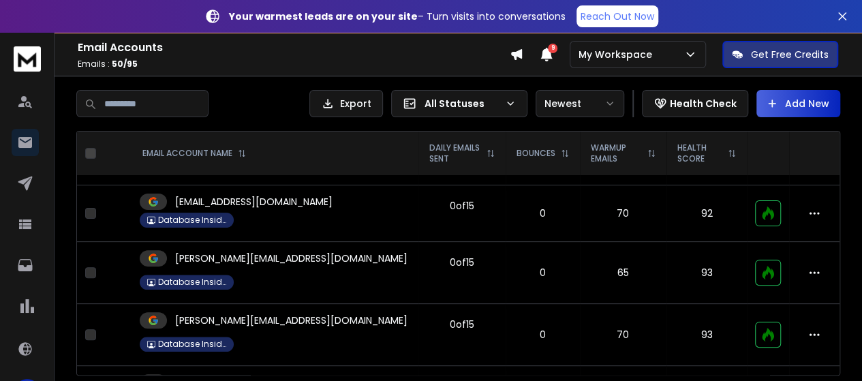
click at [192, 195] on p "[EMAIL_ADDRESS][DOMAIN_NAME]" at bounding box center [253, 202] width 157 height 14
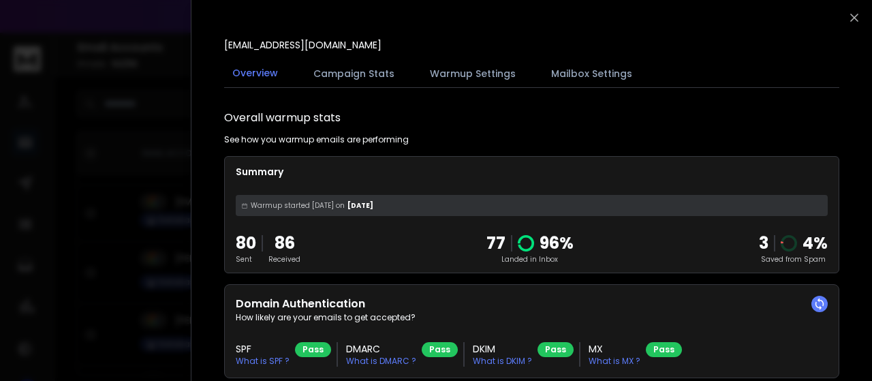
drag, startPoint x: 225, startPoint y: 47, endPoint x: 421, endPoint y: 44, distance: 196.3
click at [421, 44] on div "[EMAIL_ADDRESS][DOMAIN_NAME]" at bounding box center [531, 45] width 615 height 14
copy p "[EMAIL_ADDRESS][DOMAIN_NAME]"
click at [851, 16] on icon "button" at bounding box center [854, 17] width 7 height 7
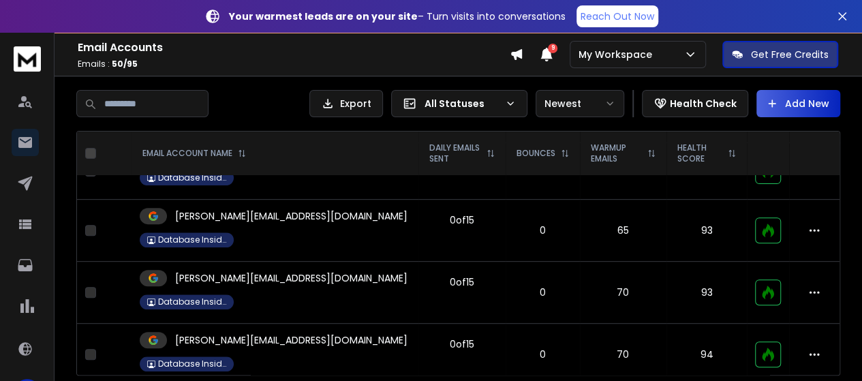
scroll to position [273, 0]
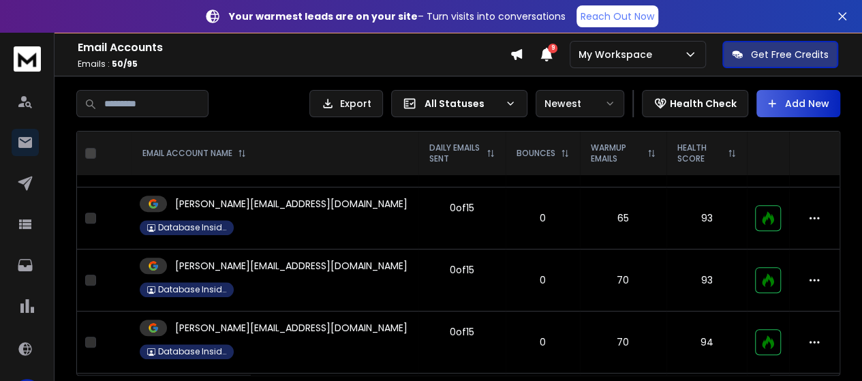
click at [245, 197] on p "[PERSON_NAME][EMAIL_ADDRESS][DOMAIN_NAME]" at bounding box center [291, 204] width 232 height 14
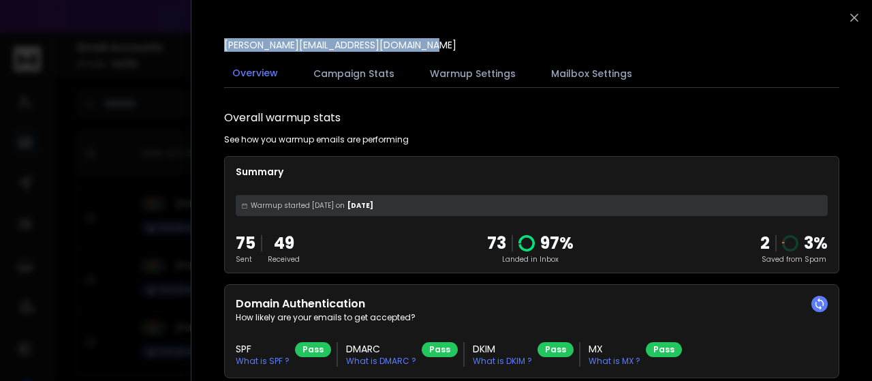
drag, startPoint x: 226, startPoint y: 47, endPoint x: 420, endPoint y: 50, distance: 193.6
click at [420, 50] on p "[PERSON_NAME][EMAIL_ADDRESS][DOMAIN_NAME]" at bounding box center [340, 45] width 232 height 14
copy p "[PERSON_NAME][EMAIL_ADDRESS][DOMAIN_NAME]"
click at [849, 22] on icon "button" at bounding box center [855, 18] width 14 height 14
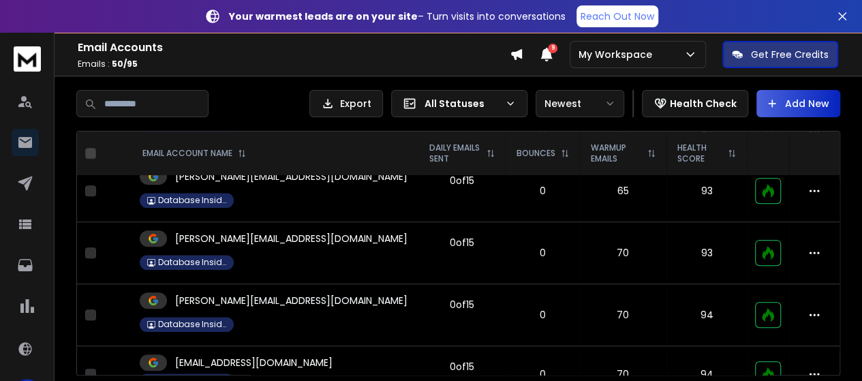
scroll to position [327, 0]
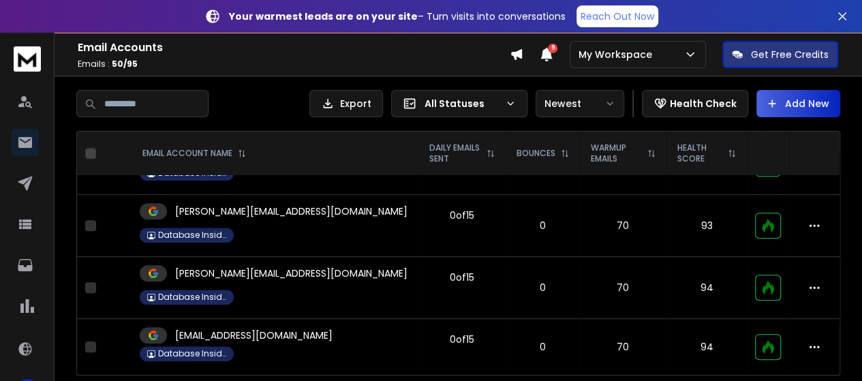
click at [280, 204] on p "[PERSON_NAME][EMAIL_ADDRESS][DOMAIN_NAME]" at bounding box center [291, 211] width 232 height 14
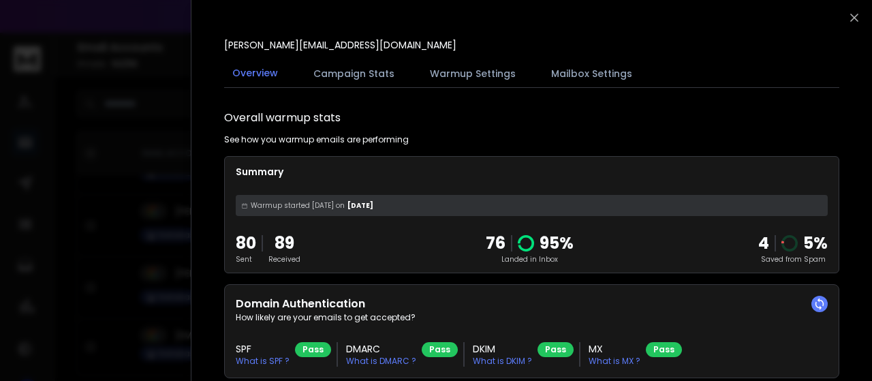
click at [230, 46] on p "[PERSON_NAME][EMAIL_ADDRESS][DOMAIN_NAME]" at bounding box center [340, 45] width 232 height 14
drag, startPoint x: 224, startPoint y: 47, endPoint x: 373, endPoint y: 46, distance: 149.3
click at [373, 46] on p "[PERSON_NAME][EMAIL_ADDRESS][DOMAIN_NAME]" at bounding box center [340, 45] width 232 height 14
copy p "[PERSON_NAME][EMAIL_ADDRESS][DOMAIN_NAME]"
click at [853, 17] on icon "button" at bounding box center [855, 18] width 14 height 14
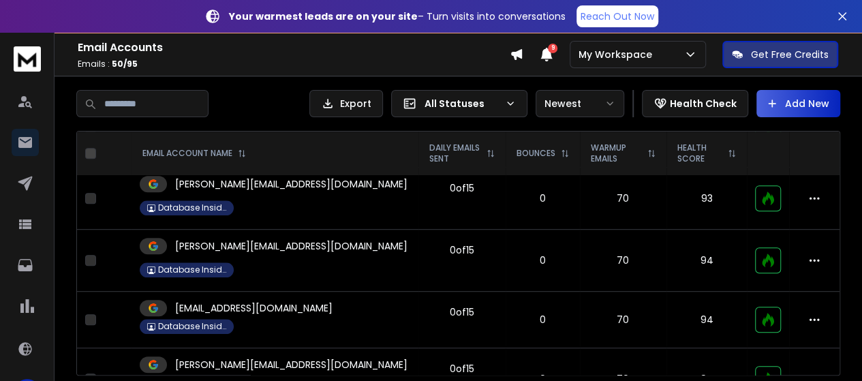
scroll to position [382, 0]
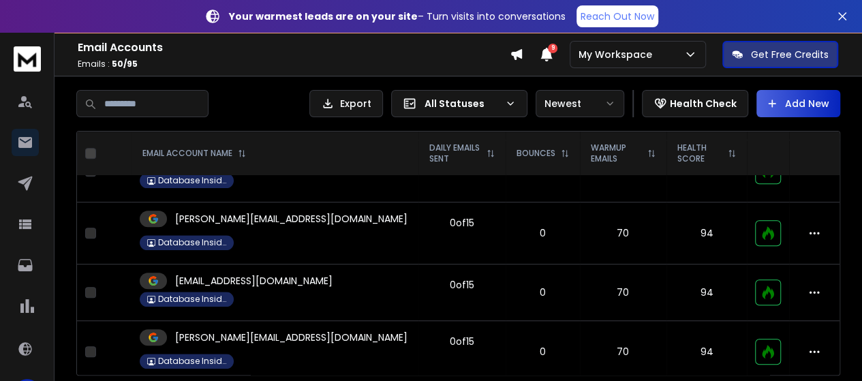
click at [298, 212] on p "[PERSON_NAME][EMAIL_ADDRESS][DOMAIN_NAME]" at bounding box center [291, 219] width 232 height 14
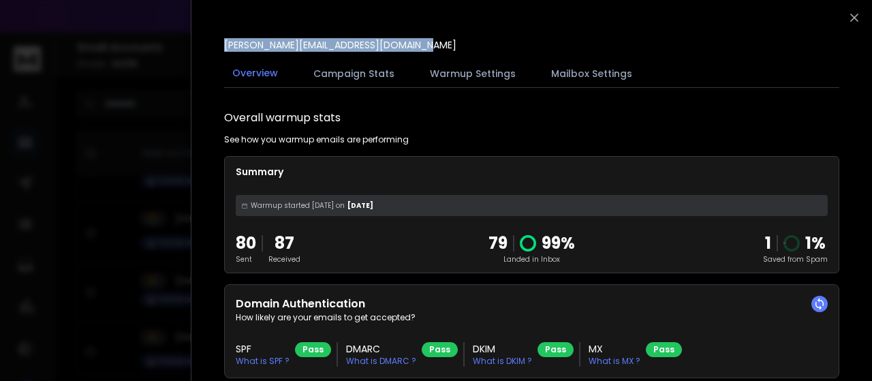
drag, startPoint x: 226, startPoint y: 44, endPoint x: 418, endPoint y: 43, distance: 192.2
click at [418, 43] on div "[PERSON_NAME][EMAIL_ADDRESS][DOMAIN_NAME]" at bounding box center [531, 45] width 615 height 14
copy p "[PERSON_NAME][EMAIL_ADDRESS][DOMAIN_NAME]"
click at [855, 17] on icon "button" at bounding box center [855, 18] width 14 height 14
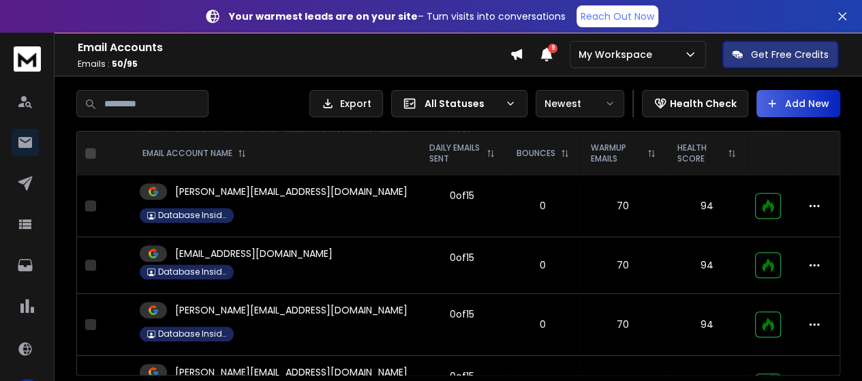
scroll to position [436, 0]
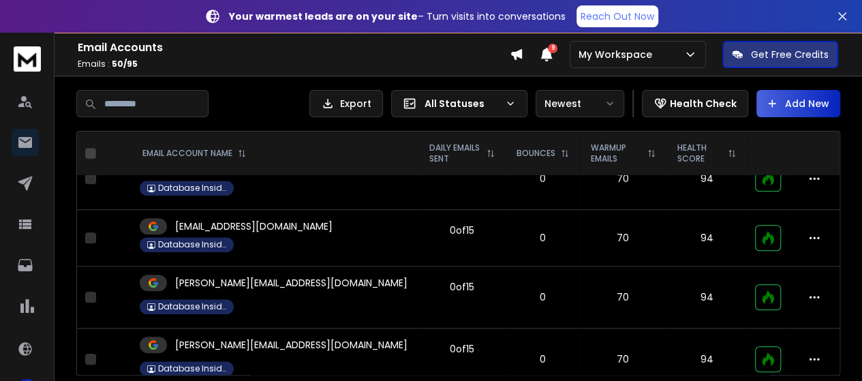
click at [201, 219] on p "[EMAIL_ADDRESS][DOMAIN_NAME]" at bounding box center [253, 226] width 157 height 14
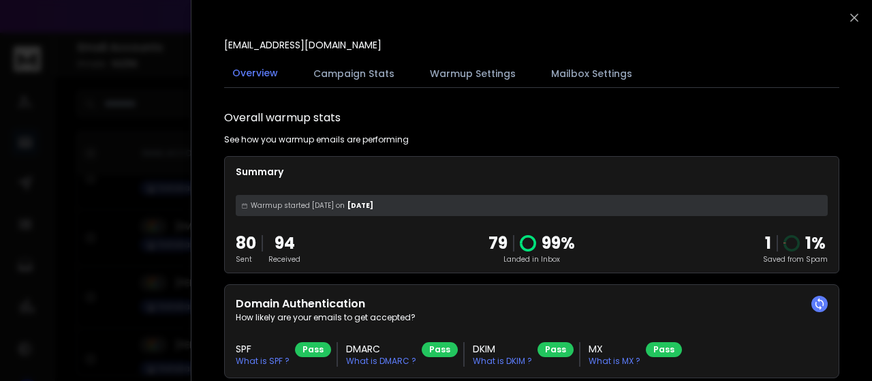
drag, startPoint x: 225, startPoint y: 46, endPoint x: 415, endPoint y: 40, distance: 190.3
click at [382, 40] on p "[EMAIL_ADDRESS][DOMAIN_NAME]" at bounding box center [302, 45] width 157 height 14
copy p "[EMAIL_ADDRESS][DOMAIN_NAME]"
click at [850, 20] on icon "button" at bounding box center [855, 18] width 14 height 14
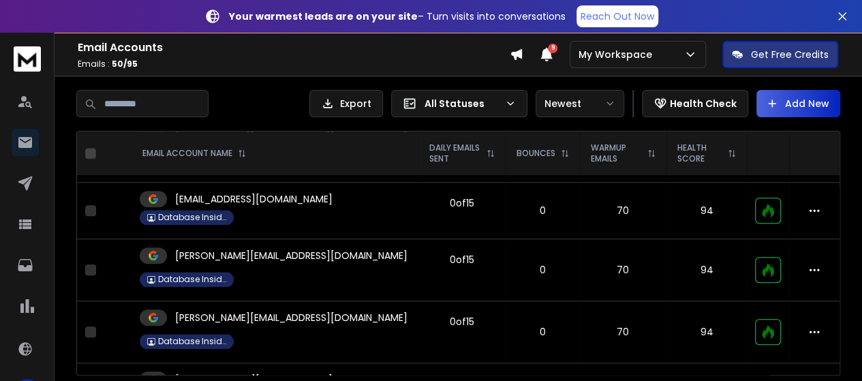
scroll to position [491, 0]
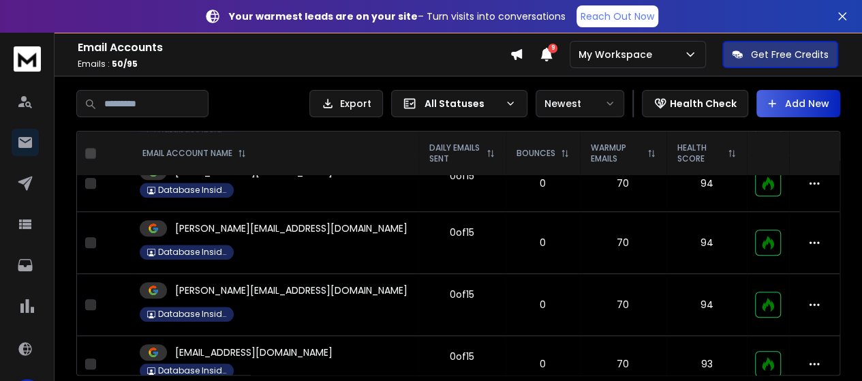
click at [228, 221] on p "[PERSON_NAME][EMAIL_ADDRESS][DOMAIN_NAME]" at bounding box center [291, 228] width 232 height 14
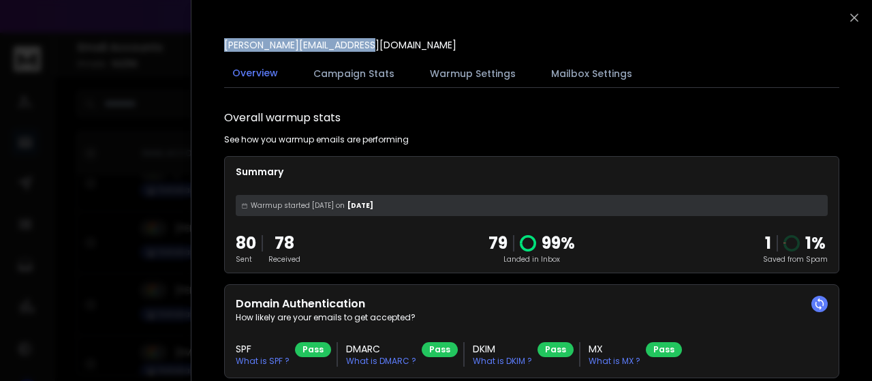
drag, startPoint x: 225, startPoint y: 45, endPoint x: 369, endPoint y: 42, distance: 144.5
click at [369, 42] on p "[PERSON_NAME][EMAIL_ADDRESS][DOMAIN_NAME]" at bounding box center [340, 45] width 232 height 14
copy p "[PERSON_NAME][EMAIL_ADDRESS][DOMAIN_NAME]"
click at [848, 19] on icon "button" at bounding box center [855, 18] width 14 height 14
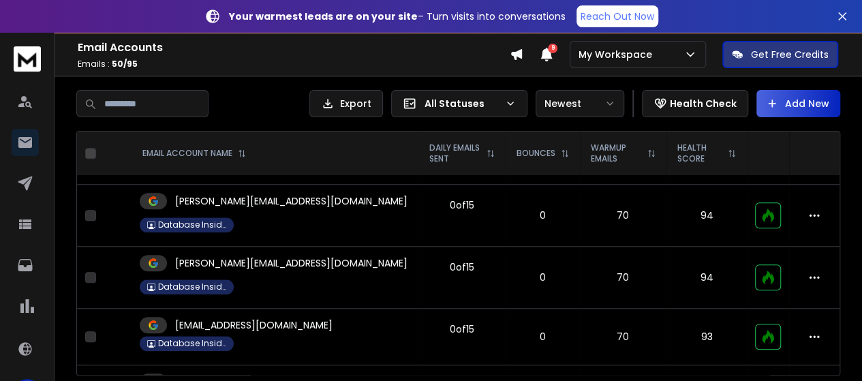
scroll to position [545, 0]
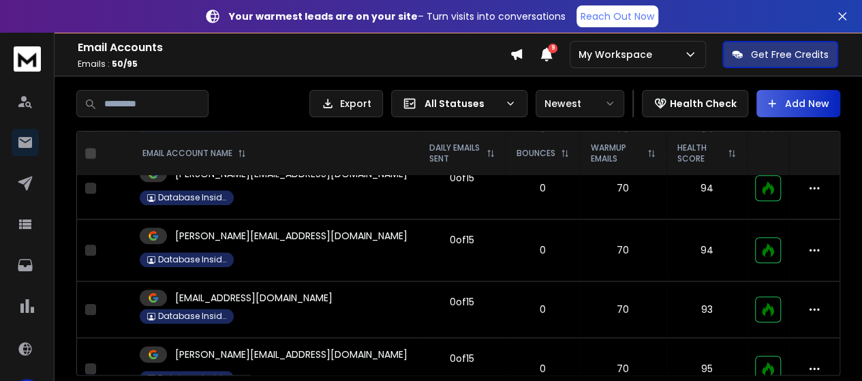
click at [300, 229] on p "[PERSON_NAME][EMAIL_ADDRESS][DOMAIN_NAME]" at bounding box center [291, 236] width 232 height 14
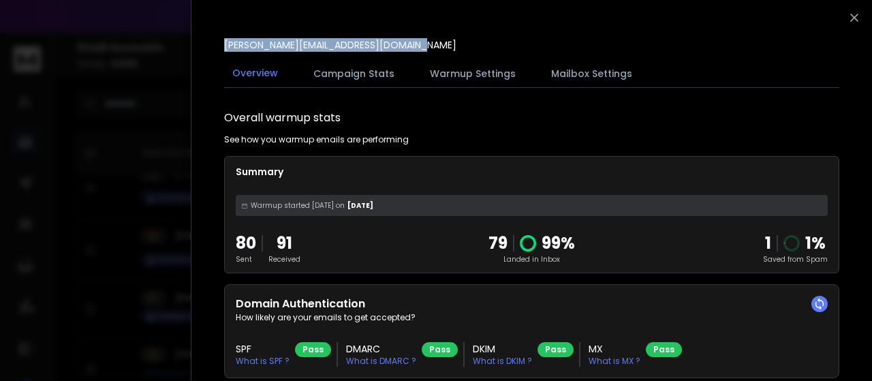
drag, startPoint x: 225, startPoint y: 49, endPoint x: 416, endPoint y: 48, distance: 191.5
click at [416, 48] on div "[PERSON_NAME][EMAIL_ADDRESS][DOMAIN_NAME]" at bounding box center [531, 45] width 615 height 14
click at [848, 22] on icon "button" at bounding box center [855, 18] width 14 height 14
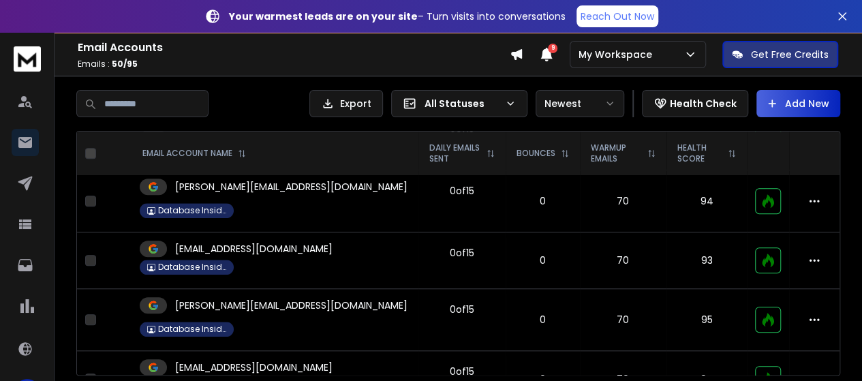
scroll to position [600, 0]
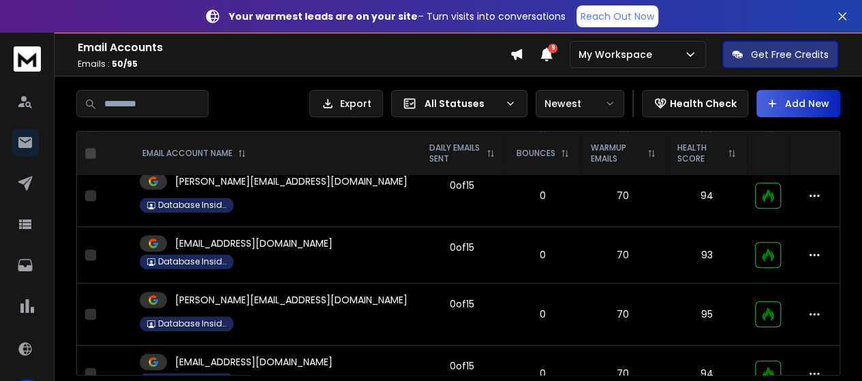
click at [301, 254] on div "Database Insider" at bounding box center [275, 261] width 271 height 15
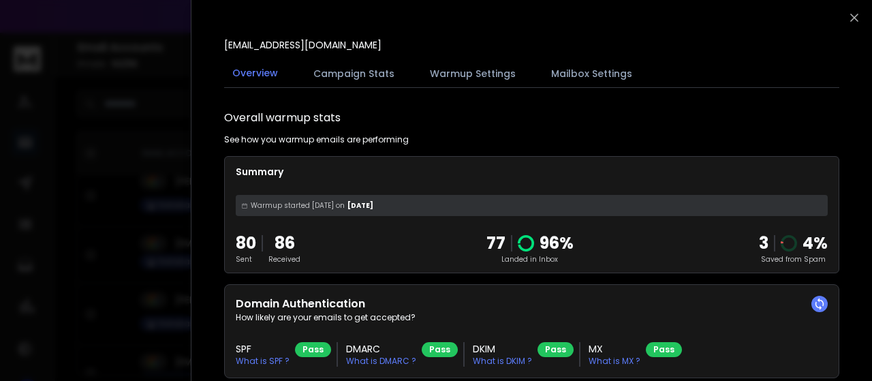
drag, startPoint x: 226, startPoint y: 48, endPoint x: 410, endPoint y: 47, distance: 184.7
click at [382, 47] on p "[EMAIL_ADDRESS][DOMAIN_NAME]" at bounding box center [302, 45] width 157 height 14
click at [850, 21] on icon "button" at bounding box center [855, 18] width 14 height 14
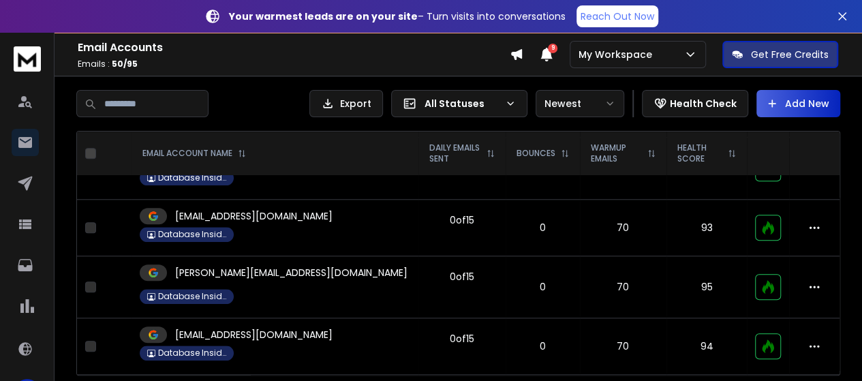
scroll to position [654, 0]
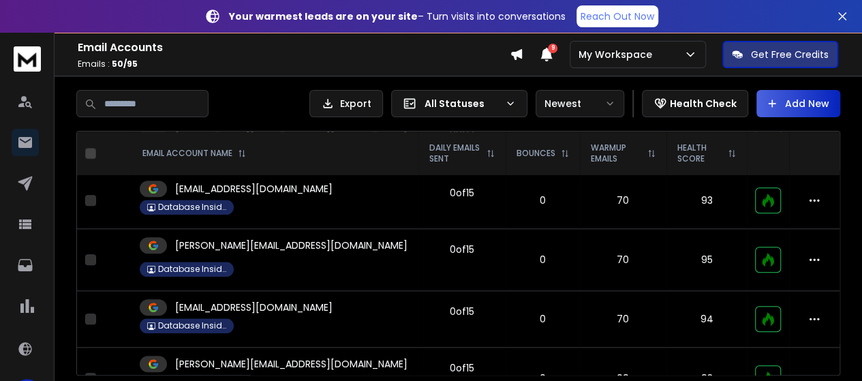
click at [274, 239] on p "[PERSON_NAME][EMAIL_ADDRESS][DOMAIN_NAME]" at bounding box center [291, 246] width 232 height 14
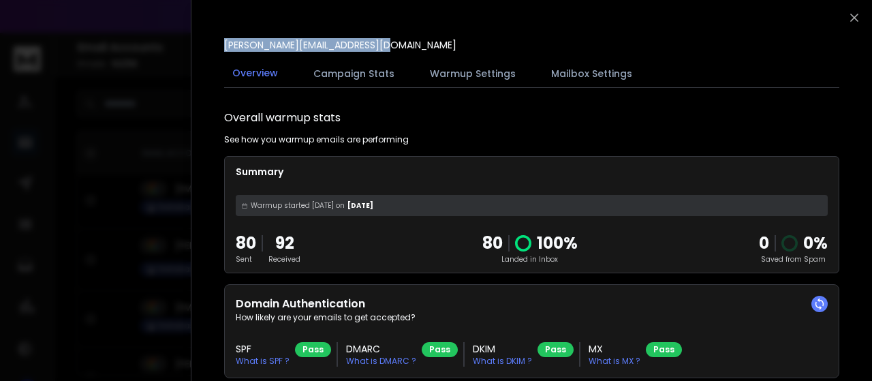
drag, startPoint x: 225, startPoint y: 47, endPoint x: 393, endPoint y: 46, distance: 167.6
click at [393, 46] on div "[PERSON_NAME][EMAIL_ADDRESS][DOMAIN_NAME]" at bounding box center [531, 45] width 615 height 14
click at [851, 16] on icon "button" at bounding box center [854, 17] width 7 height 7
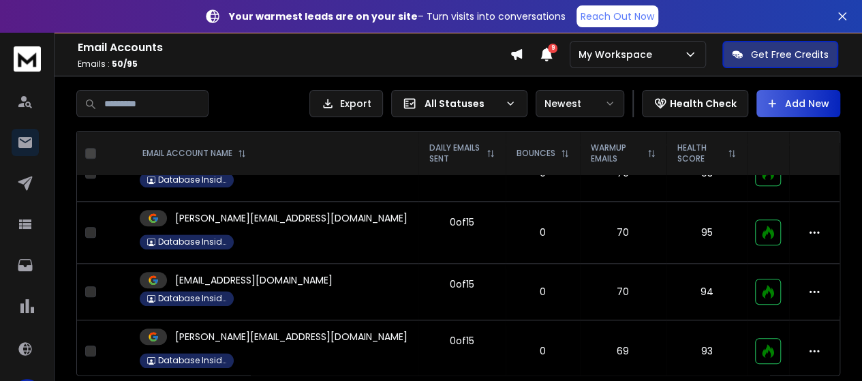
scroll to position [709, 0]
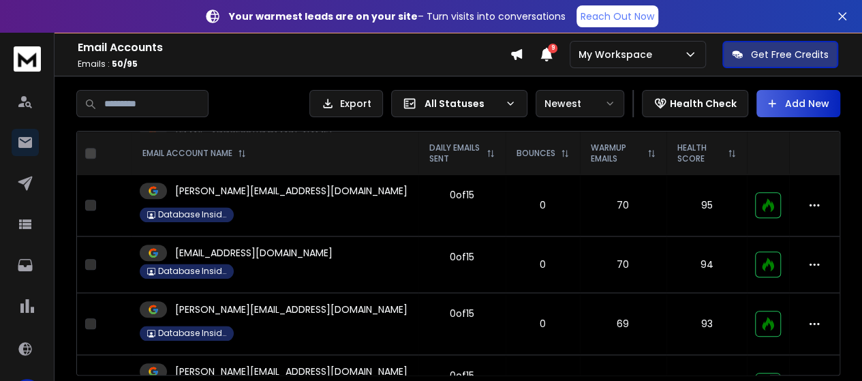
click at [333, 246] on p "[EMAIL_ADDRESS][DOMAIN_NAME]" at bounding box center [253, 253] width 157 height 14
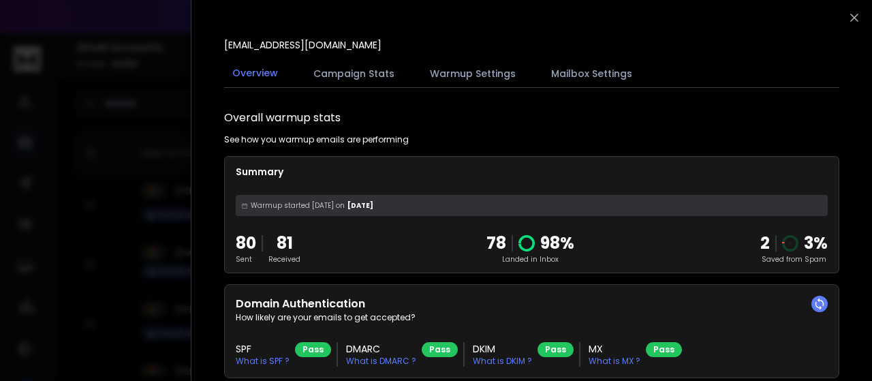
drag, startPoint x: 226, startPoint y: 44, endPoint x: 417, endPoint y: 45, distance: 191.5
click at [382, 45] on p "[EMAIL_ADDRESS][DOMAIN_NAME]" at bounding box center [302, 45] width 157 height 14
click at [852, 16] on icon "button" at bounding box center [854, 17] width 7 height 7
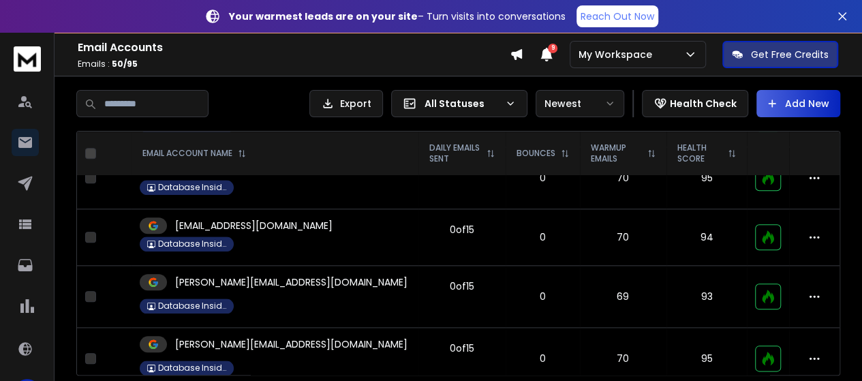
scroll to position [763, 0]
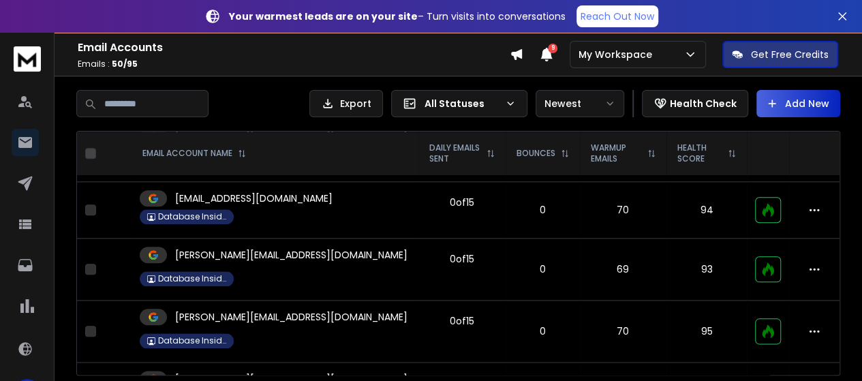
click at [282, 248] on p "[PERSON_NAME][EMAIL_ADDRESS][DOMAIN_NAME]" at bounding box center [291, 255] width 232 height 14
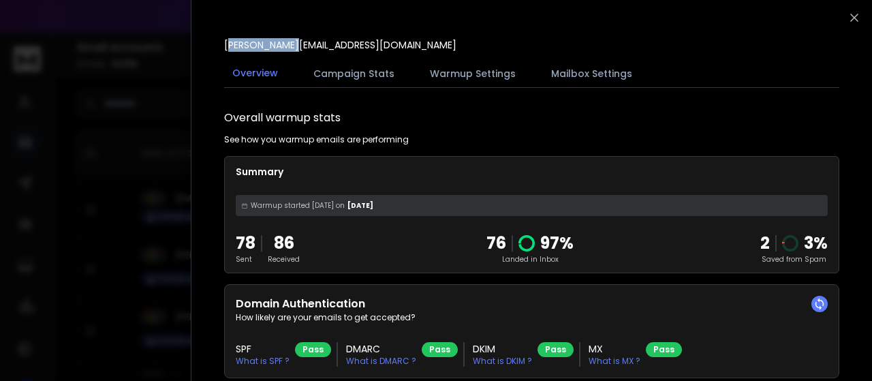
drag, startPoint x: 227, startPoint y: 50, endPoint x: 294, endPoint y: 42, distance: 68.0
click at [294, 42] on p "[PERSON_NAME][EMAIL_ADDRESS][DOMAIN_NAME]" at bounding box center [340, 45] width 232 height 14
drag, startPoint x: 224, startPoint y: 44, endPoint x: 369, endPoint y: 40, distance: 144.5
click at [369, 40] on p "[PERSON_NAME][EMAIL_ADDRESS][DOMAIN_NAME]" at bounding box center [340, 45] width 232 height 14
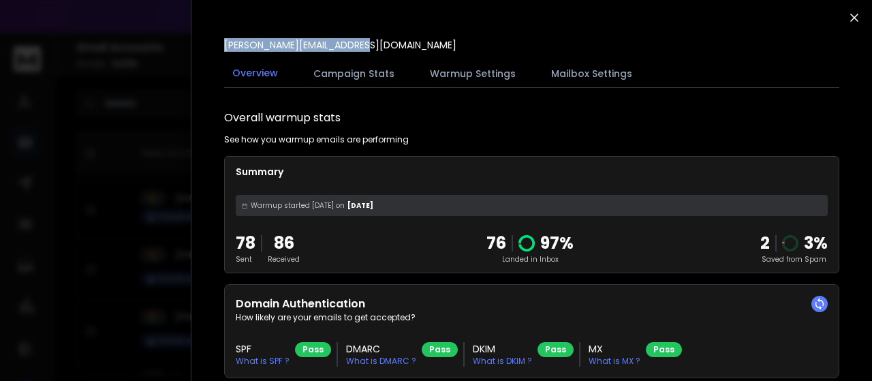
click at [848, 17] on icon "button" at bounding box center [855, 18] width 14 height 14
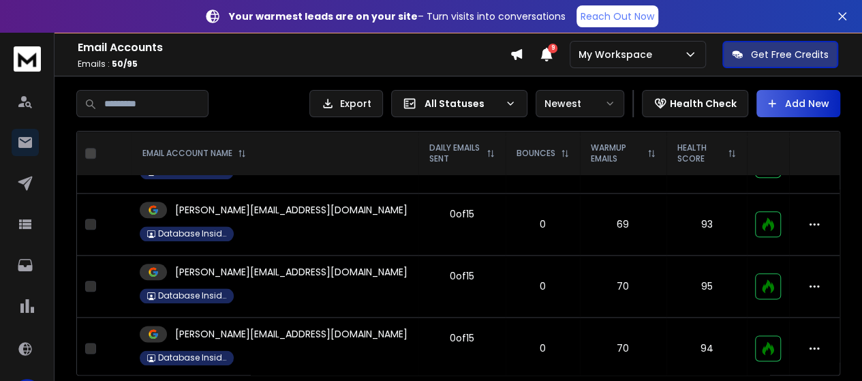
scroll to position [818, 0]
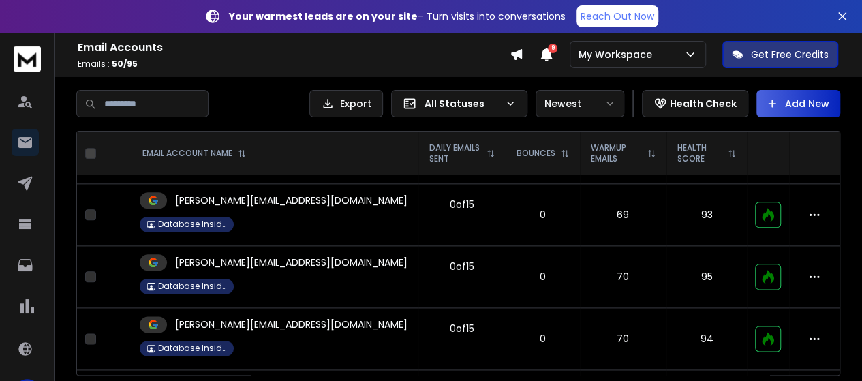
click at [282, 256] on p "[PERSON_NAME][EMAIL_ADDRESS][DOMAIN_NAME]" at bounding box center [291, 263] width 232 height 14
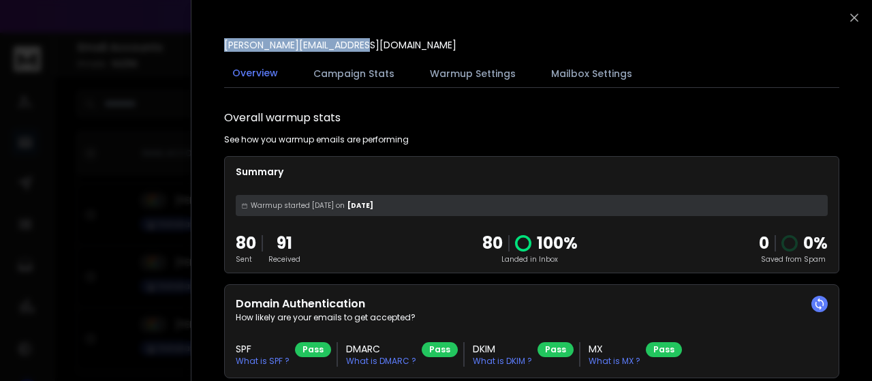
drag, startPoint x: 225, startPoint y: 44, endPoint x: 369, endPoint y: 48, distance: 144.5
click at [369, 48] on div "[PERSON_NAME][EMAIL_ADDRESS][DOMAIN_NAME]" at bounding box center [531, 45] width 615 height 14
click at [850, 20] on icon "button" at bounding box center [855, 18] width 14 height 14
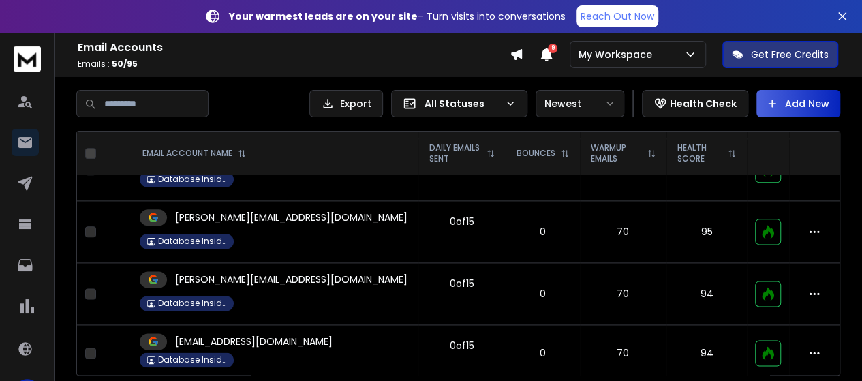
scroll to position [872, 0]
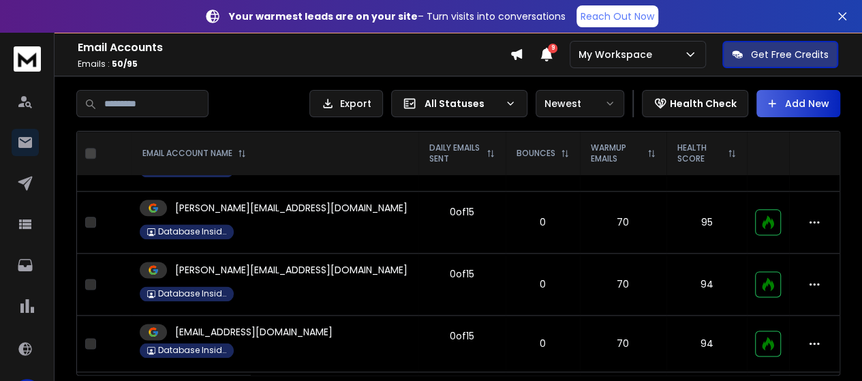
click at [294, 263] on p "[PERSON_NAME][EMAIL_ADDRESS][DOMAIN_NAME]" at bounding box center [291, 270] width 232 height 14
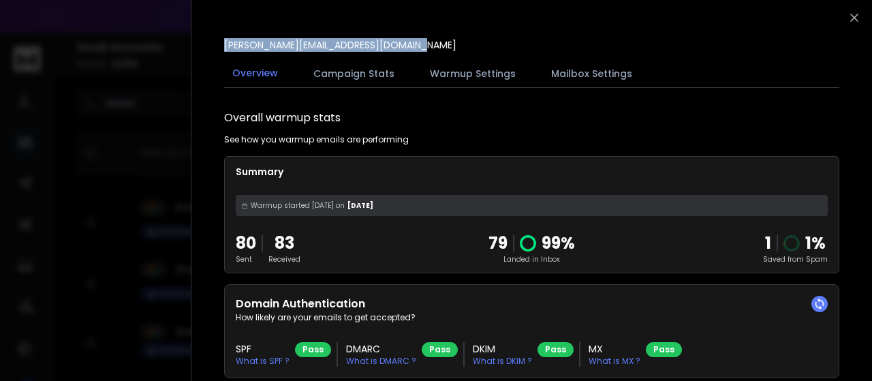
drag, startPoint x: 225, startPoint y: 47, endPoint x: 416, endPoint y: 44, distance: 190.8
click at [416, 44] on p "[PERSON_NAME][EMAIL_ADDRESS][DOMAIN_NAME]" at bounding box center [340, 45] width 232 height 14
click at [853, 18] on icon "button" at bounding box center [855, 18] width 14 height 14
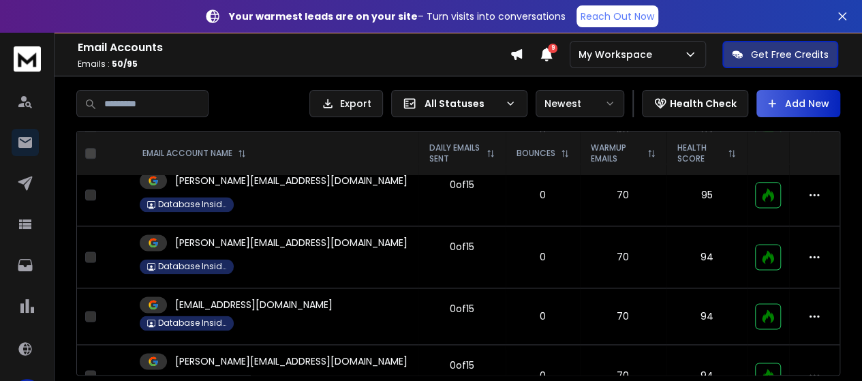
scroll to position [927, 0]
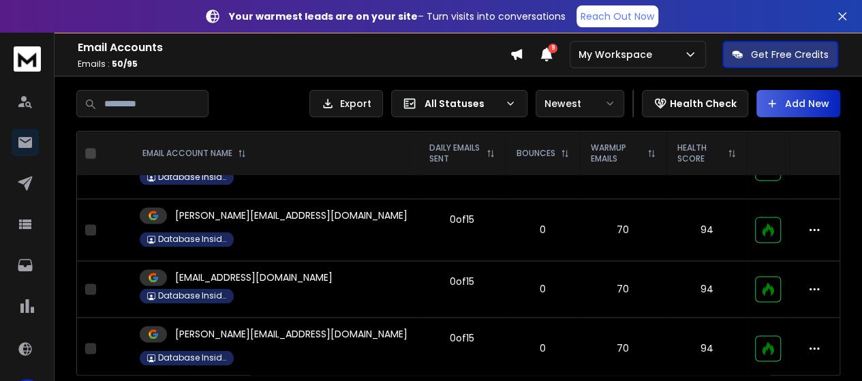
click at [284, 271] on p "[EMAIL_ADDRESS][DOMAIN_NAME]" at bounding box center [253, 278] width 157 height 14
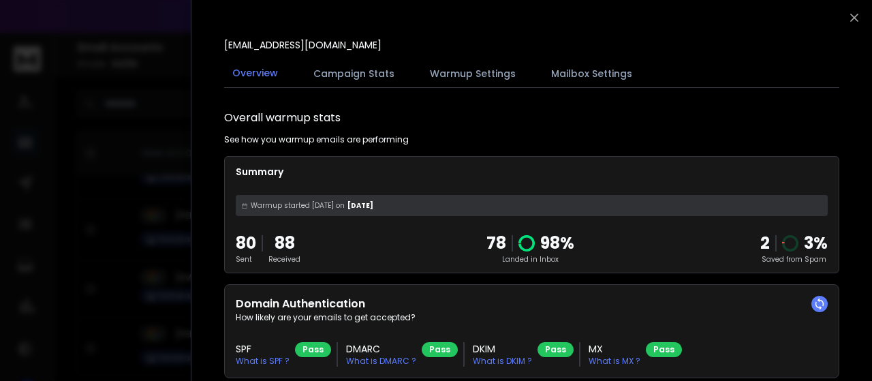
drag, startPoint x: 226, startPoint y: 46, endPoint x: 412, endPoint y: 41, distance: 185.4
click at [382, 41] on p "[EMAIL_ADDRESS][DOMAIN_NAME]" at bounding box center [302, 45] width 157 height 14
click at [853, 17] on icon "button" at bounding box center [855, 18] width 14 height 14
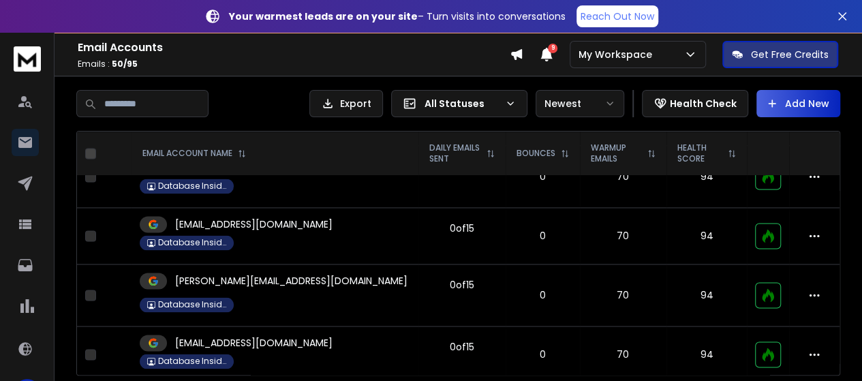
scroll to position [981, 0]
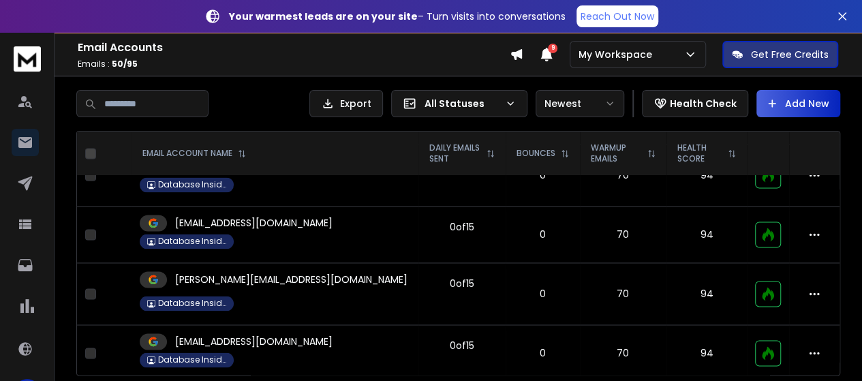
click at [327, 273] on p "[PERSON_NAME][EMAIL_ADDRESS][DOMAIN_NAME]" at bounding box center [291, 280] width 232 height 14
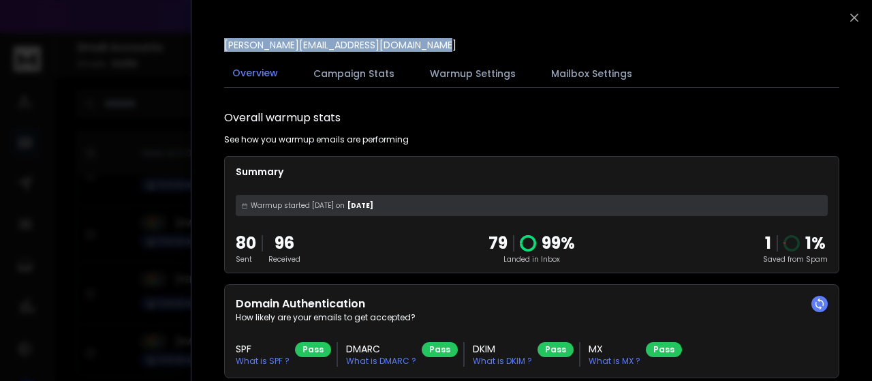
drag, startPoint x: 224, startPoint y: 46, endPoint x: 438, endPoint y: 50, distance: 214.0
click at [438, 50] on p "[PERSON_NAME][EMAIL_ADDRESS][DOMAIN_NAME]" at bounding box center [340, 45] width 232 height 14
click at [848, 17] on icon "button" at bounding box center [855, 18] width 14 height 14
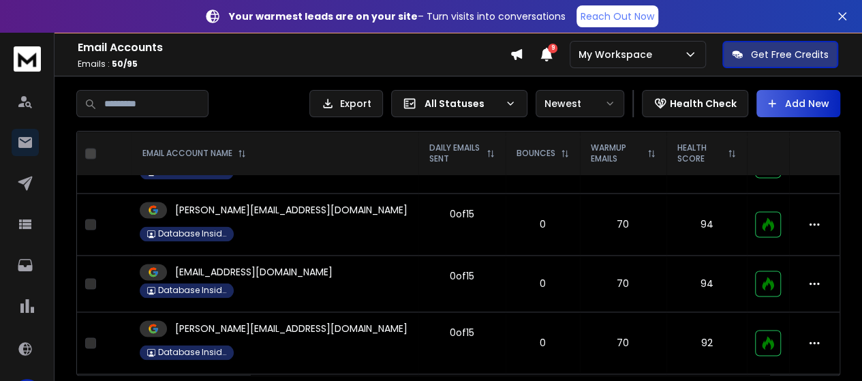
scroll to position [1063, 0]
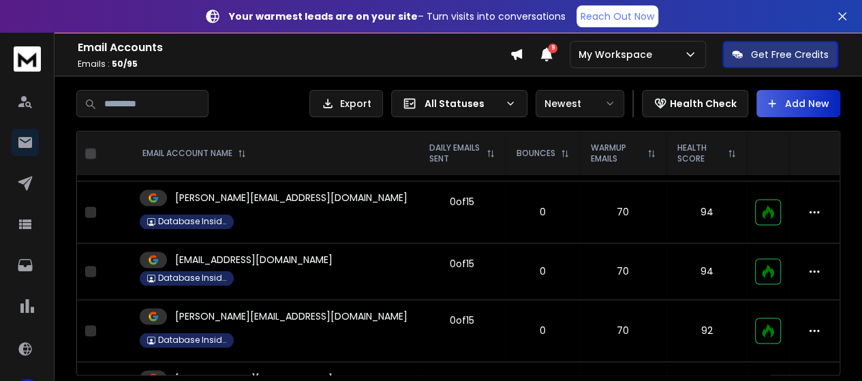
click at [312, 253] on p "[EMAIL_ADDRESS][DOMAIN_NAME]" at bounding box center [253, 260] width 157 height 14
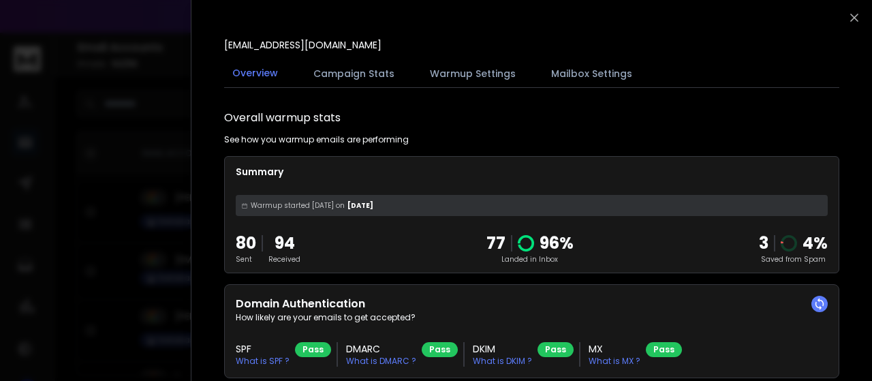
drag, startPoint x: 225, startPoint y: 48, endPoint x: 435, endPoint y: 47, distance: 210.6
click at [382, 47] on p "[EMAIL_ADDRESS][DOMAIN_NAME]" at bounding box center [302, 45] width 157 height 14
click at [851, 21] on icon "button" at bounding box center [855, 18] width 14 height 14
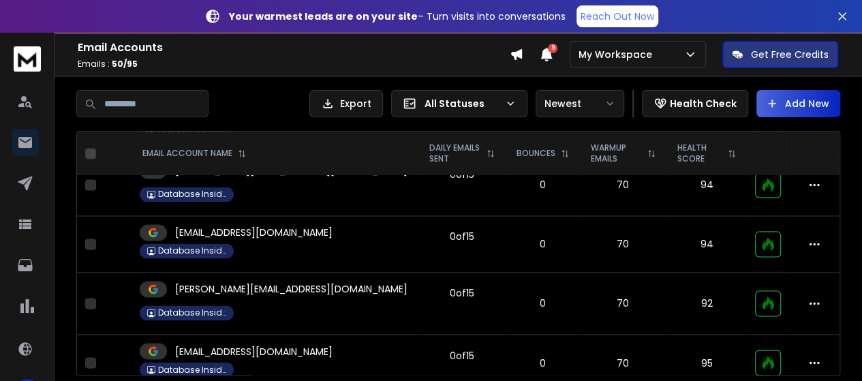
scroll to position [1118, 0]
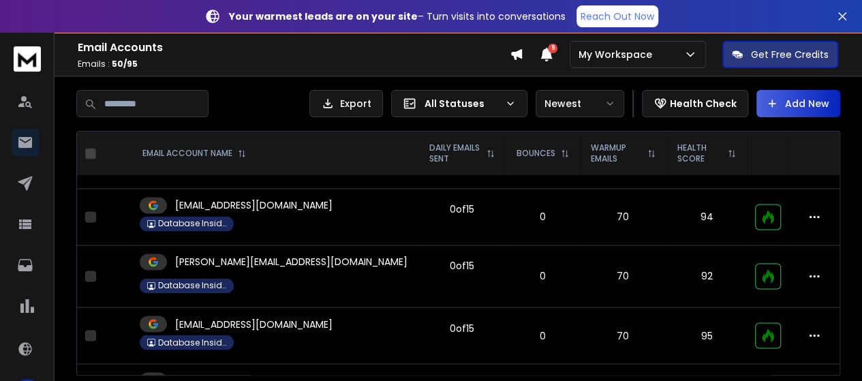
click at [337, 255] on p "[PERSON_NAME][EMAIL_ADDRESS][DOMAIN_NAME]" at bounding box center [291, 262] width 232 height 14
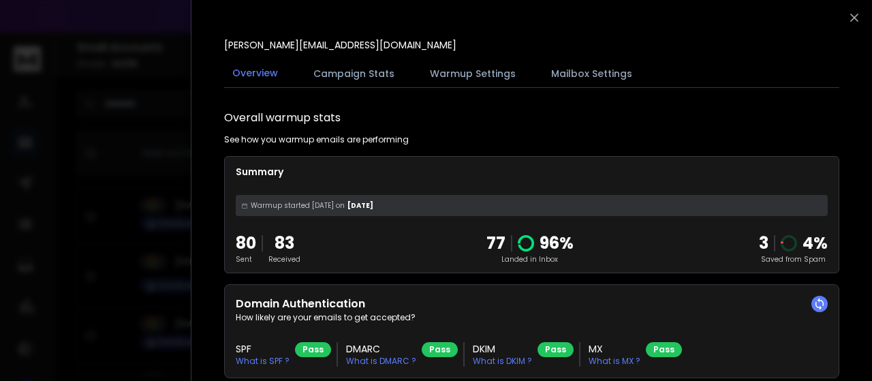
drag, startPoint x: 225, startPoint y: 46, endPoint x: 442, endPoint y: 45, distance: 216.7
click at [442, 45] on div "[PERSON_NAME][EMAIL_ADDRESS][DOMAIN_NAME]" at bounding box center [531, 45] width 615 height 14
click at [848, 22] on icon "button" at bounding box center [855, 18] width 14 height 14
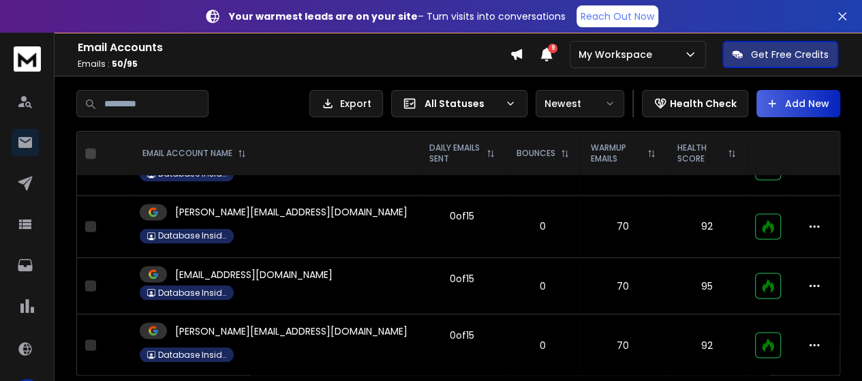
scroll to position [1172, 0]
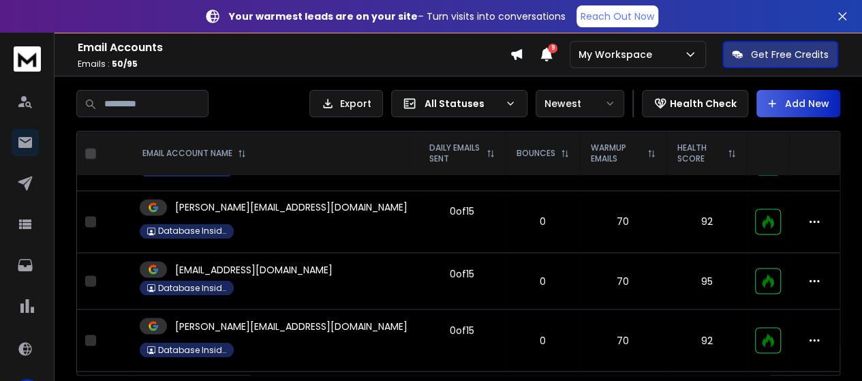
click at [327, 262] on p "[EMAIL_ADDRESS][DOMAIN_NAME]" at bounding box center [253, 269] width 157 height 14
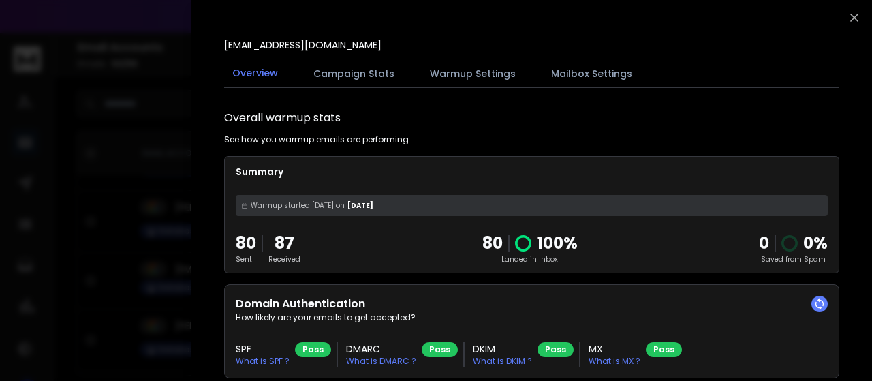
drag, startPoint x: 225, startPoint y: 45, endPoint x: 437, endPoint y: 45, distance: 211.9
click at [382, 45] on p "[EMAIL_ADDRESS][DOMAIN_NAME]" at bounding box center [302, 45] width 157 height 14
click at [850, 20] on icon "button" at bounding box center [855, 18] width 14 height 14
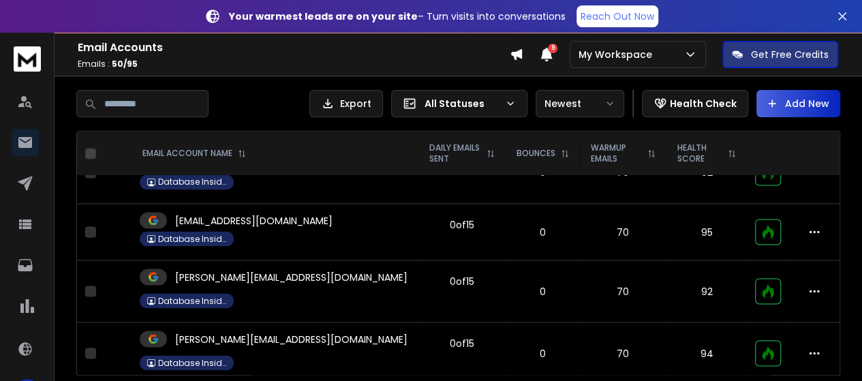
scroll to position [1227, 0]
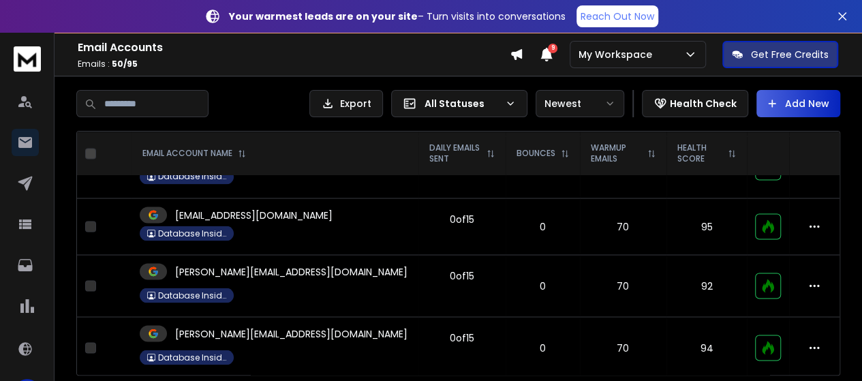
click at [281, 264] on p "[PERSON_NAME][EMAIL_ADDRESS][DOMAIN_NAME]" at bounding box center [291, 271] width 232 height 14
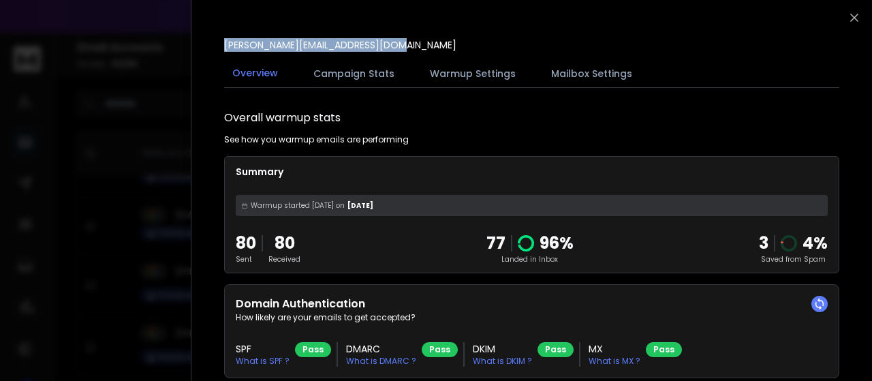
drag, startPoint x: 225, startPoint y: 47, endPoint x: 408, endPoint y: 52, distance: 182.7
click at [850, 20] on icon "button" at bounding box center [855, 18] width 14 height 14
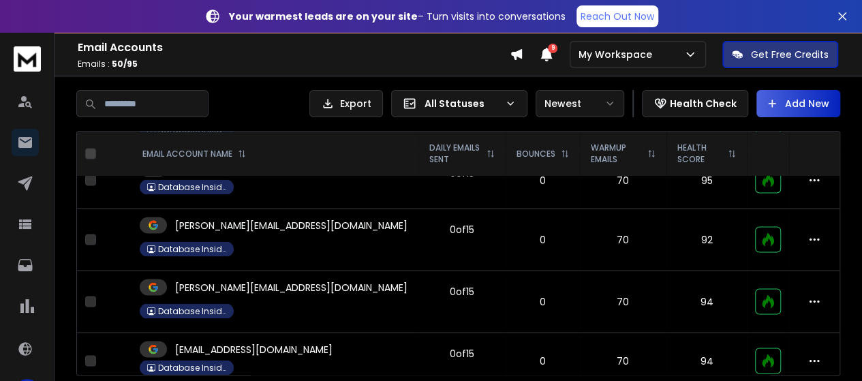
scroll to position [1281, 0]
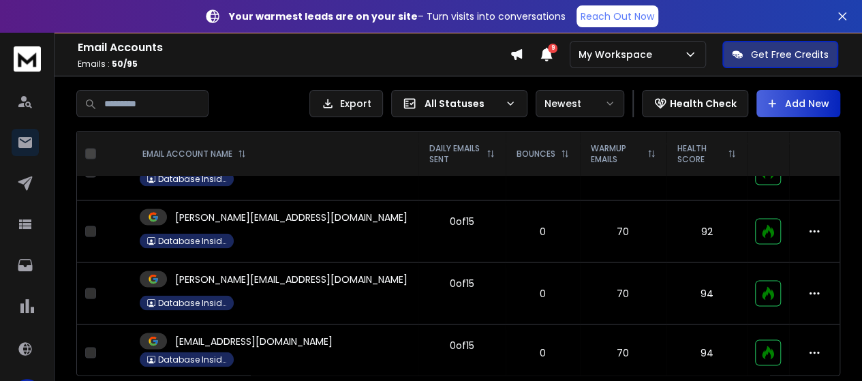
click at [286, 272] on p "[PERSON_NAME][EMAIL_ADDRESS][DOMAIN_NAME]" at bounding box center [291, 279] width 232 height 14
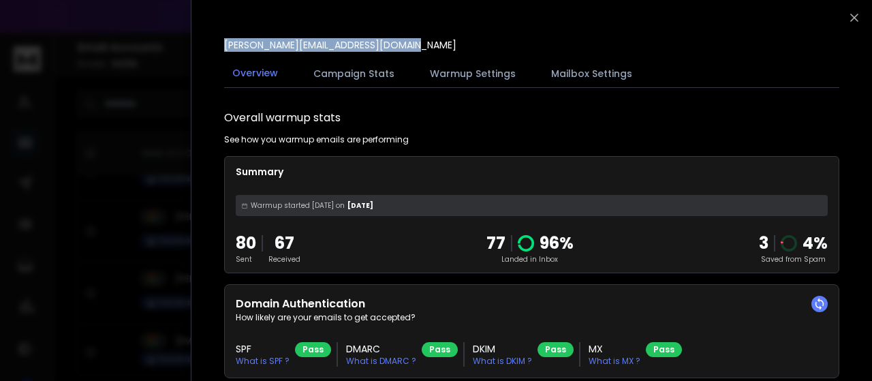
drag, startPoint x: 224, startPoint y: 45, endPoint x: 408, endPoint y: 44, distance: 184.7
click at [408, 44] on p "[PERSON_NAME][EMAIL_ADDRESS][DOMAIN_NAME]" at bounding box center [340, 45] width 232 height 14
click at [852, 17] on icon "button" at bounding box center [855, 18] width 14 height 14
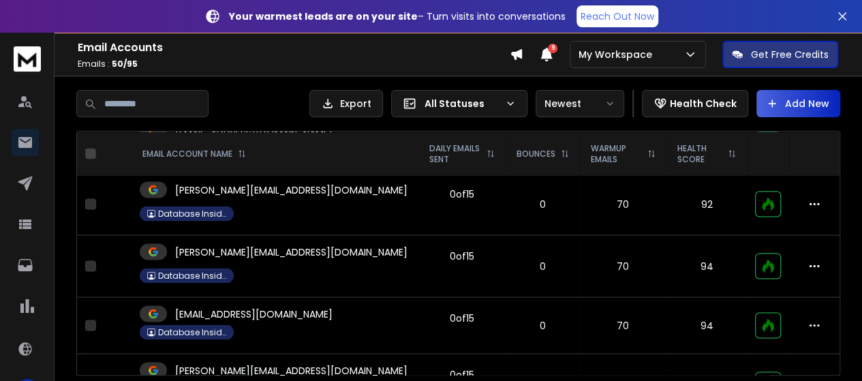
scroll to position [1336, 0]
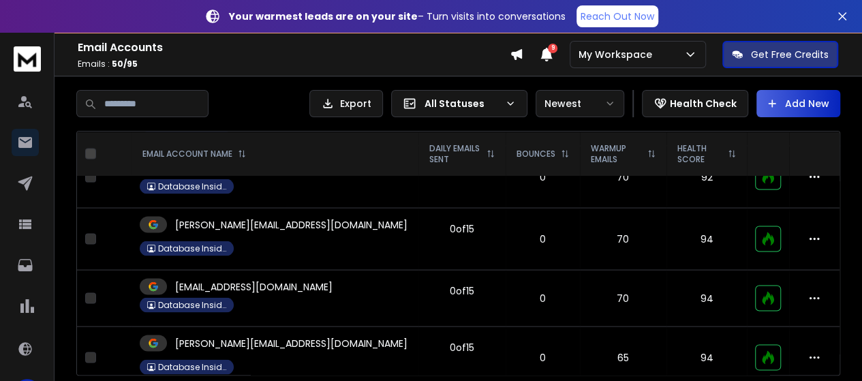
click at [323, 279] on p "[EMAIL_ADDRESS][DOMAIN_NAME]" at bounding box center [253, 286] width 157 height 14
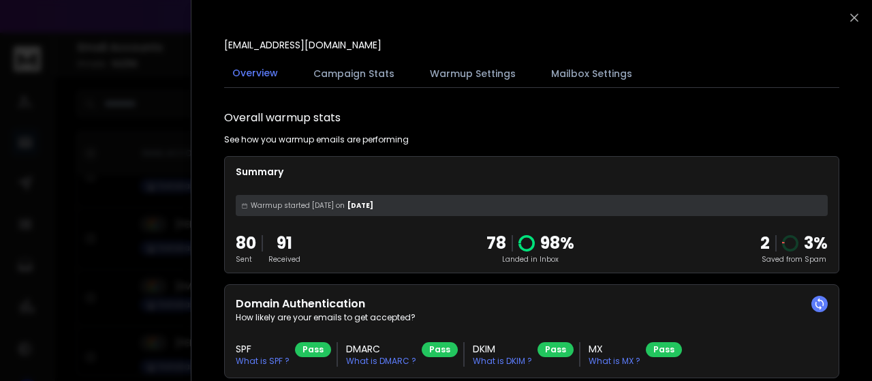
drag, startPoint x: 224, startPoint y: 47, endPoint x: 407, endPoint y: 40, distance: 182.8
click at [382, 40] on p "[EMAIL_ADDRESS][DOMAIN_NAME]" at bounding box center [302, 45] width 157 height 14
click at [851, 19] on icon "button" at bounding box center [854, 17] width 7 height 7
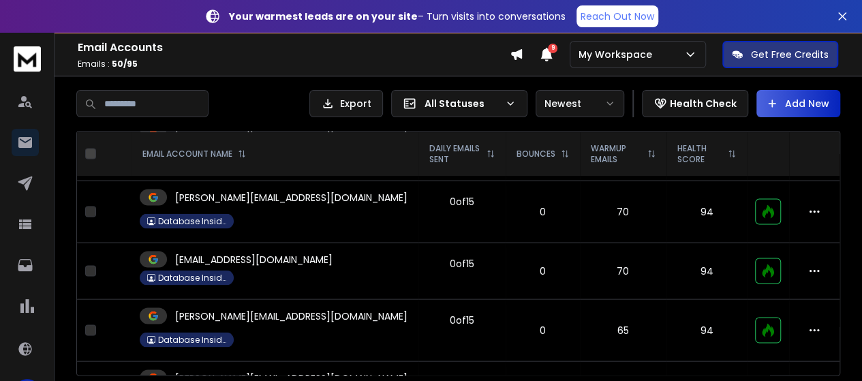
scroll to position [1390, 0]
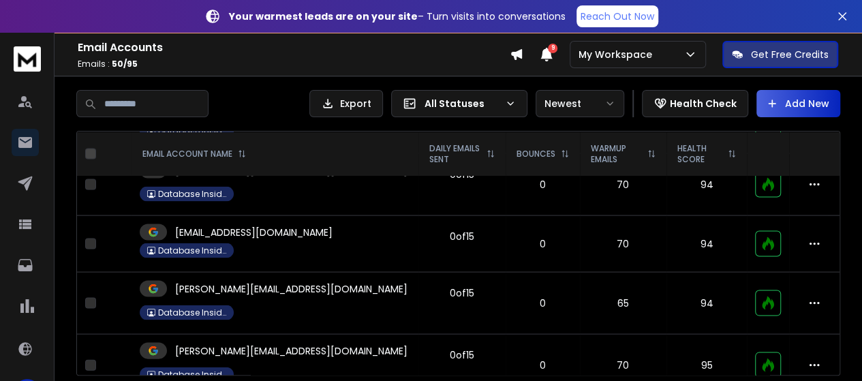
click at [281, 281] on p "[PERSON_NAME][EMAIL_ADDRESS][DOMAIN_NAME]" at bounding box center [291, 288] width 232 height 14
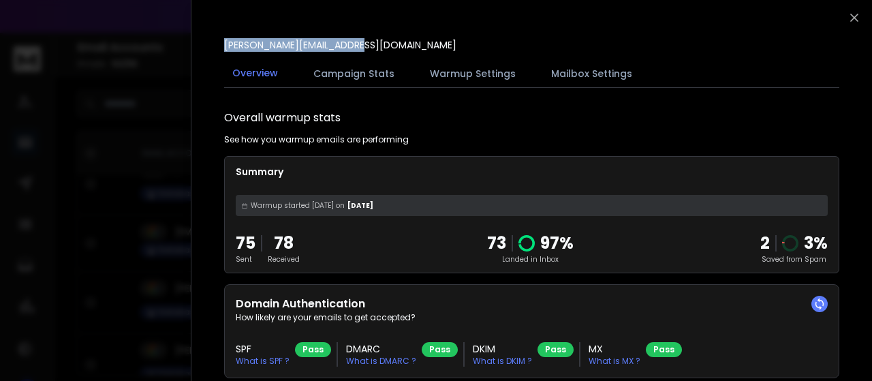
drag, startPoint x: 225, startPoint y: 44, endPoint x: 365, endPoint y: 44, distance: 139.7
click at [365, 44] on div "[PERSON_NAME][EMAIL_ADDRESS][DOMAIN_NAME]" at bounding box center [531, 45] width 615 height 14
click at [848, 18] on icon "button" at bounding box center [855, 18] width 14 height 14
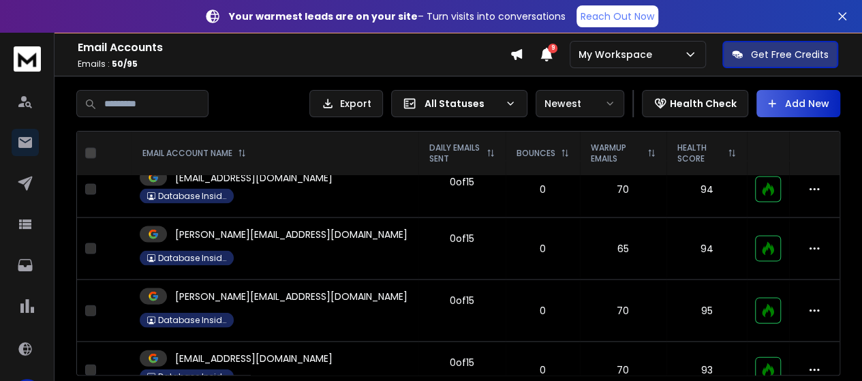
scroll to position [1445, 0]
click at [289, 289] on p "[PERSON_NAME][EMAIL_ADDRESS][DOMAIN_NAME]" at bounding box center [291, 296] width 232 height 14
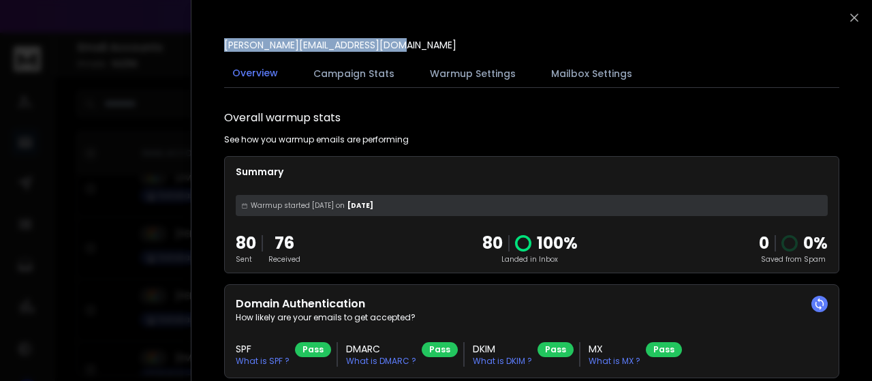
drag, startPoint x: 225, startPoint y: 46, endPoint x: 395, endPoint y: 39, distance: 169.8
click at [395, 39] on div "[PERSON_NAME][EMAIL_ADDRESS][DOMAIN_NAME]" at bounding box center [531, 45] width 615 height 14
click at [850, 22] on icon "button" at bounding box center [855, 18] width 14 height 14
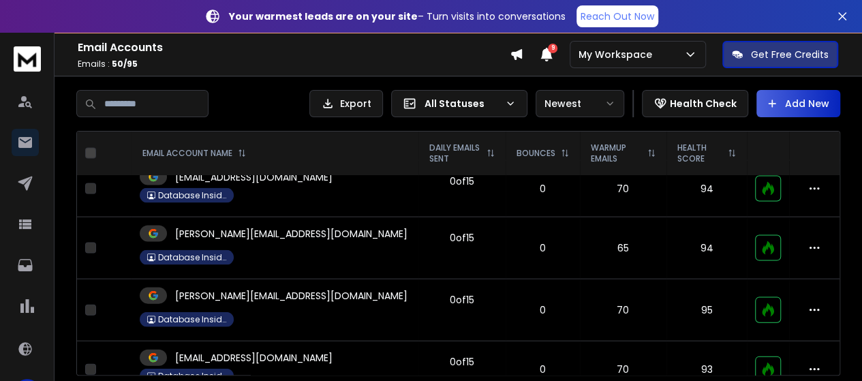
click at [192, 351] on p "[EMAIL_ADDRESS][DOMAIN_NAME]" at bounding box center [253, 358] width 157 height 14
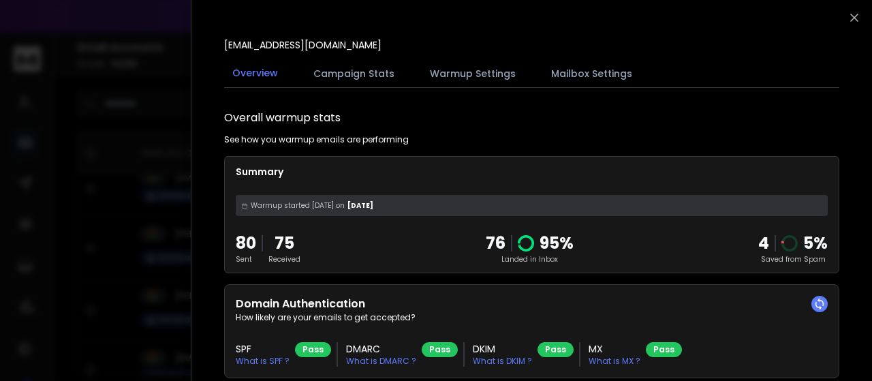
drag, startPoint x: 225, startPoint y: 47, endPoint x: 390, endPoint y: 46, distance: 165.6
click at [390, 46] on div "[EMAIL_ADDRESS][DOMAIN_NAME]" at bounding box center [531, 45] width 615 height 14
click at [848, 21] on icon "button" at bounding box center [855, 18] width 14 height 14
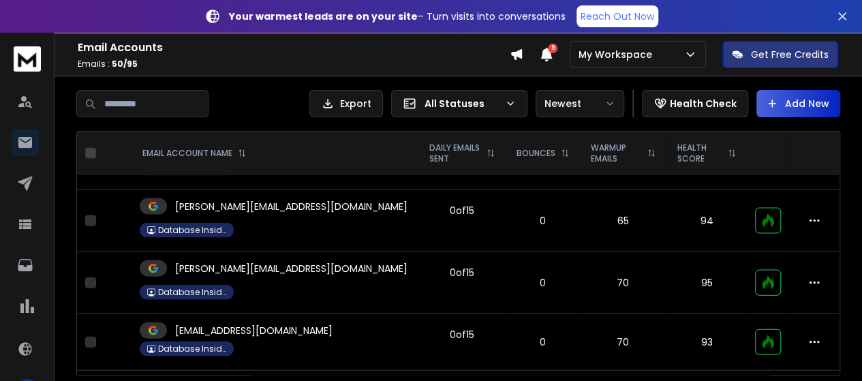
scroll to position [1499, 0]
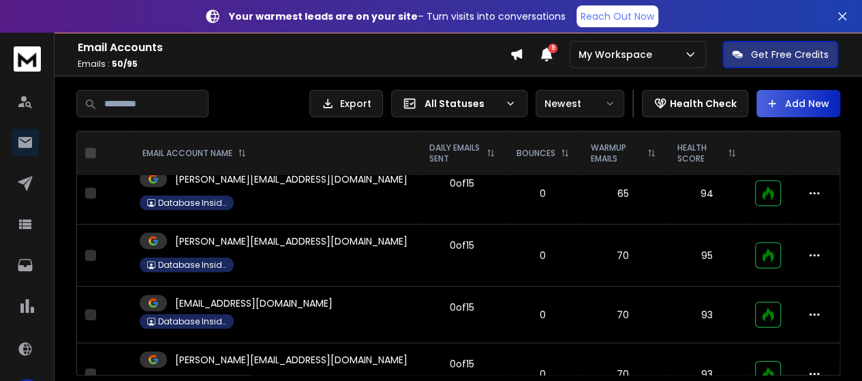
drag, startPoint x: 176, startPoint y: 203, endPoint x: 337, endPoint y: 203, distance: 161.5
click at [333, 296] on p "[EMAIL_ADDRESS][DOMAIN_NAME]" at bounding box center [253, 303] width 157 height 14
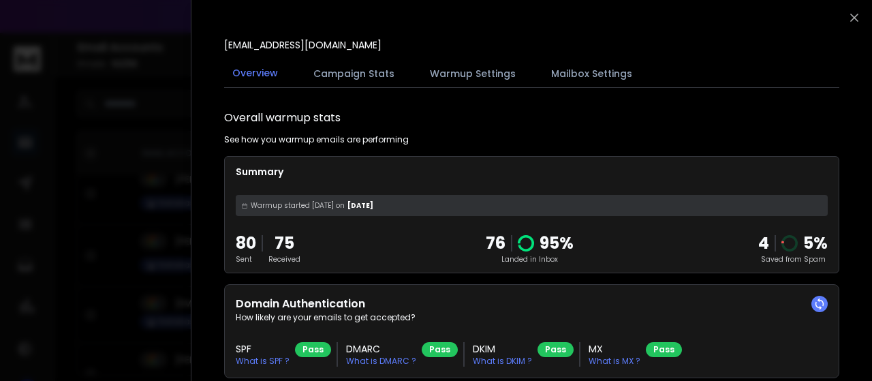
drag, startPoint x: 225, startPoint y: 46, endPoint x: 400, endPoint y: 44, distance: 175.2
click at [400, 44] on div "[EMAIL_ADDRESS][DOMAIN_NAME]" at bounding box center [531, 45] width 615 height 14
click at [853, 17] on icon "button" at bounding box center [855, 18] width 14 height 14
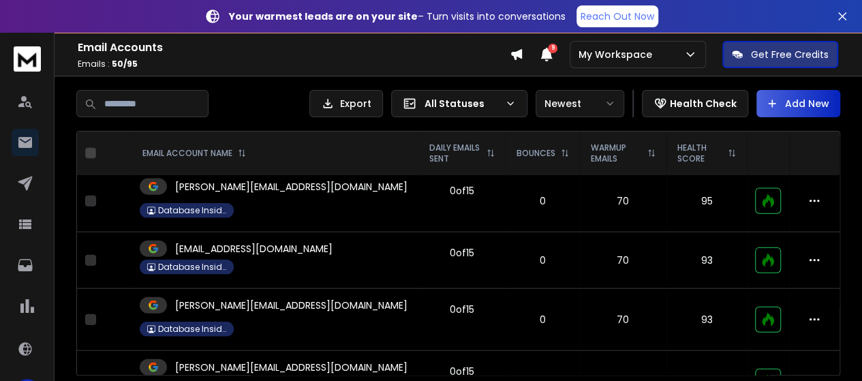
scroll to position [1581, 0]
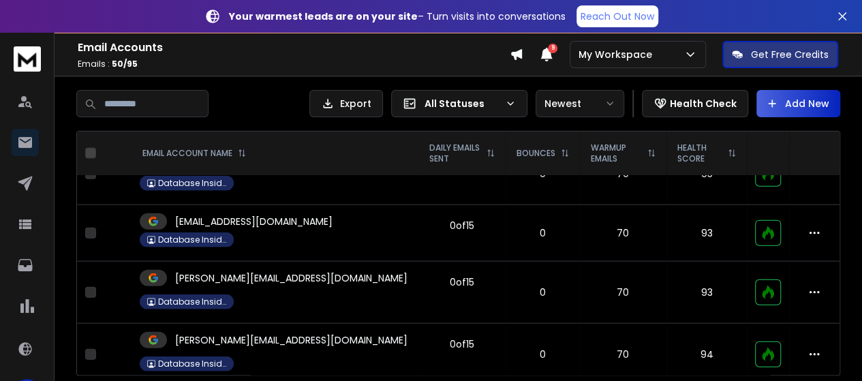
click at [251, 271] on p "[PERSON_NAME][EMAIL_ADDRESS][DOMAIN_NAME]" at bounding box center [291, 278] width 232 height 14
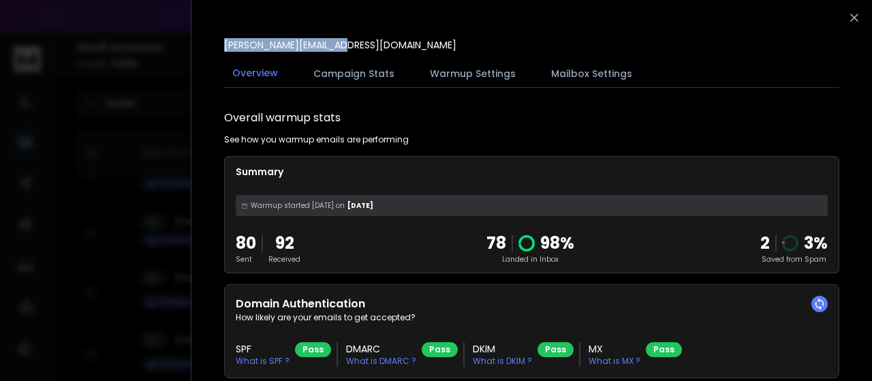
drag, startPoint x: 225, startPoint y: 47, endPoint x: 342, endPoint y: 45, distance: 117.2
click at [342, 45] on p "[PERSON_NAME][EMAIL_ADDRESS][DOMAIN_NAME]" at bounding box center [340, 45] width 232 height 14
click at [848, 17] on icon "button" at bounding box center [855, 18] width 14 height 14
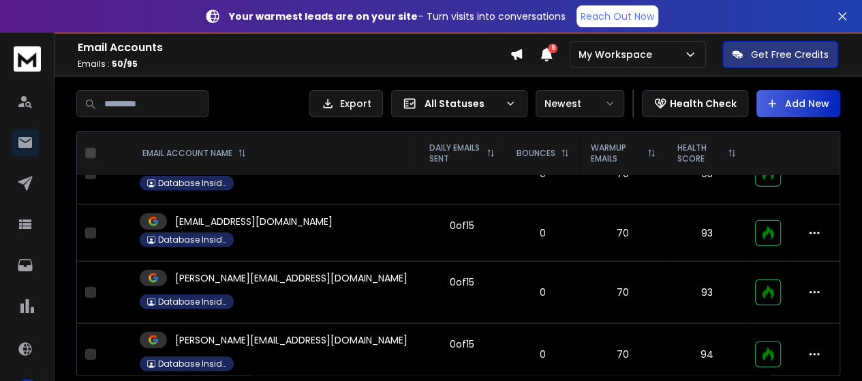
click at [294, 333] on p "[PERSON_NAME][EMAIL_ADDRESS][DOMAIN_NAME]" at bounding box center [291, 340] width 232 height 14
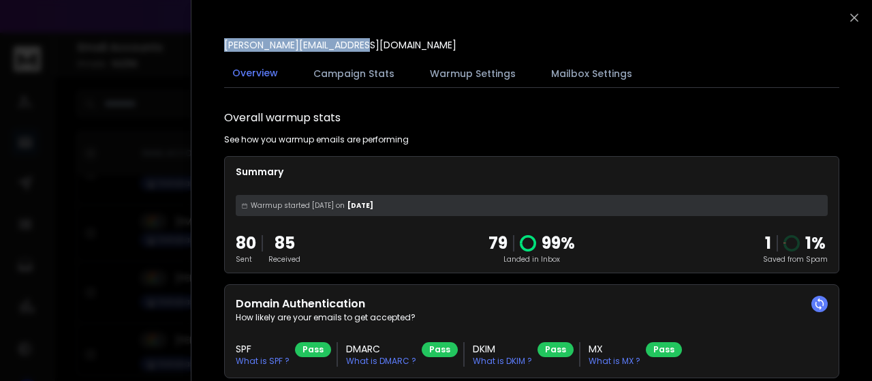
drag, startPoint x: 226, startPoint y: 48, endPoint x: 369, endPoint y: 51, distance: 143.1
click at [369, 51] on div "[PERSON_NAME][EMAIL_ADDRESS][DOMAIN_NAME]" at bounding box center [531, 45] width 615 height 14
click at [856, 20] on icon "button" at bounding box center [855, 18] width 14 height 14
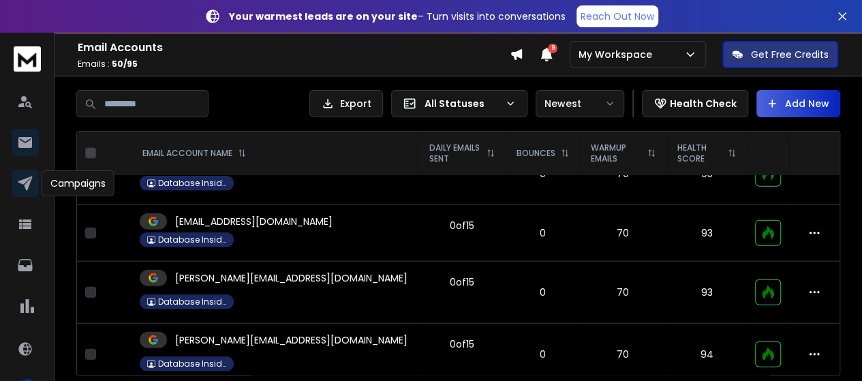
click at [27, 183] on icon at bounding box center [25, 183] width 14 height 14
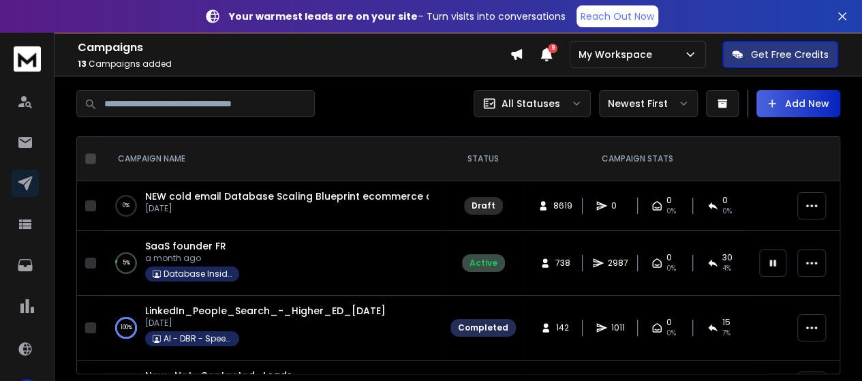
click at [187, 246] on span "SaaS founder FR" at bounding box center [185, 246] width 81 height 14
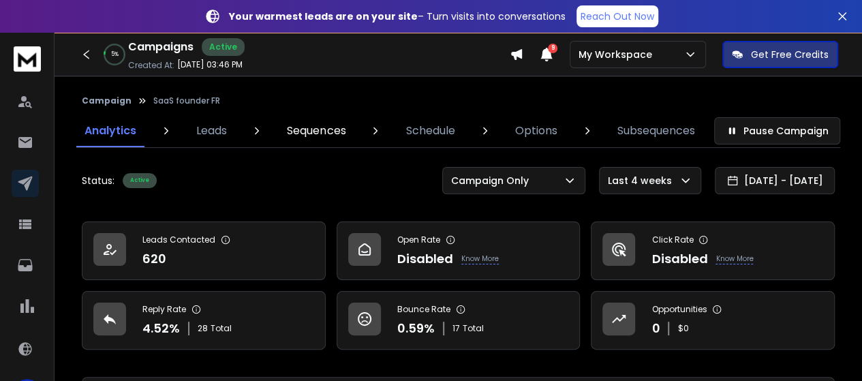
click at [326, 139] on link "Sequences" at bounding box center [316, 130] width 75 height 33
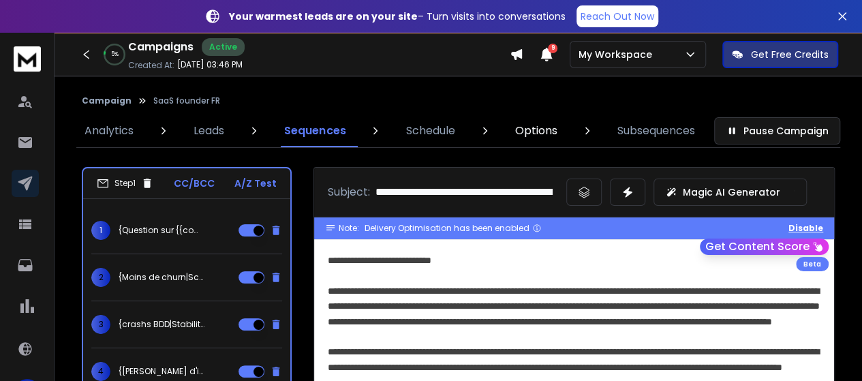
click at [524, 136] on p "Options" at bounding box center [536, 131] width 42 height 16
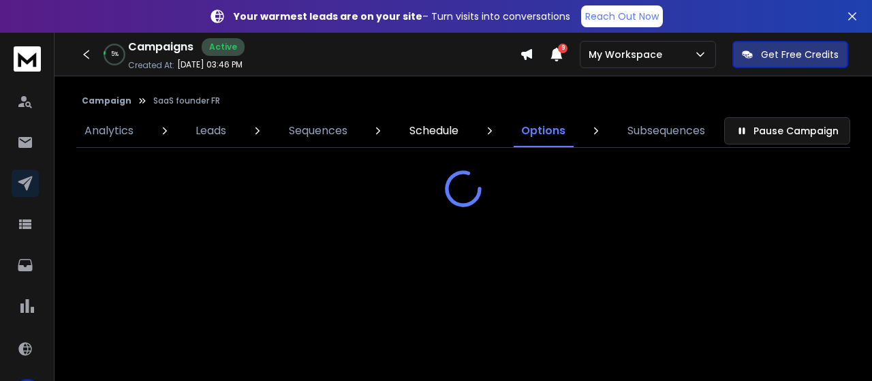
select select "**********"
select select "*"
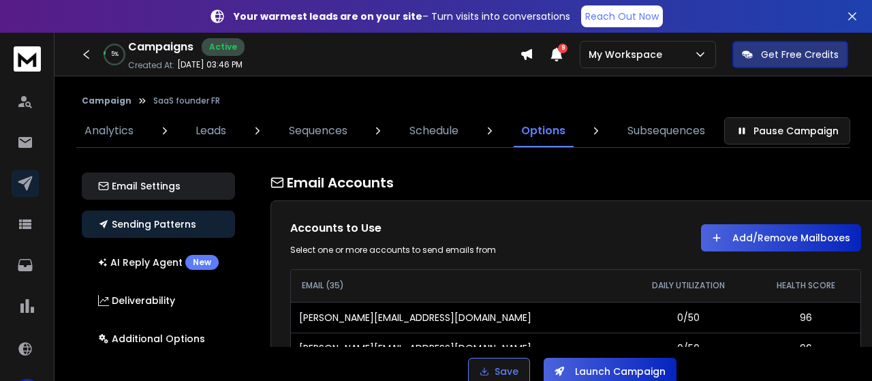
click at [140, 220] on p "Sending Patterns" at bounding box center [147, 224] width 98 height 14
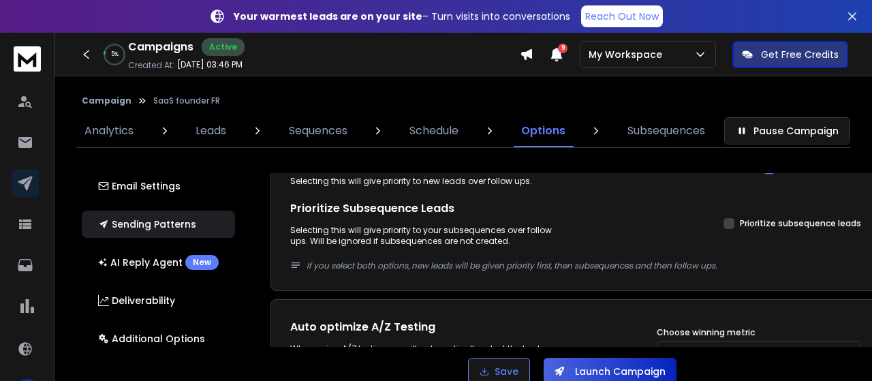
scroll to position [946, 0]
